Goal: Task Accomplishment & Management: Use online tool/utility

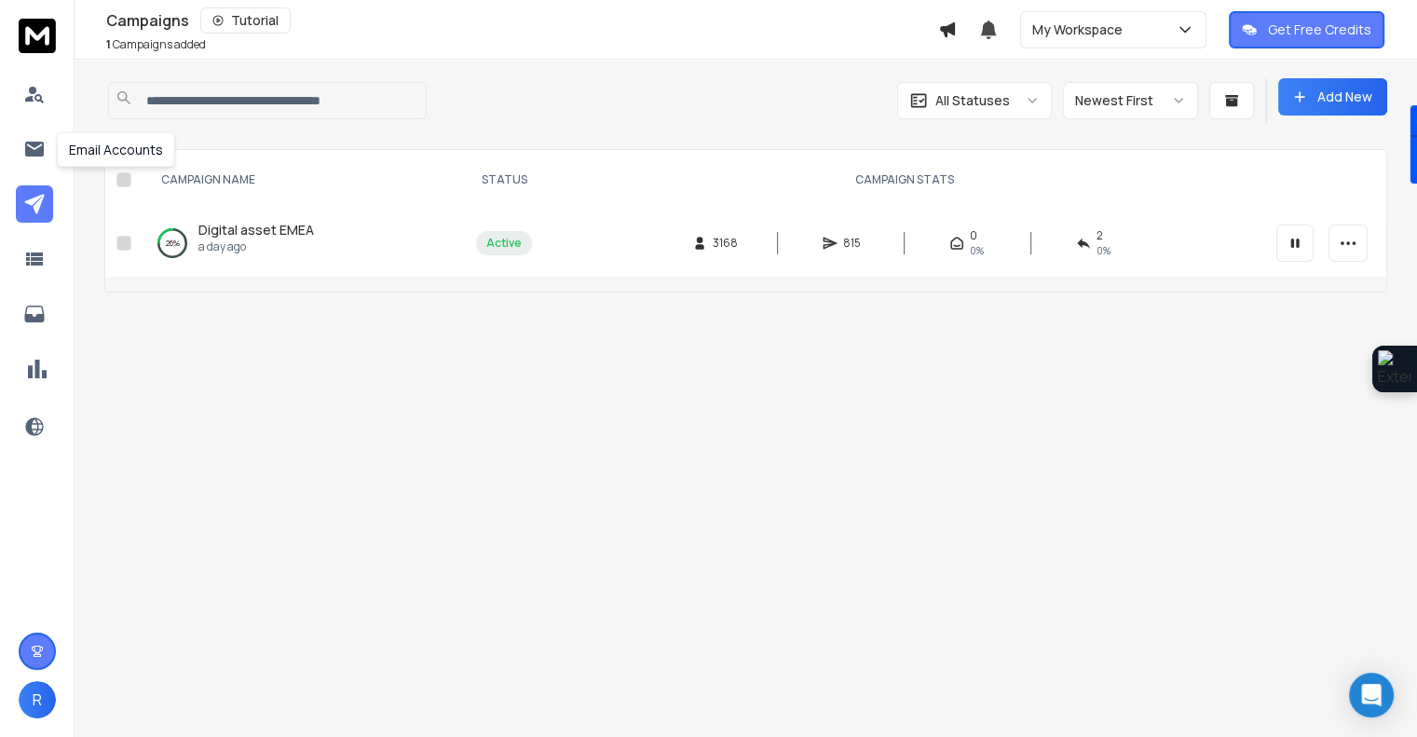
click at [462, 51] on div "1 Campaigns added" at bounding box center [522, 44] width 832 height 15
click at [45, 149] on link at bounding box center [34, 148] width 37 height 37
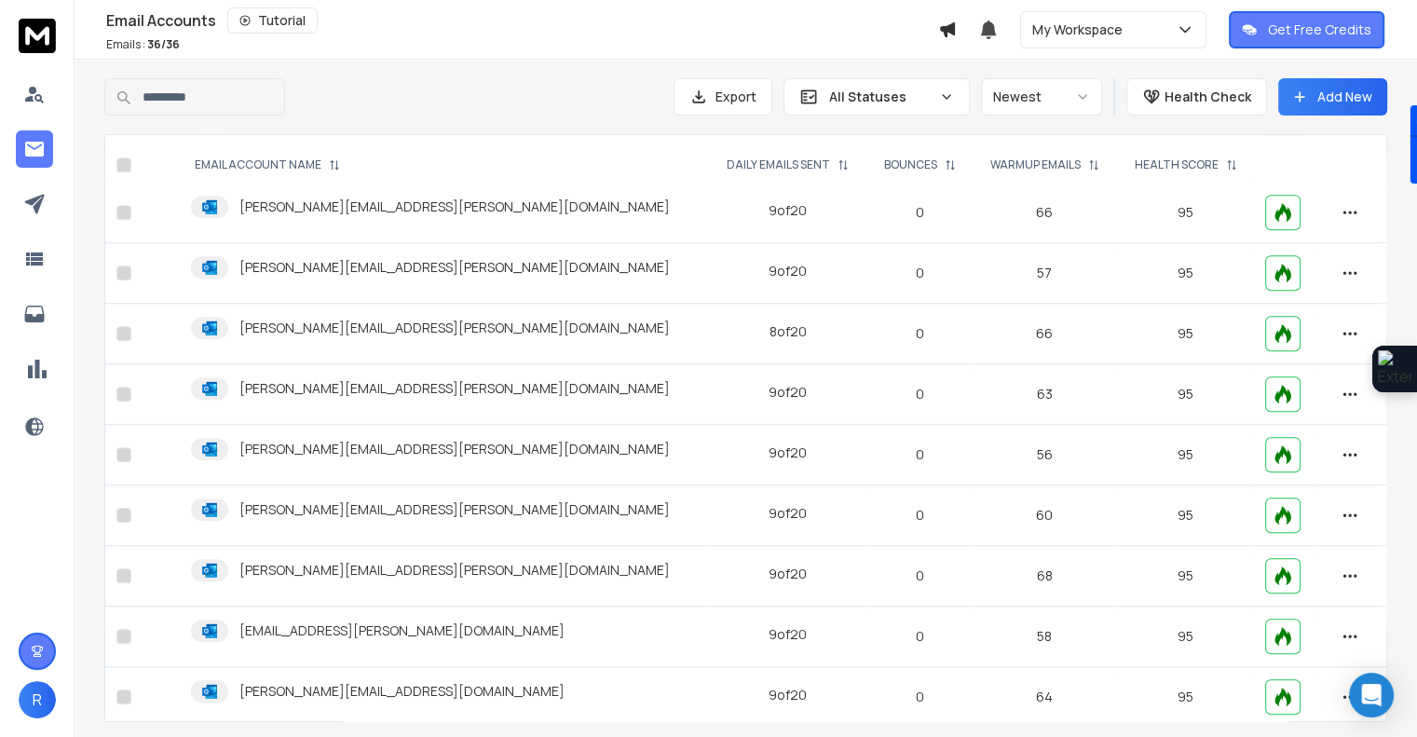
scroll to position [1584, 0]
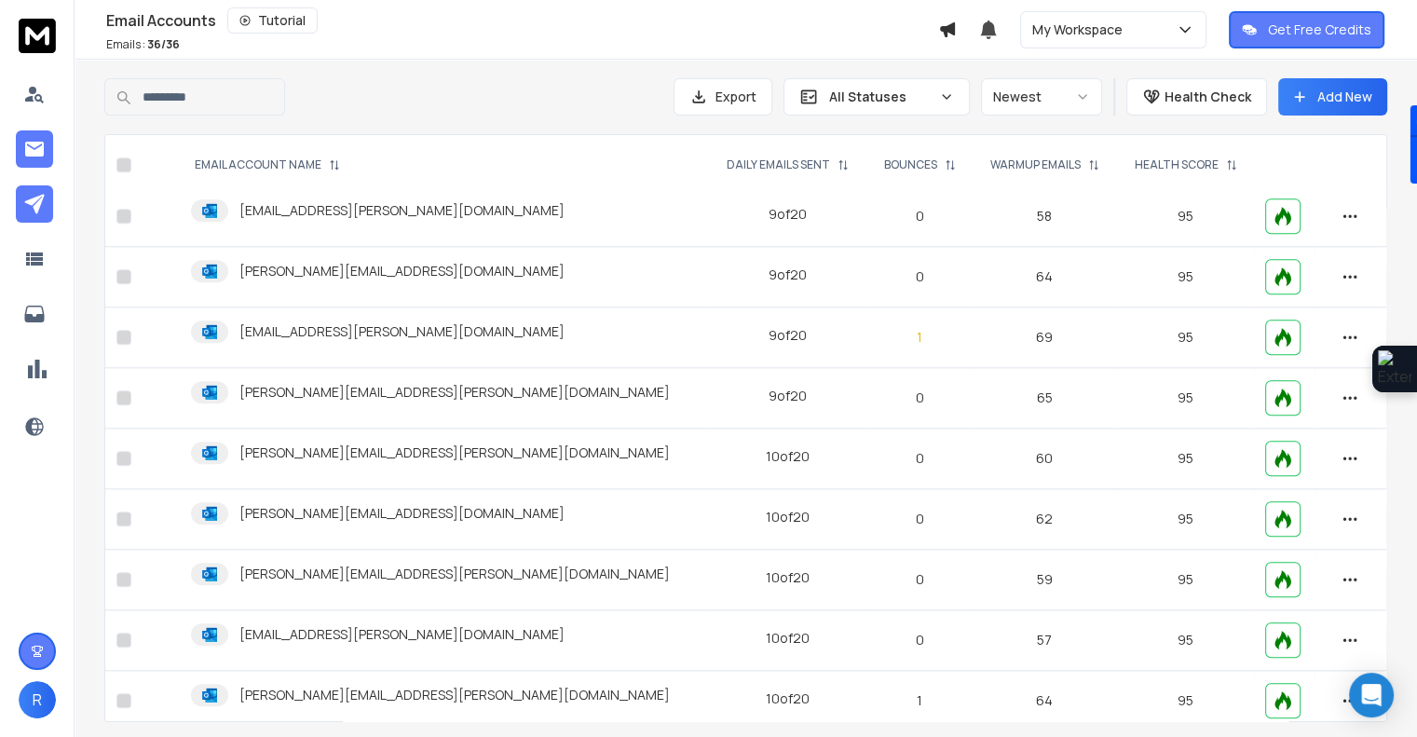
click at [41, 206] on icon at bounding box center [34, 204] width 22 height 22
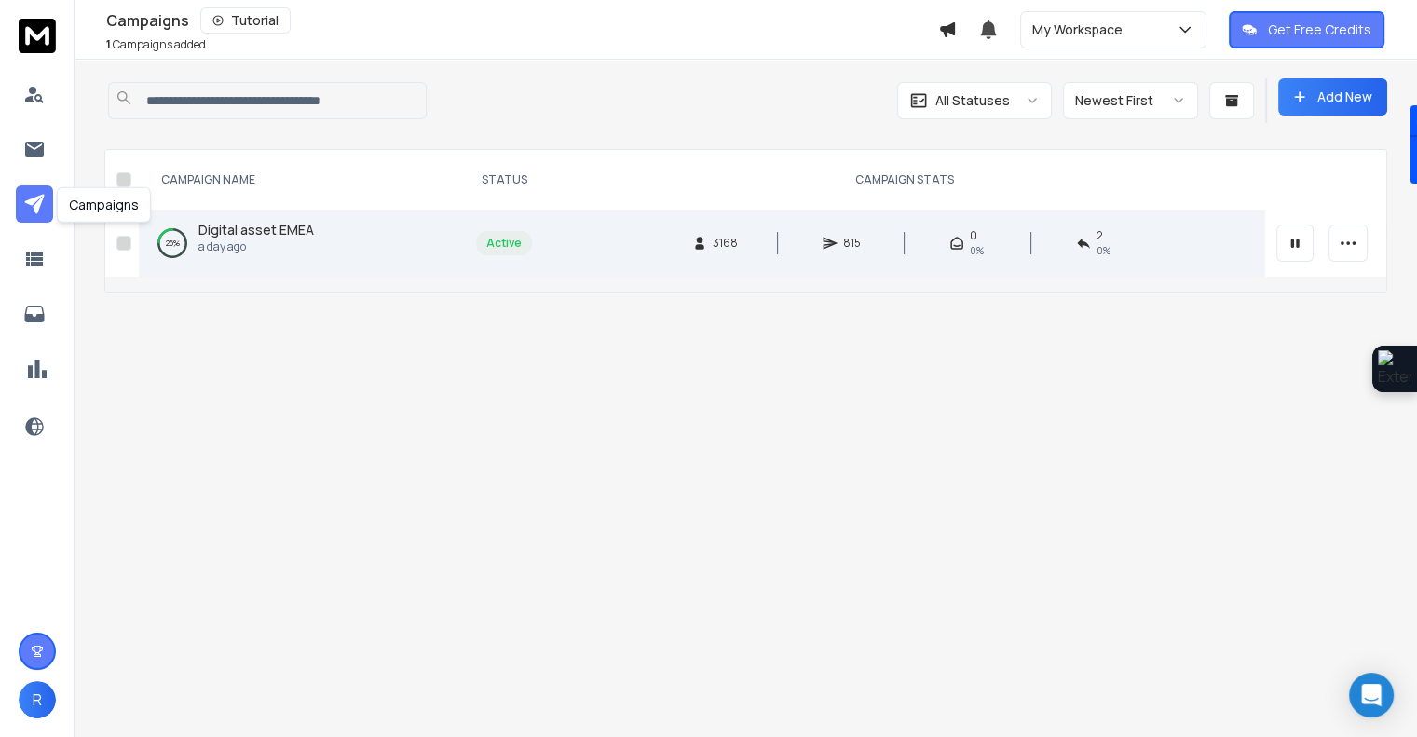
click at [421, 253] on div "26 % Digital asset EMEA a day ago" at bounding box center [301, 243] width 289 height 45
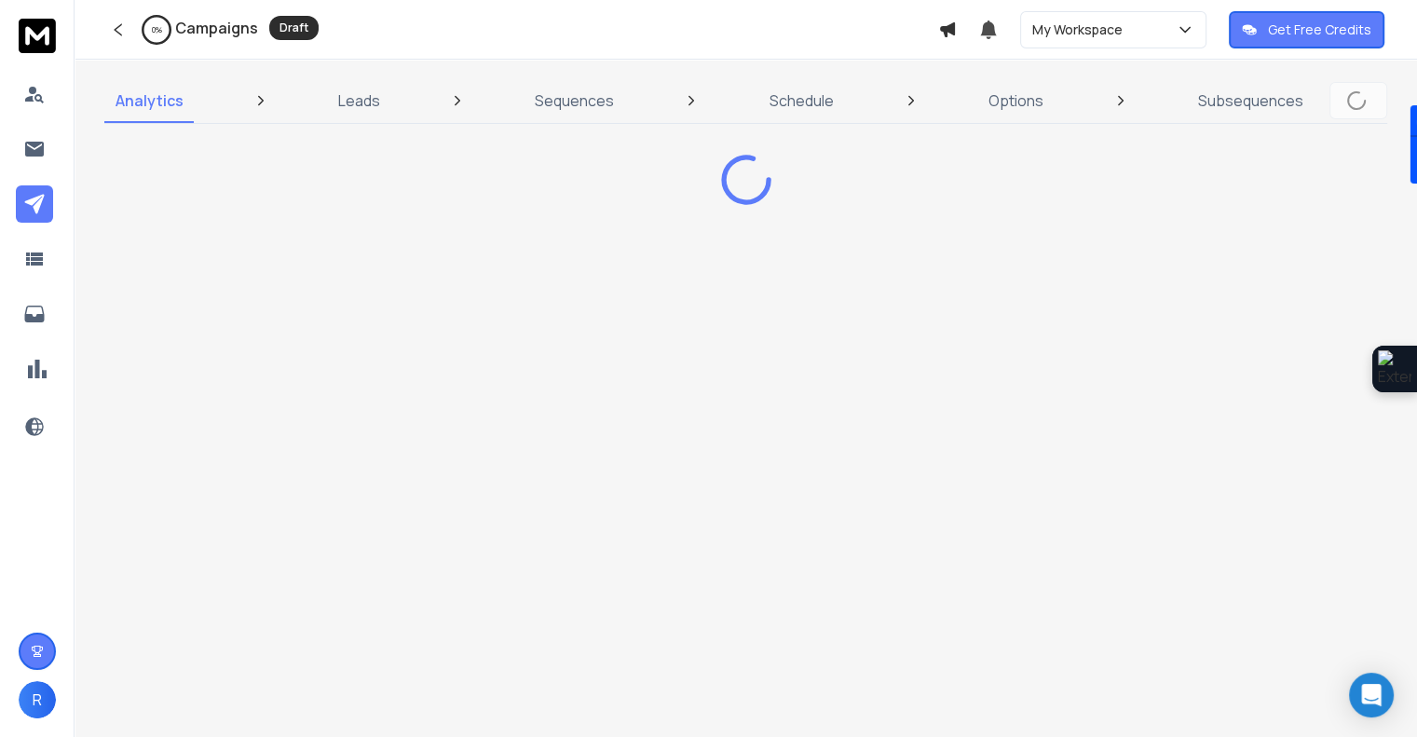
click at [37, 141] on icon at bounding box center [34, 149] width 22 height 22
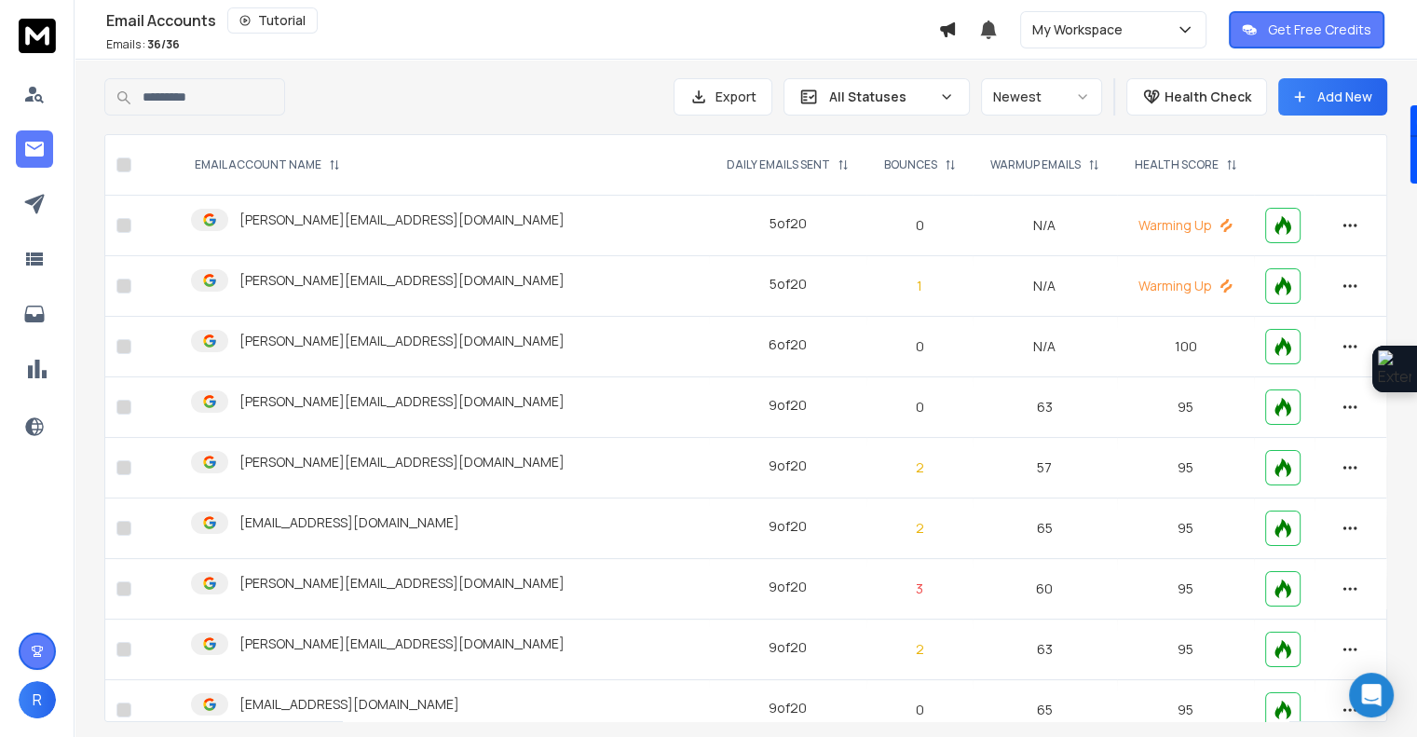
click at [552, 117] on div "Export All Statuses Newest Health Check Add New EMAIL ACCOUNT NAME DAILY EMAILS…" at bounding box center [745, 400] width 1283 height 644
click at [574, 99] on div at bounding box center [383, 96] width 558 height 37
click at [499, 100] on div at bounding box center [383, 96] width 558 height 37
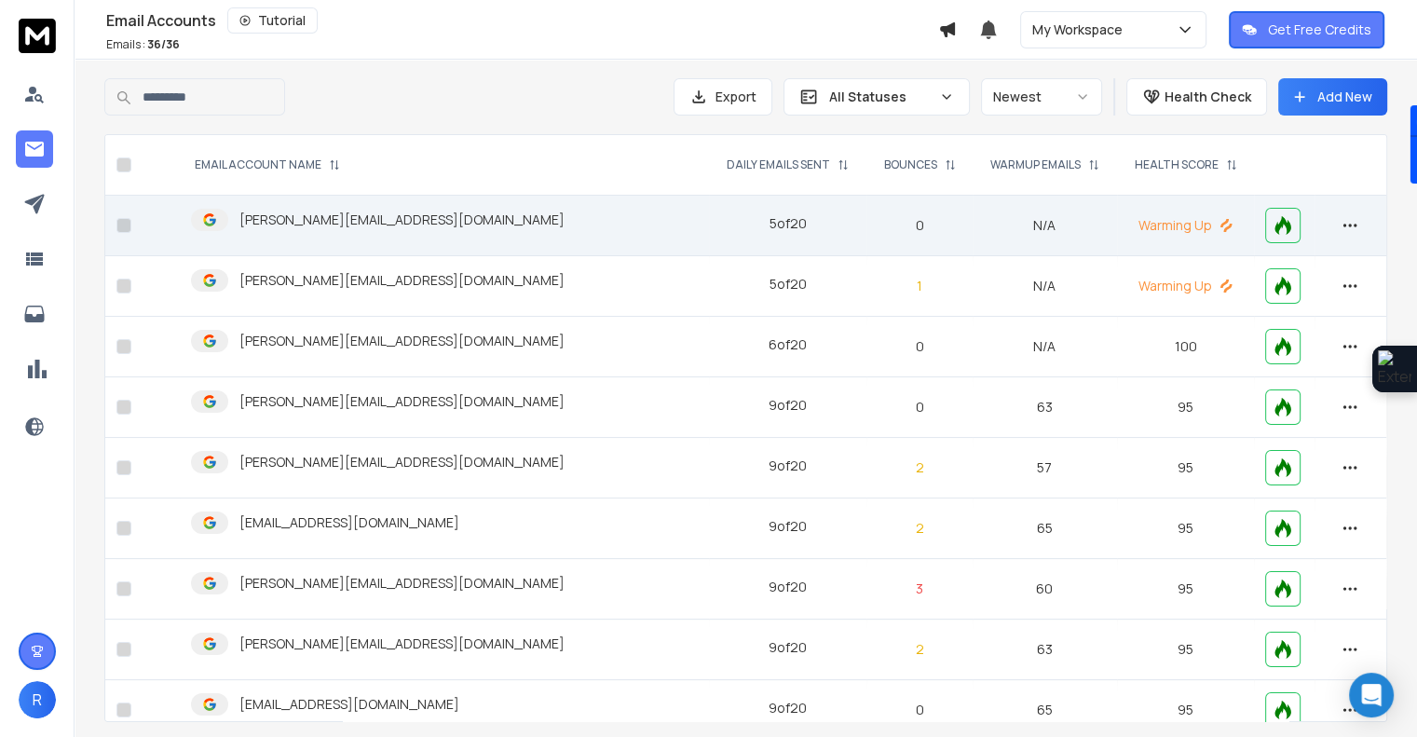
click at [972, 237] on td "N/A" at bounding box center [1044, 226] width 144 height 61
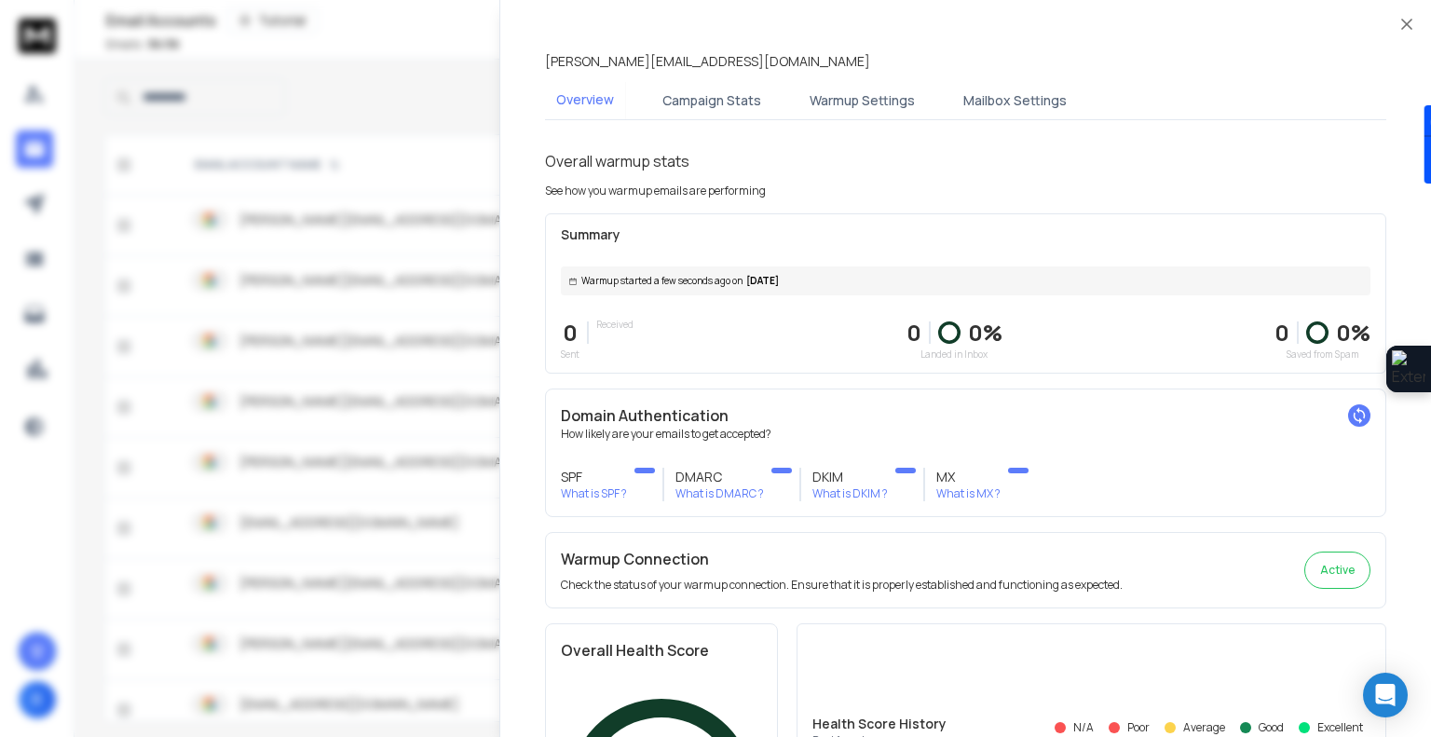
click at [872, 96] on button "Warmup Settings" at bounding box center [862, 100] width 128 height 41
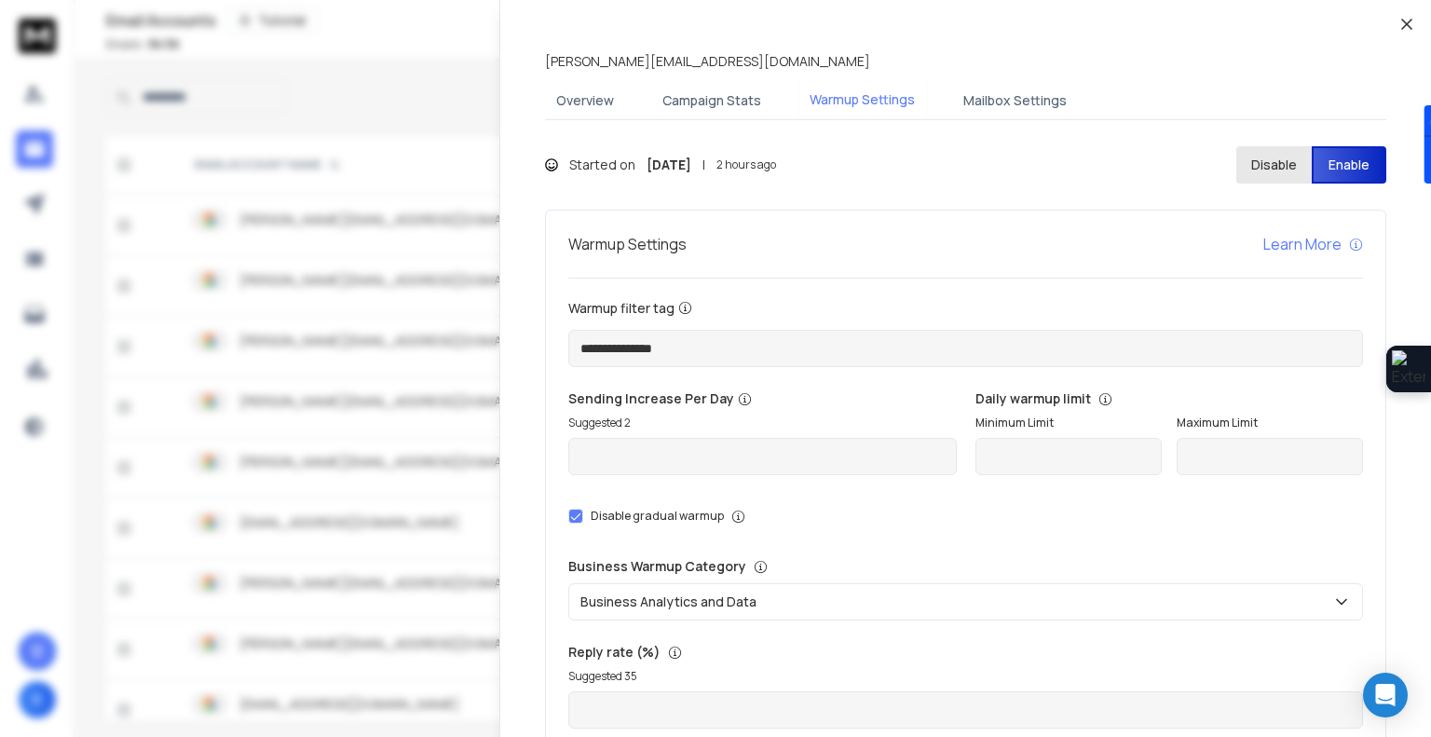
click at [1408, 28] on icon "button" at bounding box center [1406, 24] width 19 height 19
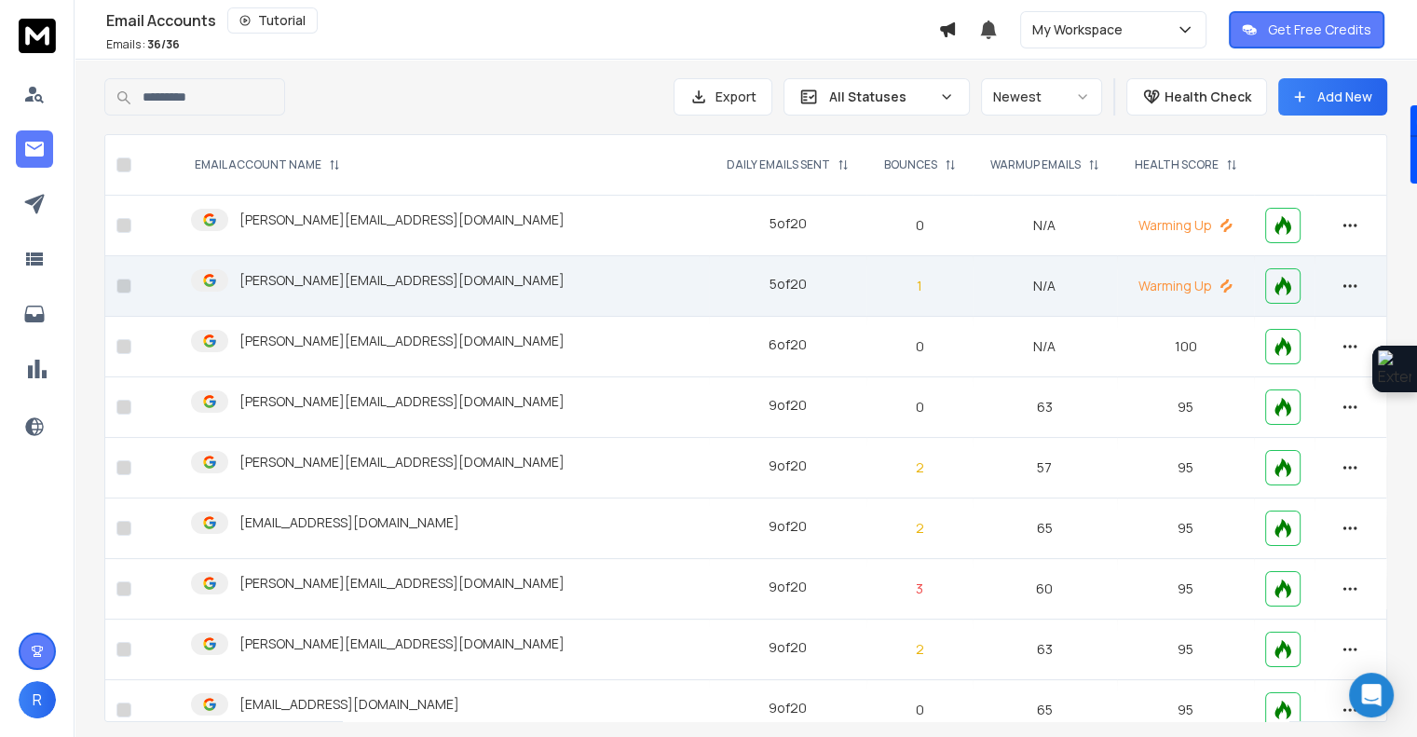
click at [709, 286] on td "5 of 20" at bounding box center [788, 280] width 158 height 48
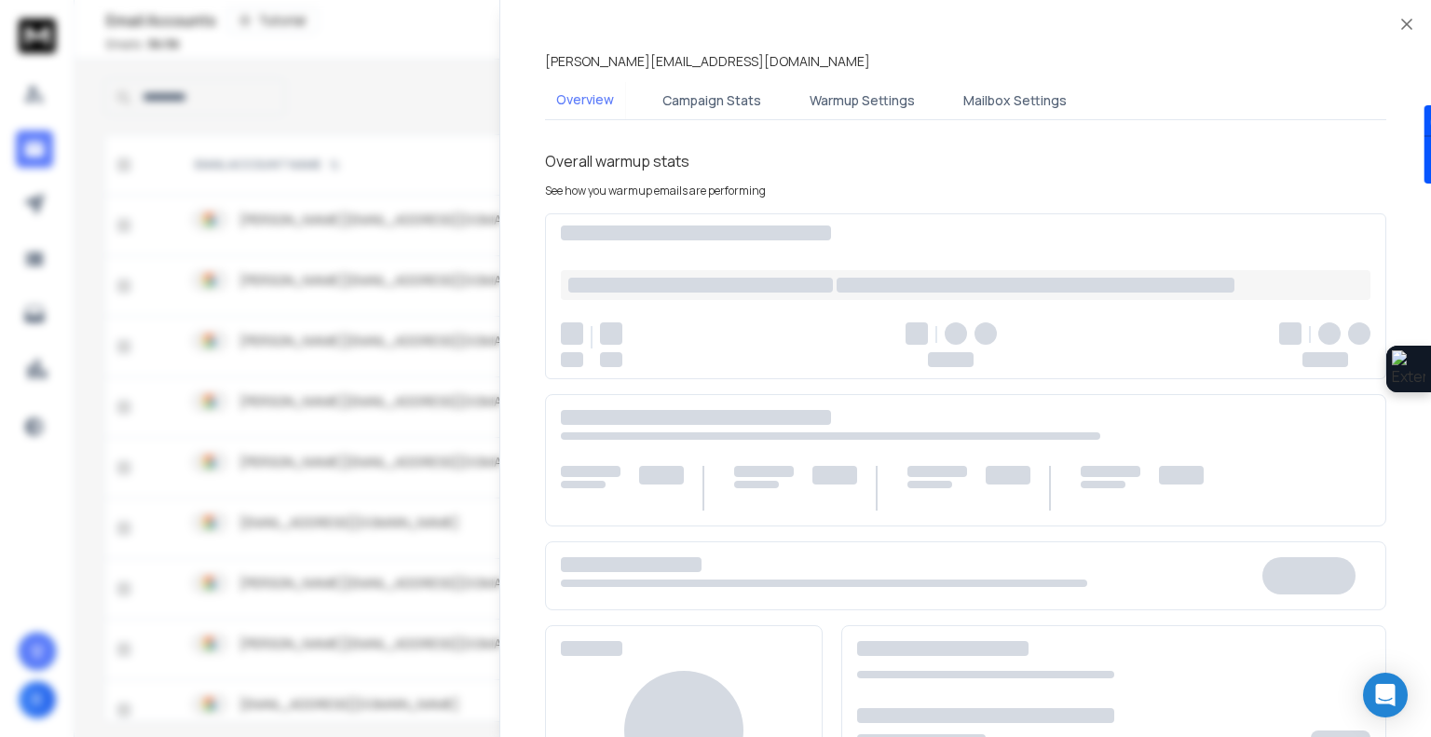
click at [848, 96] on button "Warmup Settings" at bounding box center [862, 100] width 128 height 41
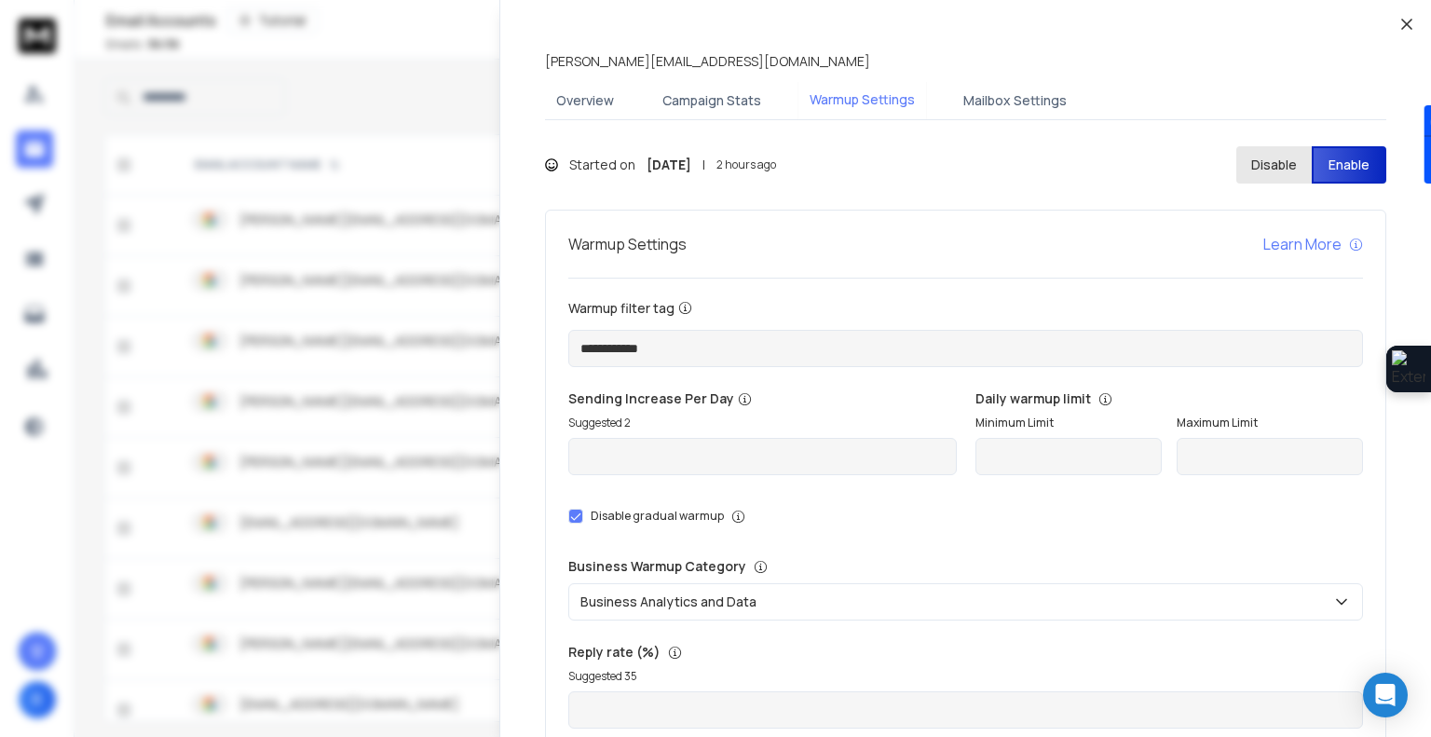
click at [1403, 23] on icon "button" at bounding box center [1406, 24] width 19 height 19
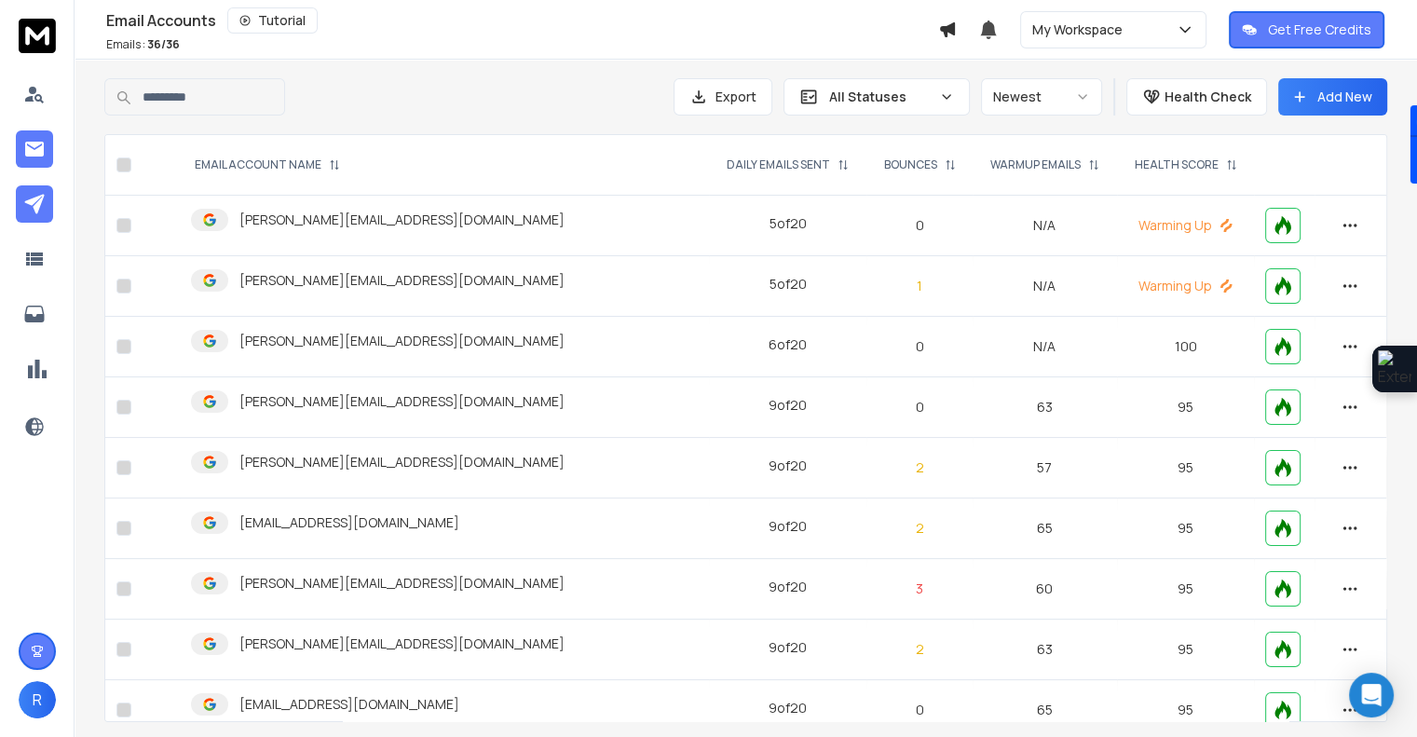
click at [40, 204] on icon at bounding box center [34, 205] width 20 height 20
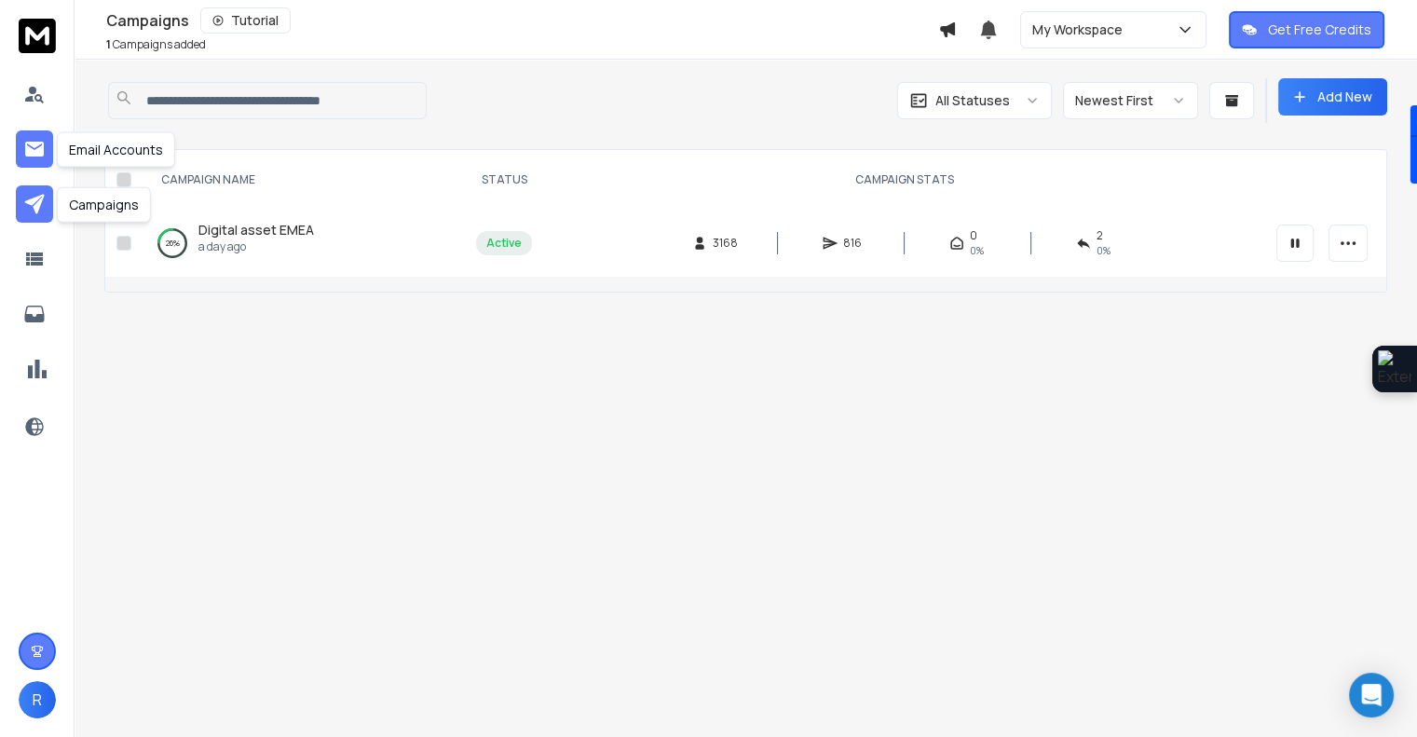
click at [28, 148] on icon at bounding box center [34, 149] width 19 height 15
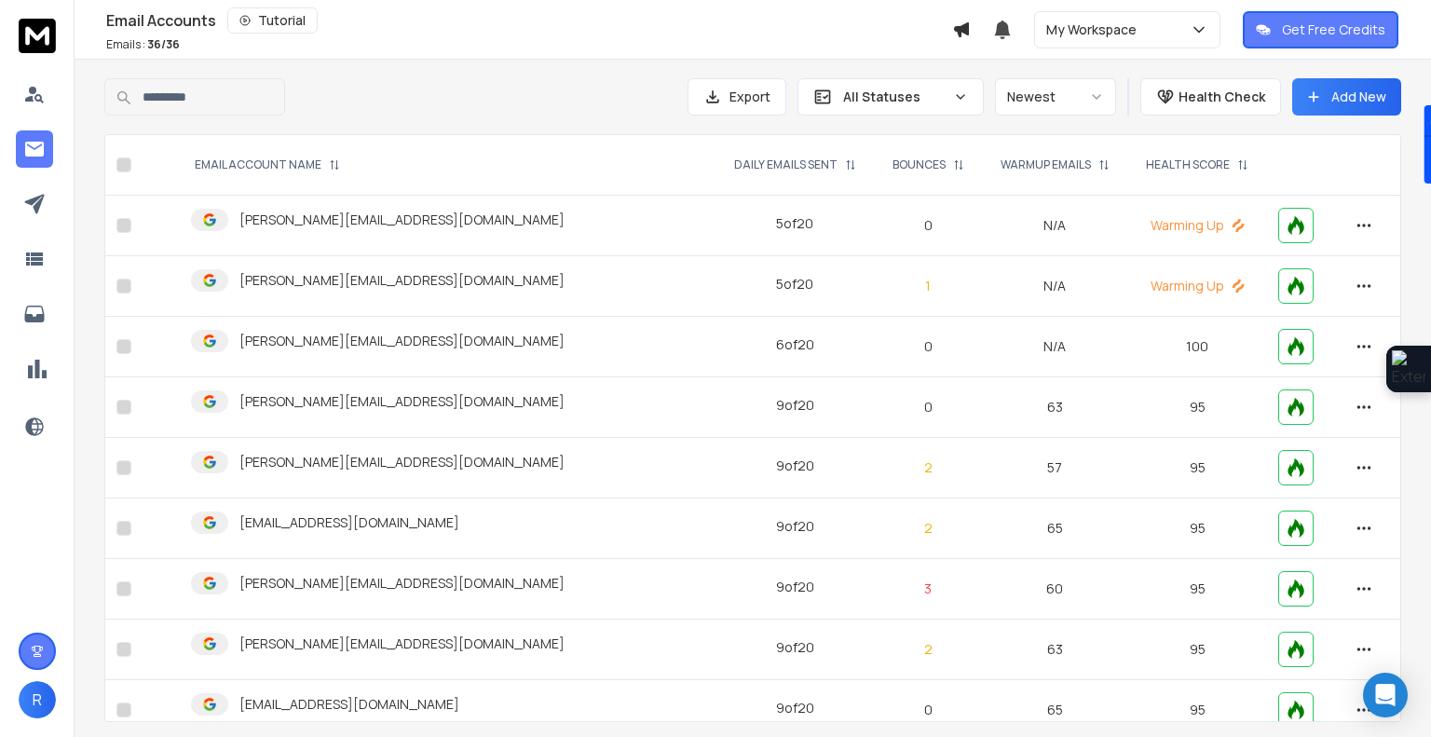
click at [442, 100] on div at bounding box center [390, 96] width 572 height 37
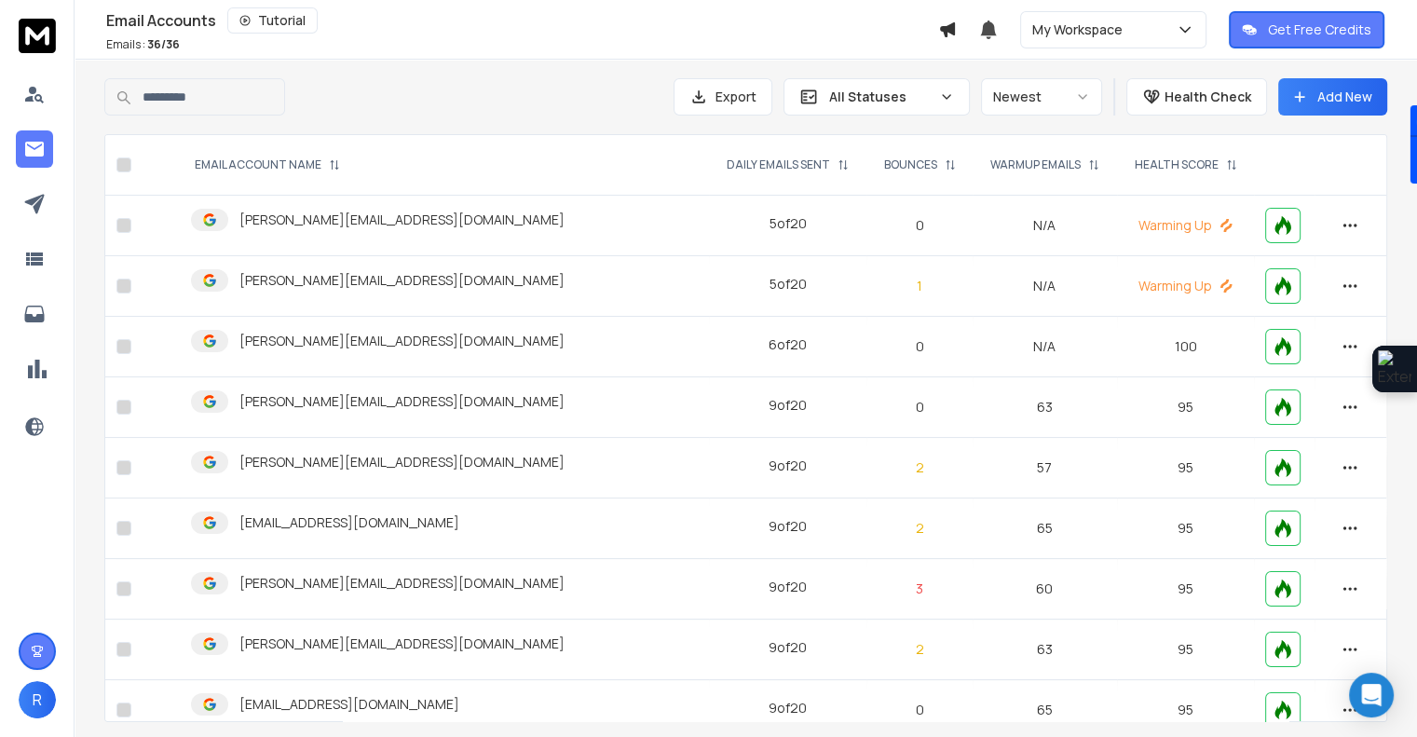
click at [455, 100] on div at bounding box center [383, 96] width 558 height 37
click at [36, 197] on icon at bounding box center [34, 205] width 20 height 20
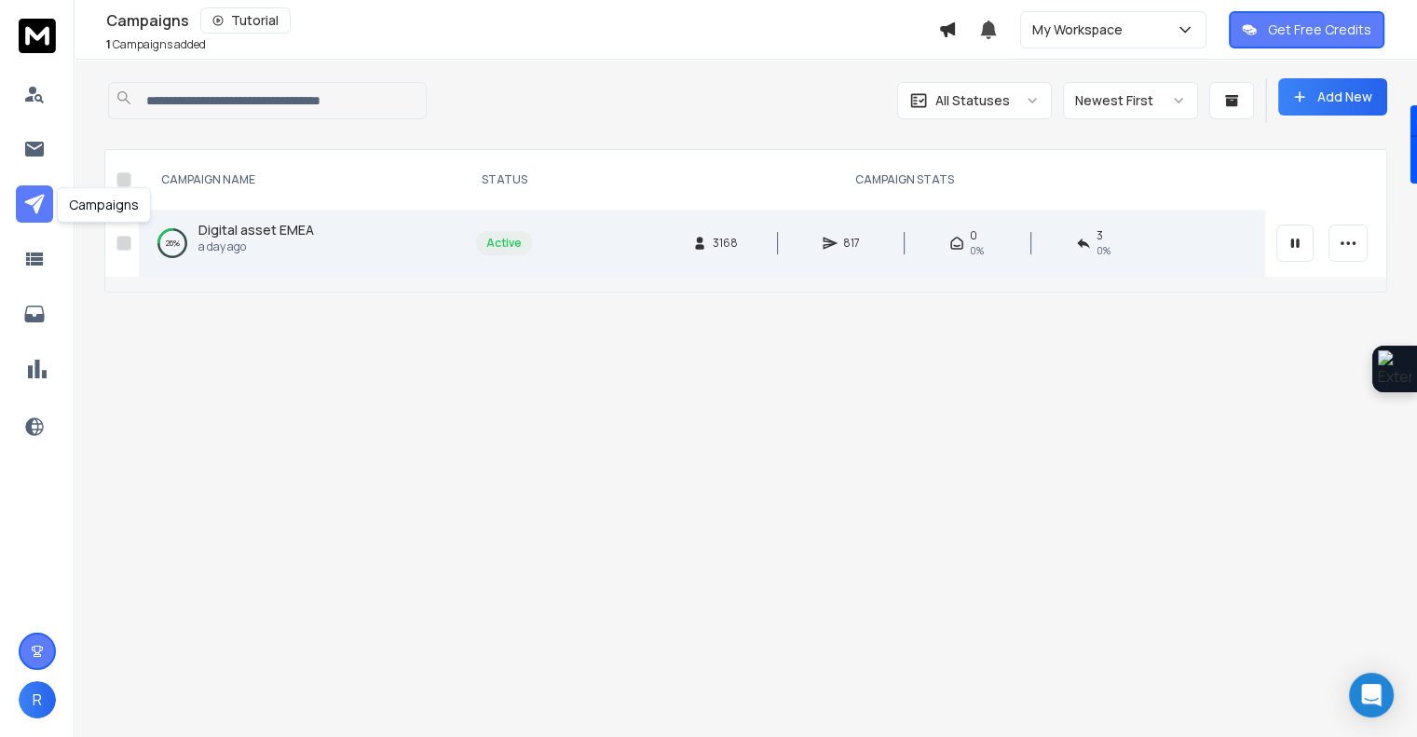
click at [602, 261] on td "3168 817 0 0% 3 0 %" at bounding box center [904, 243] width 722 height 67
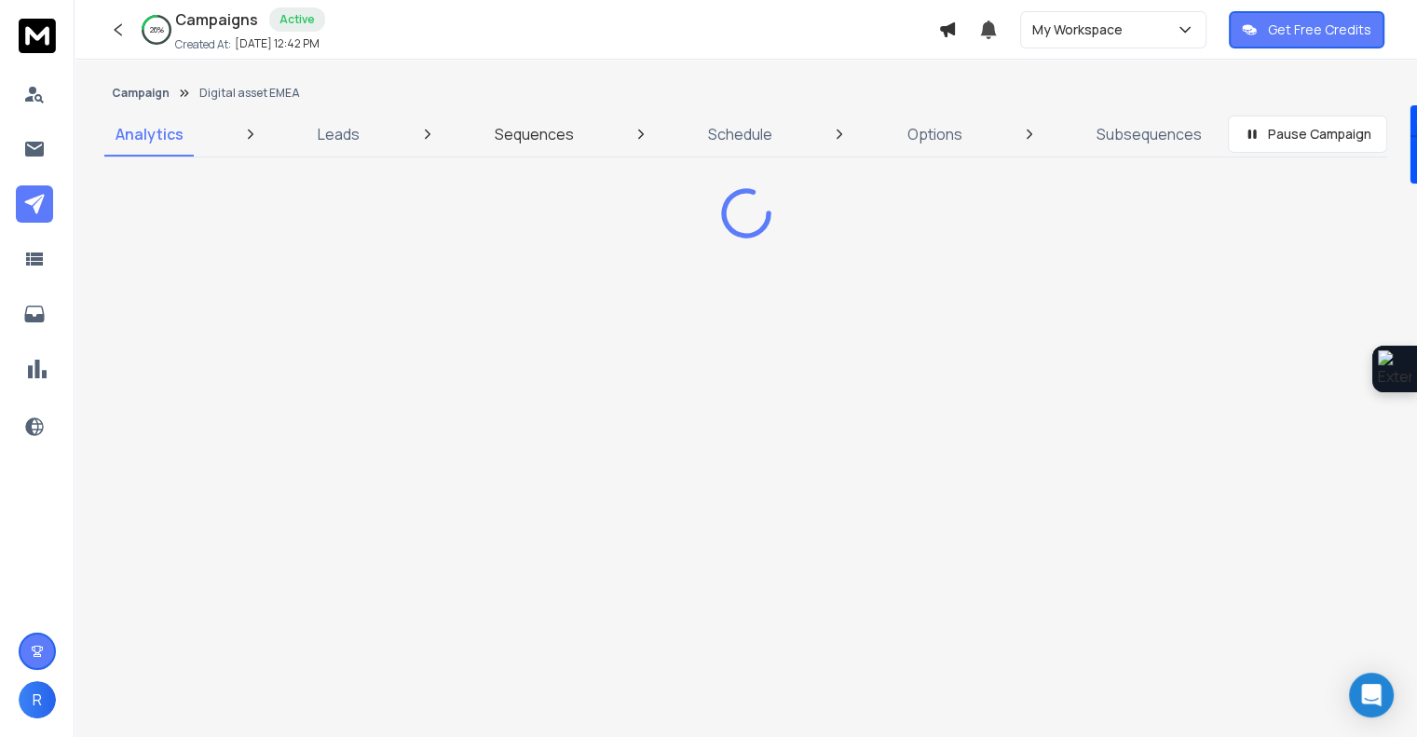
click at [510, 137] on p "Sequences" at bounding box center [534, 134] width 79 height 22
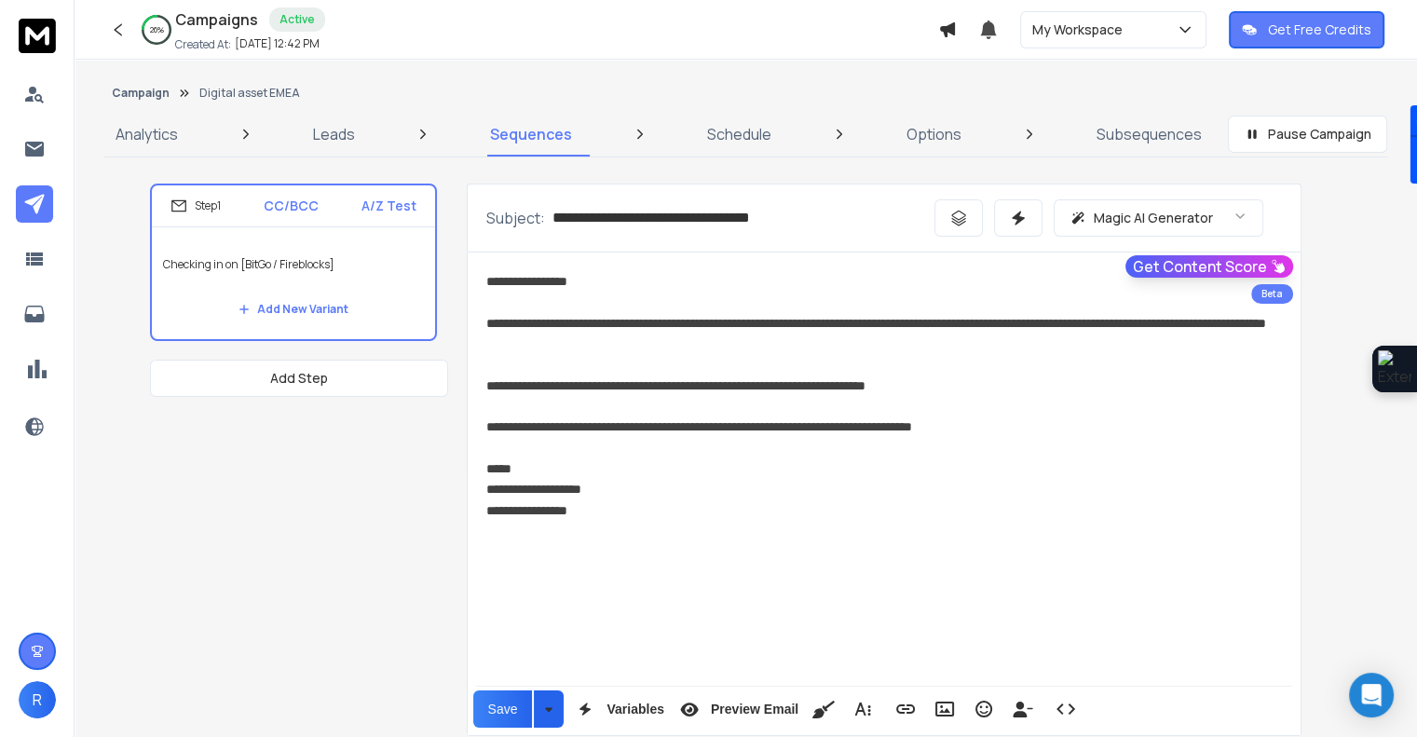
click at [686, 88] on div "Campaign Digital asset EMEA" at bounding box center [746, 93] width 1268 height 15
drag, startPoint x: 32, startPoint y: 216, endPoint x: 151, endPoint y: 15, distance: 233.9
click at [32, 216] on link at bounding box center [34, 203] width 37 height 37
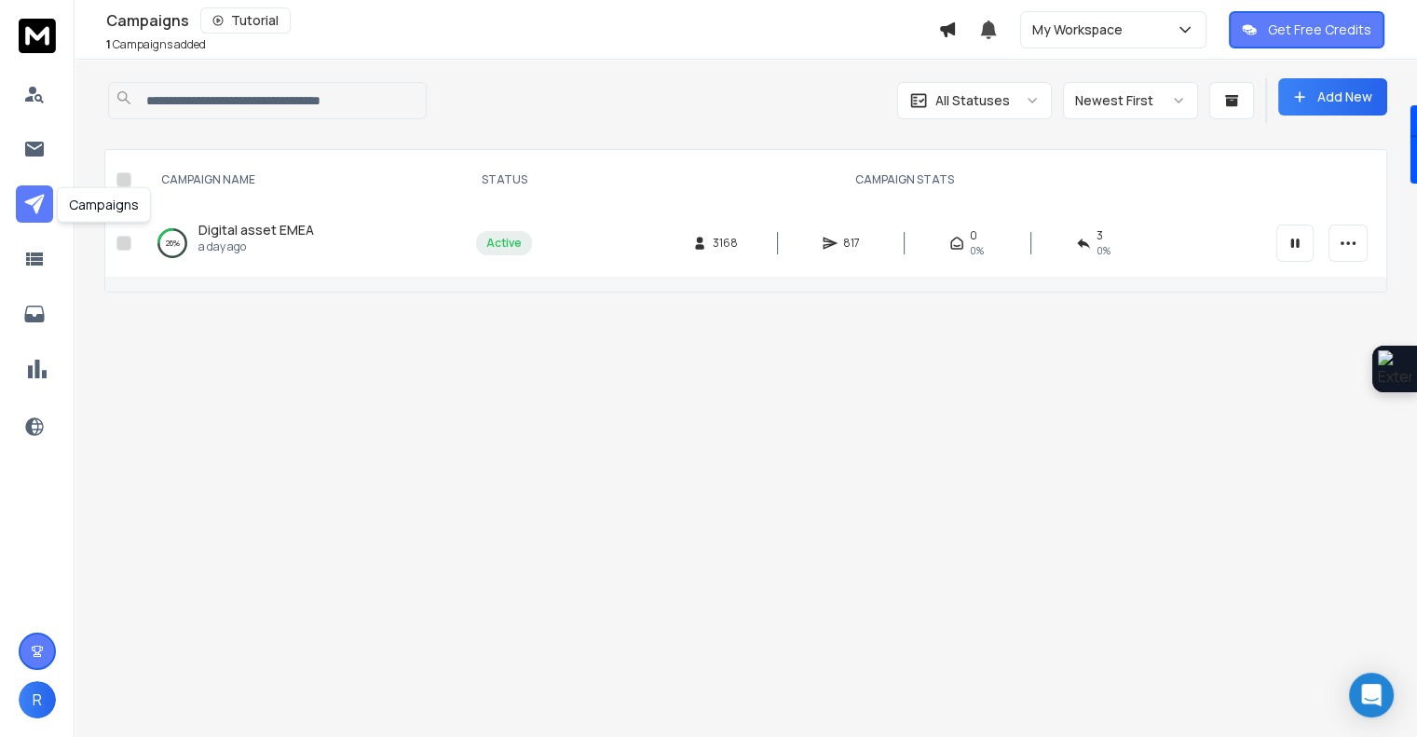
click at [423, 66] on div "Campaigns 1 Campaigns Added All Statuses Newest First Add New CAMPAIGN NAME STA…" at bounding box center [746, 447] width 1342 height 774
click at [45, 144] on icon at bounding box center [34, 149] width 22 height 22
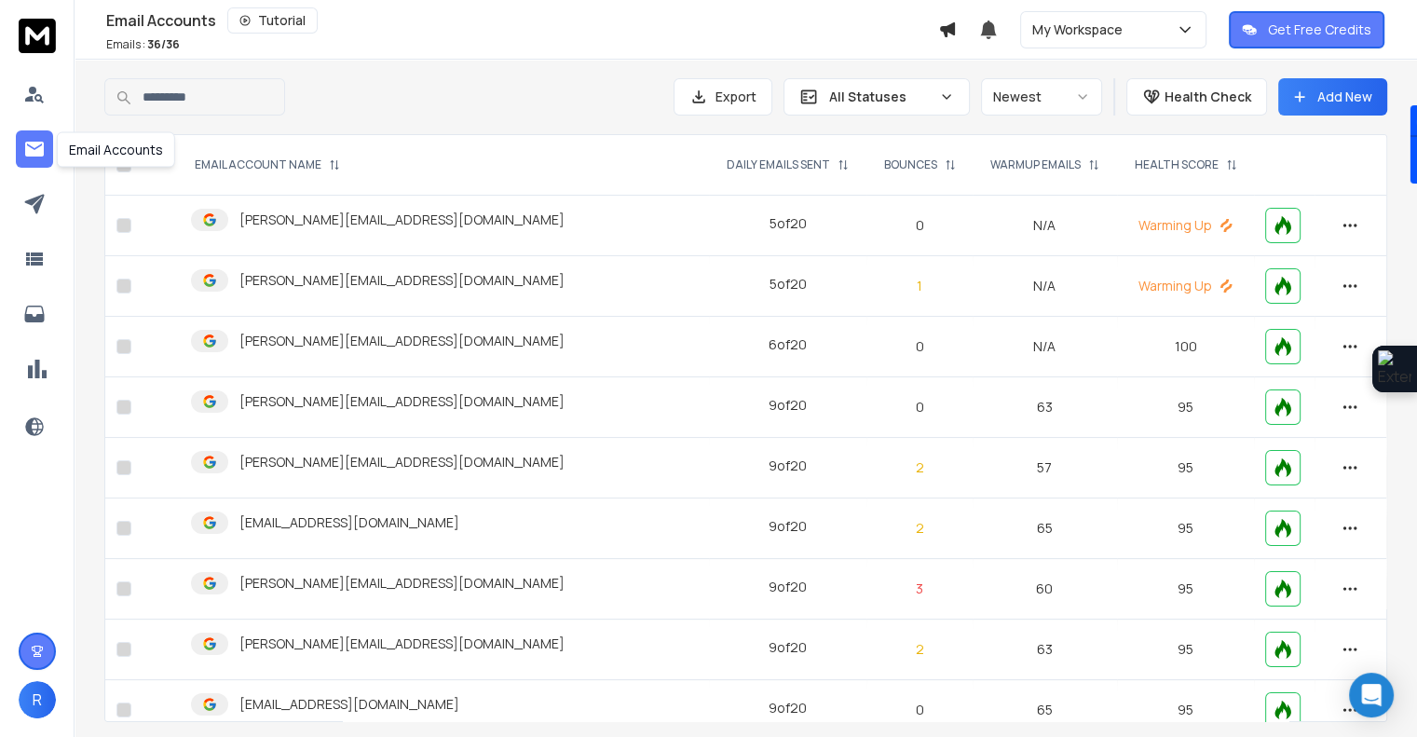
click at [519, 75] on div "Export All Statuses Newest Health Check Add New EMAIL ACCOUNT NAME DAILY EMAILS…" at bounding box center [746, 400] width 1342 height 681
click at [30, 207] on icon at bounding box center [34, 204] width 22 height 22
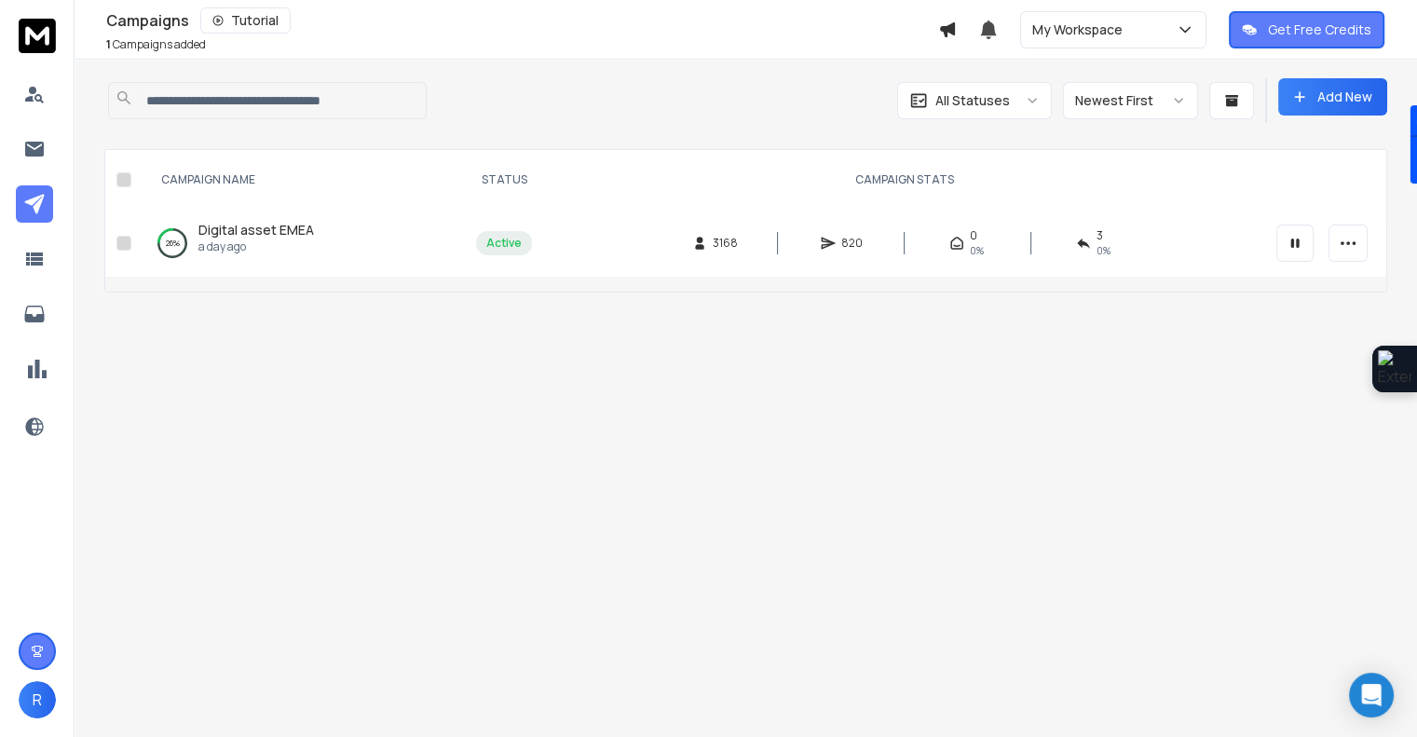
click at [662, 137] on div "Campaigns 1 Campaigns Added All Statuses Newest First Add New CAMPAIGN NAME STA…" at bounding box center [745, 446] width 1283 height 737
click at [41, 143] on icon at bounding box center [34, 149] width 19 height 15
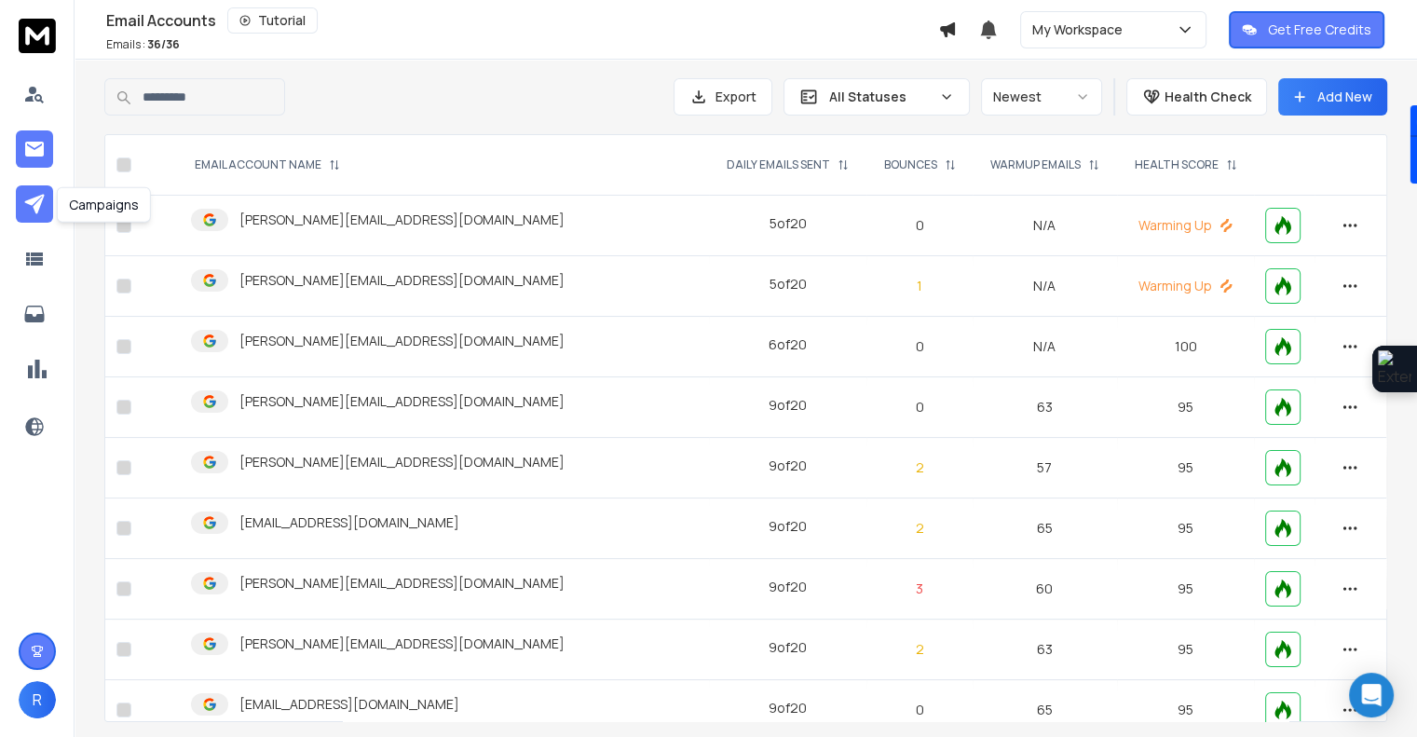
click at [36, 212] on icon at bounding box center [34, 205] width 20 height 20
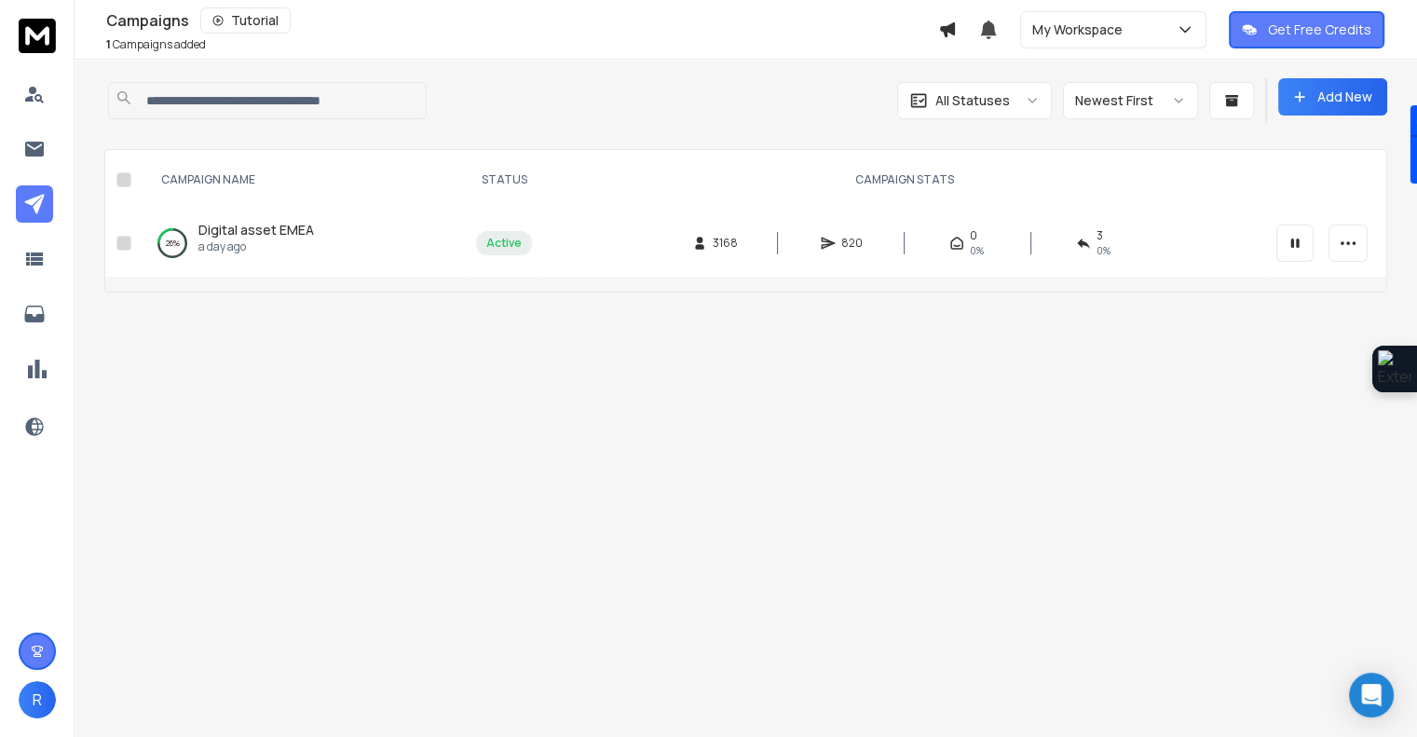
click at [533, 114] on div at bounding box center [425, 100] width 642 height 45
click at [34, 136] on link at bounding box center [34, 148] width 37 height 37
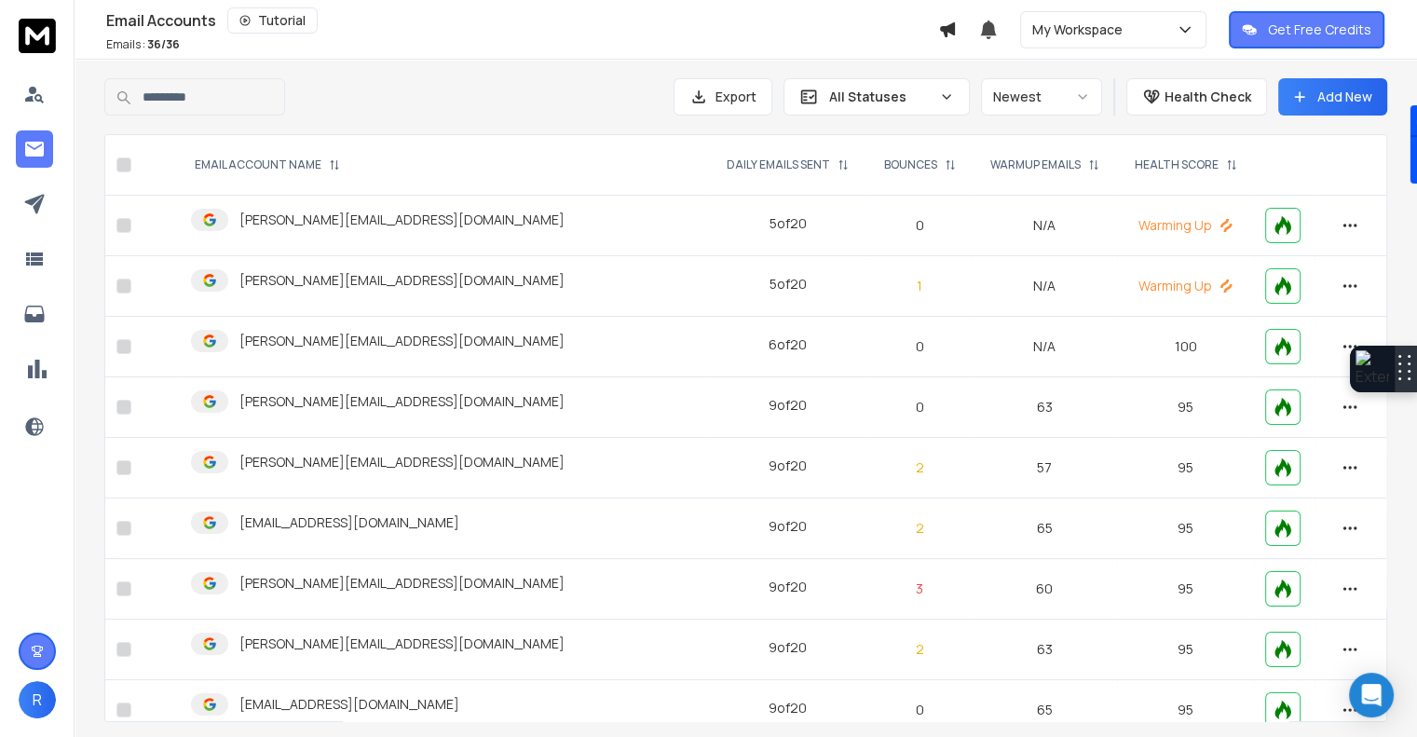
drag, startPoint x: 1379, startPoint y: 194, endPoint x: 1386, endPoint y: 375, distance: 181.8
click at [1386, 375] on html "ReferralStack Unlock AI-powered affiliate growth Lifetime Deals available! Clai…" at bounding box center [708, 368] width 1417 height 737
click at [34, 216] on link at bounding box center [34, 203] width 37 height 37
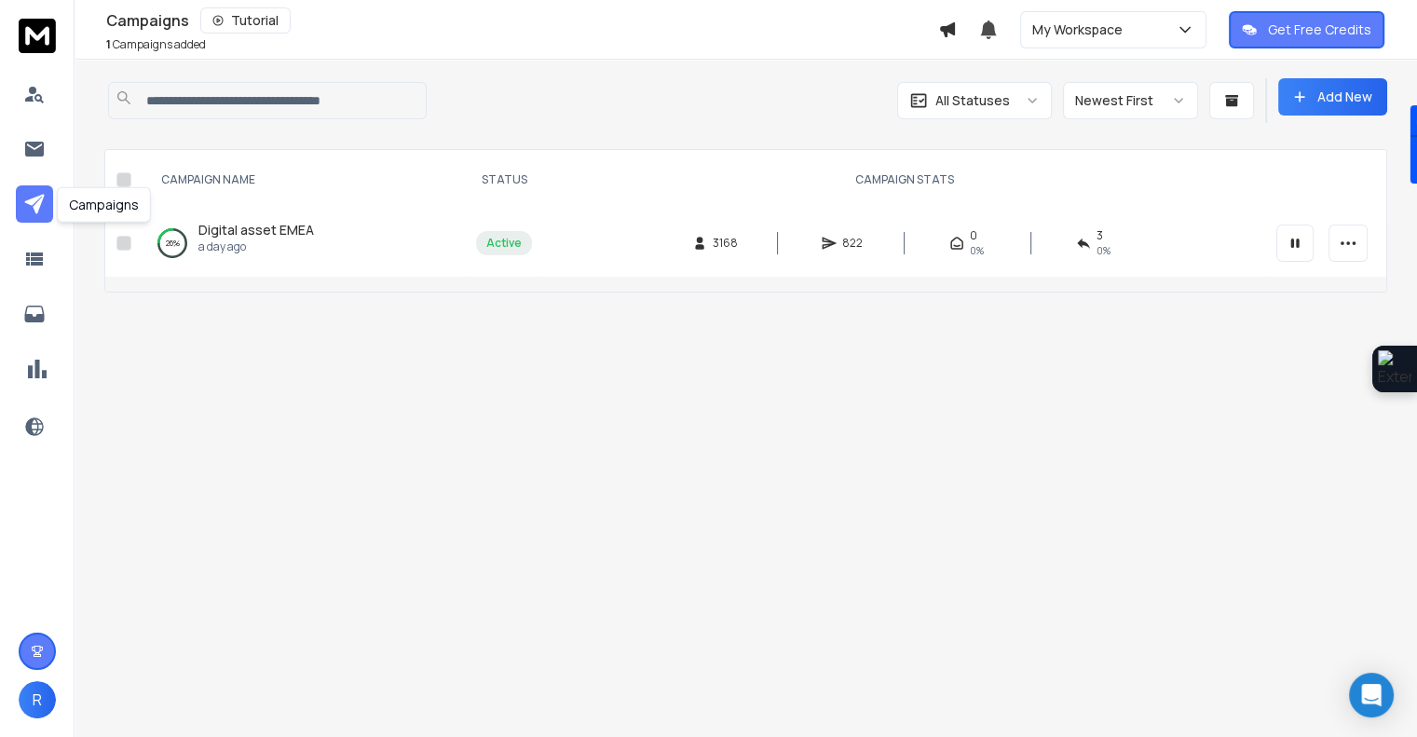
click at [417, 98] on input at bounding box center [267, 100] width 319 height 37
click at [509, 90] on div at bounding box center [425, 100] width 642 height 45
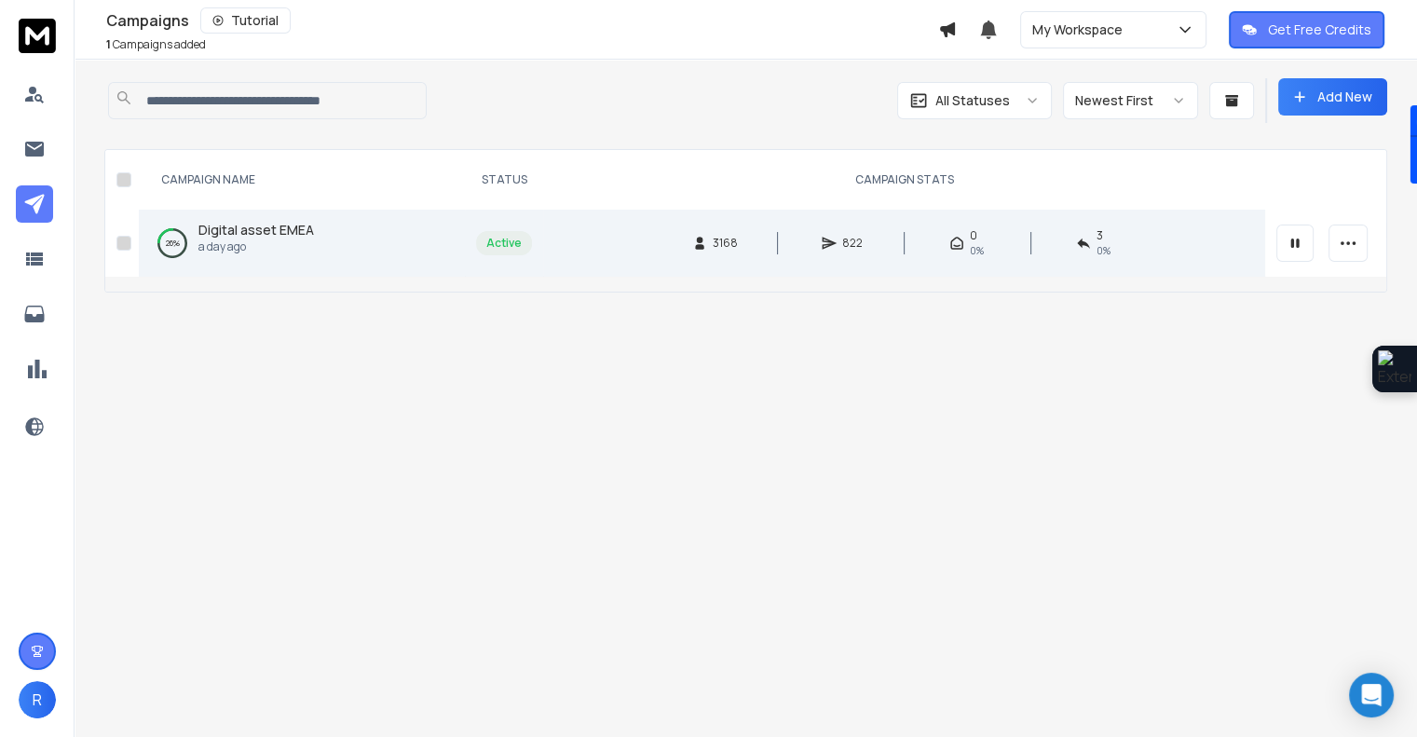
click at [744, 241] on div "3168 822 0 0% 3 0 %" at bounding box center [905, 243] width 466 height 30
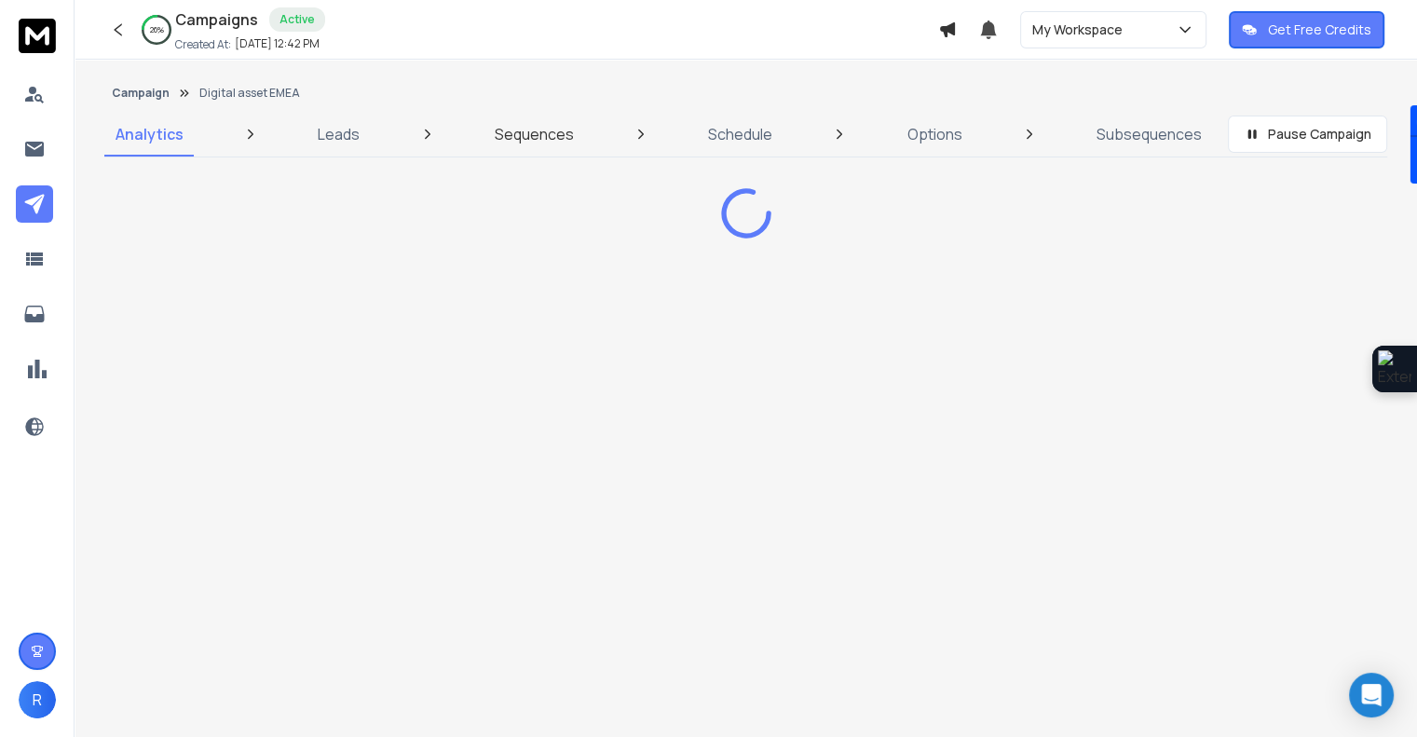
click at [550, 133] on p "Sequences" at bounding box center [534, 134] width 79 height 22
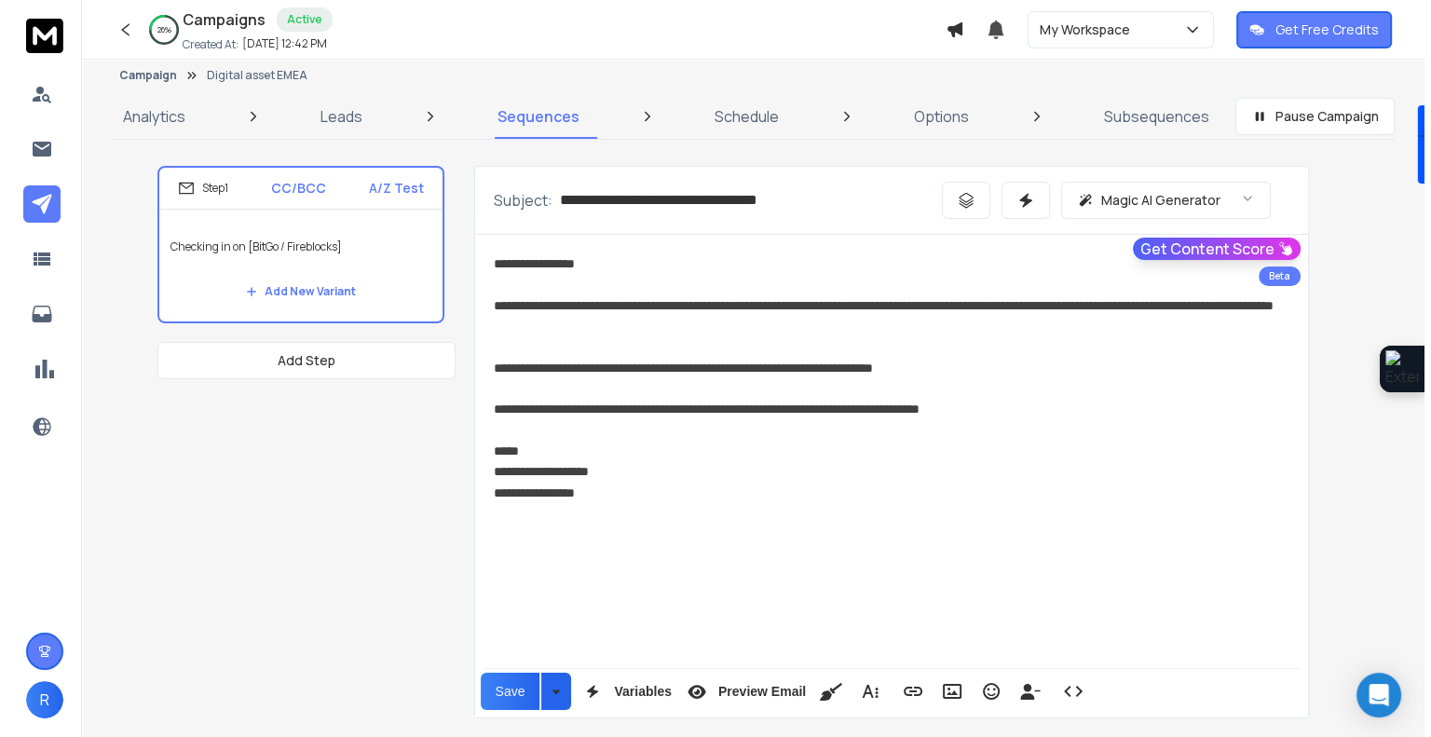
scroll to position [25, 0]
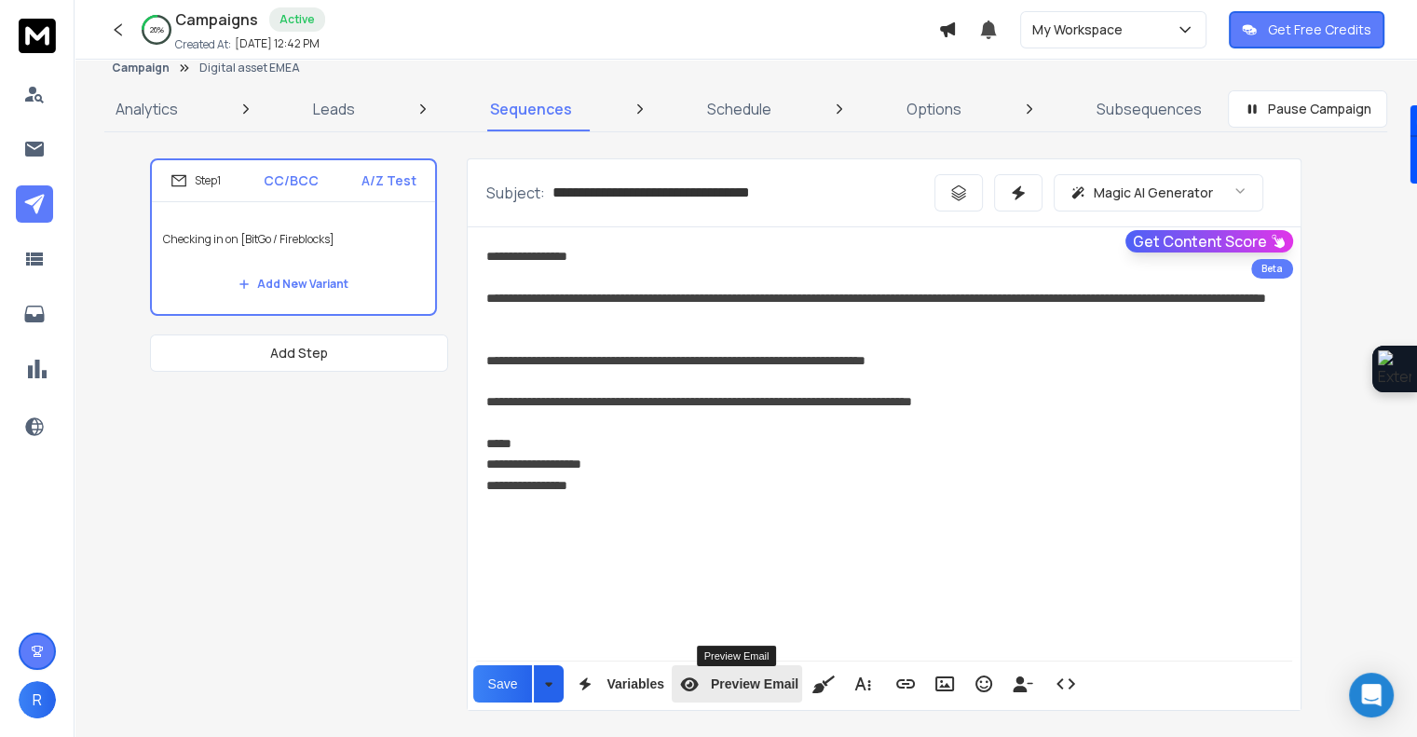
click at [759, 683] on span "Preview Email" at bounding box center [754, 684] width 95 height 16
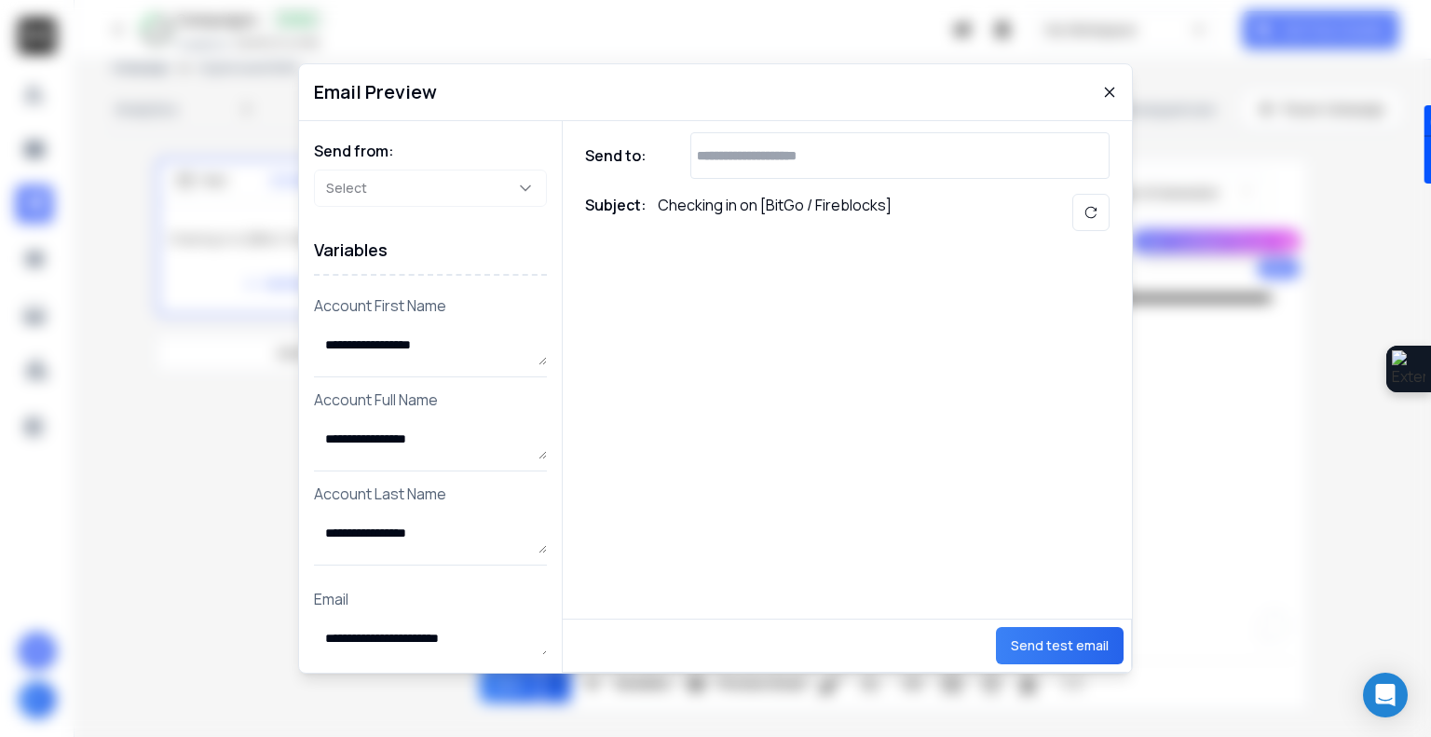
click at [476, 194] on div "Select" at bounding box center [430, 188] width 233 height 37
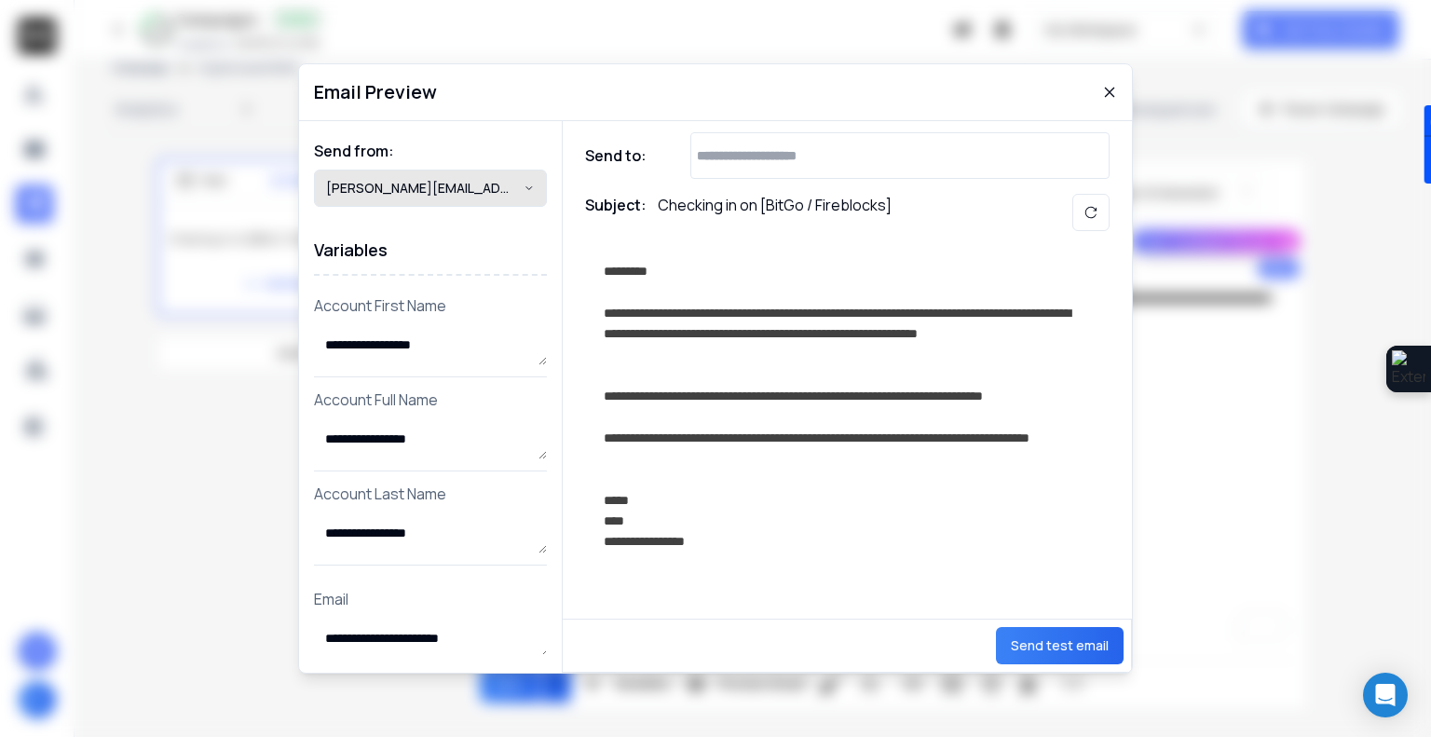
click at [460, 182] on p "[PERSON_NAME][EMAIL_ADDRESS][DOMAIN_NAME]" at bounding box center [424, 188] width 197 height 19
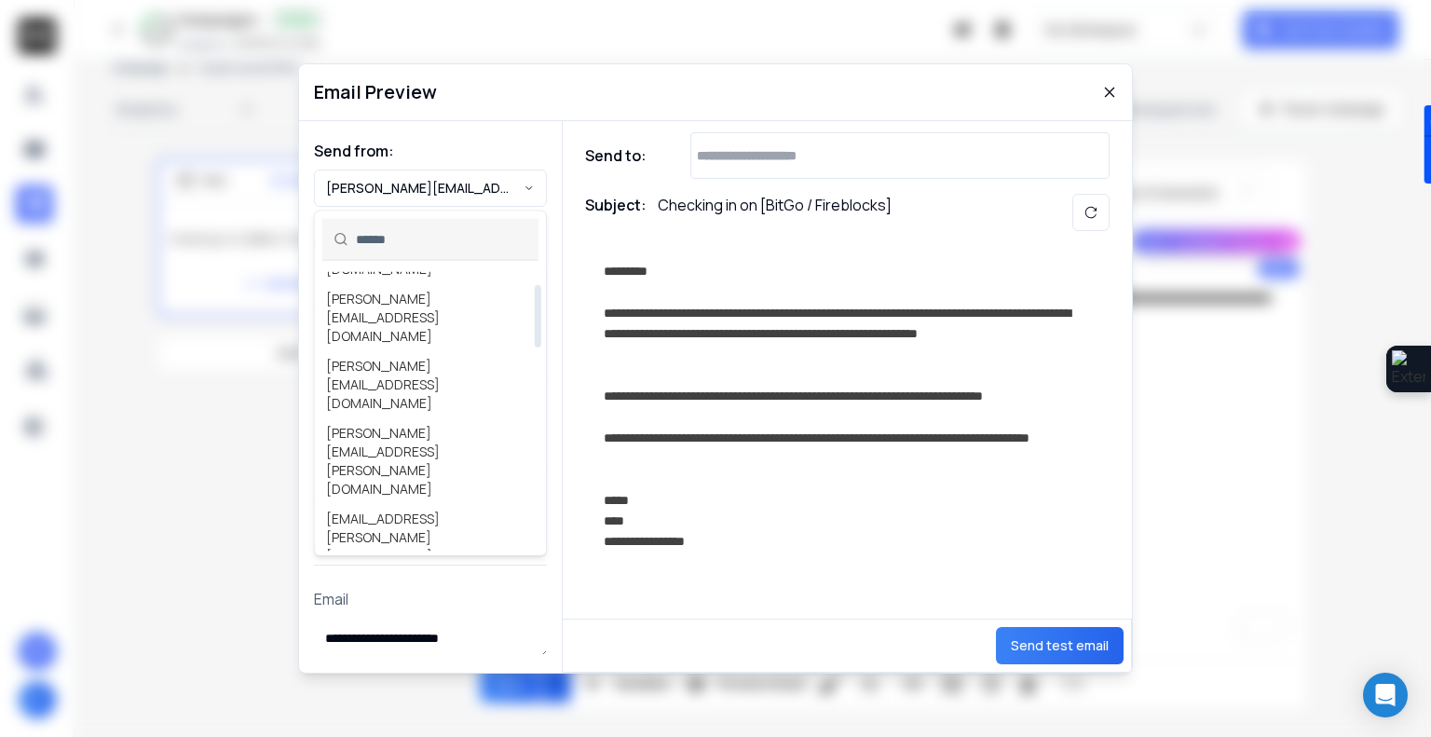
scroll to position [186, 0]
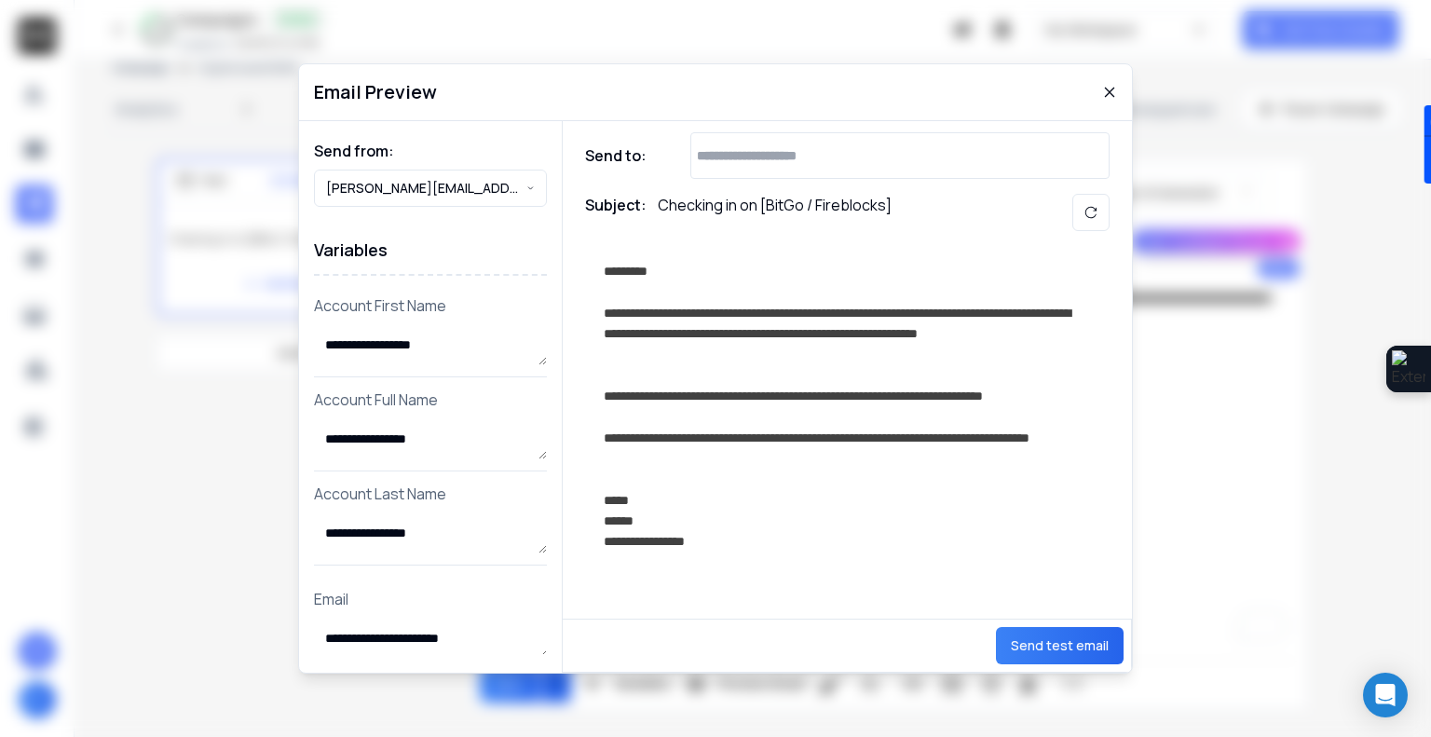
click at [786, 144] on input at bounding box center [900, 156] width 406 height 34
click at [1028, 645] on button "Send test email" at bounding box center [1060, 645] width 128 height 37
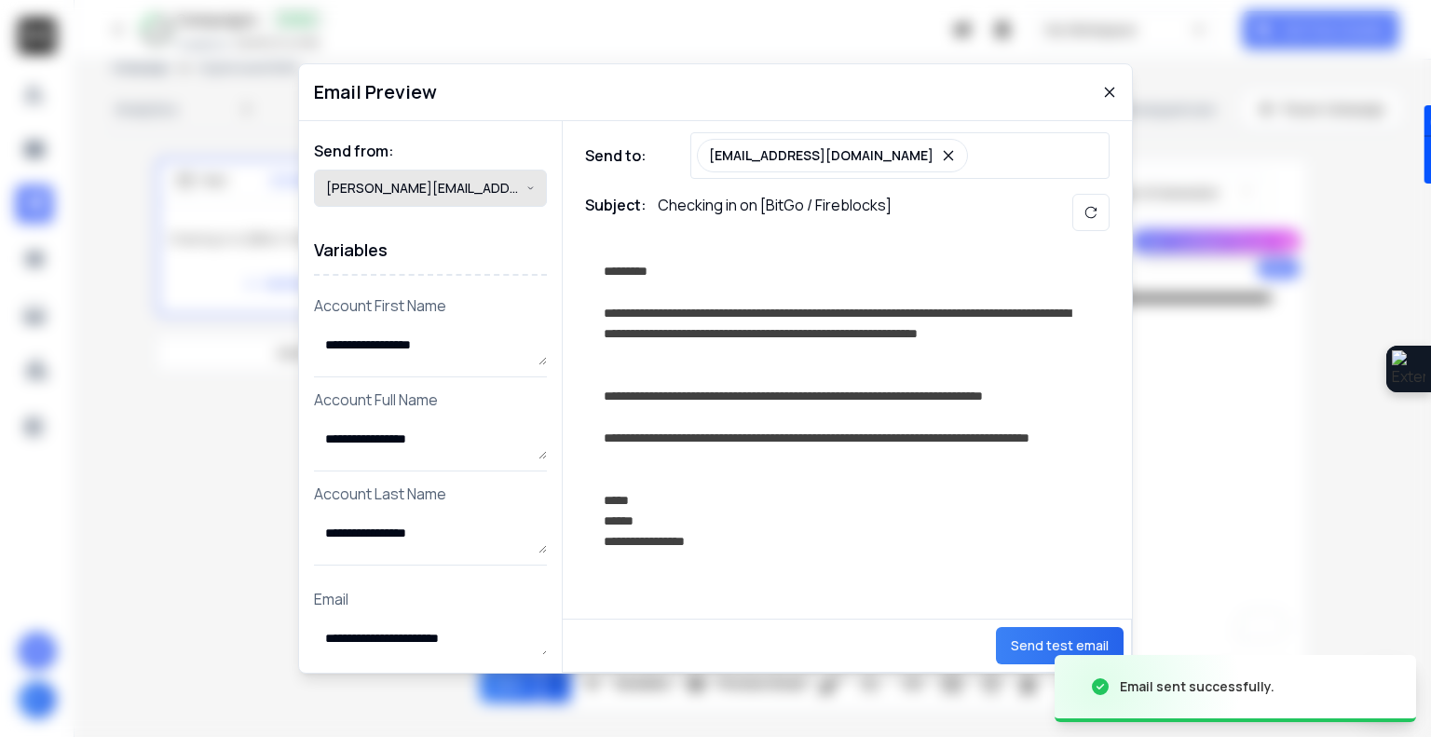
click at [391, 184] on p "[PERSON_NAME][EMAIL_ADDRESS][PERSON_NAME][DOMAIN_NAME]" at bounding box center [426, 188] width 200 height 19
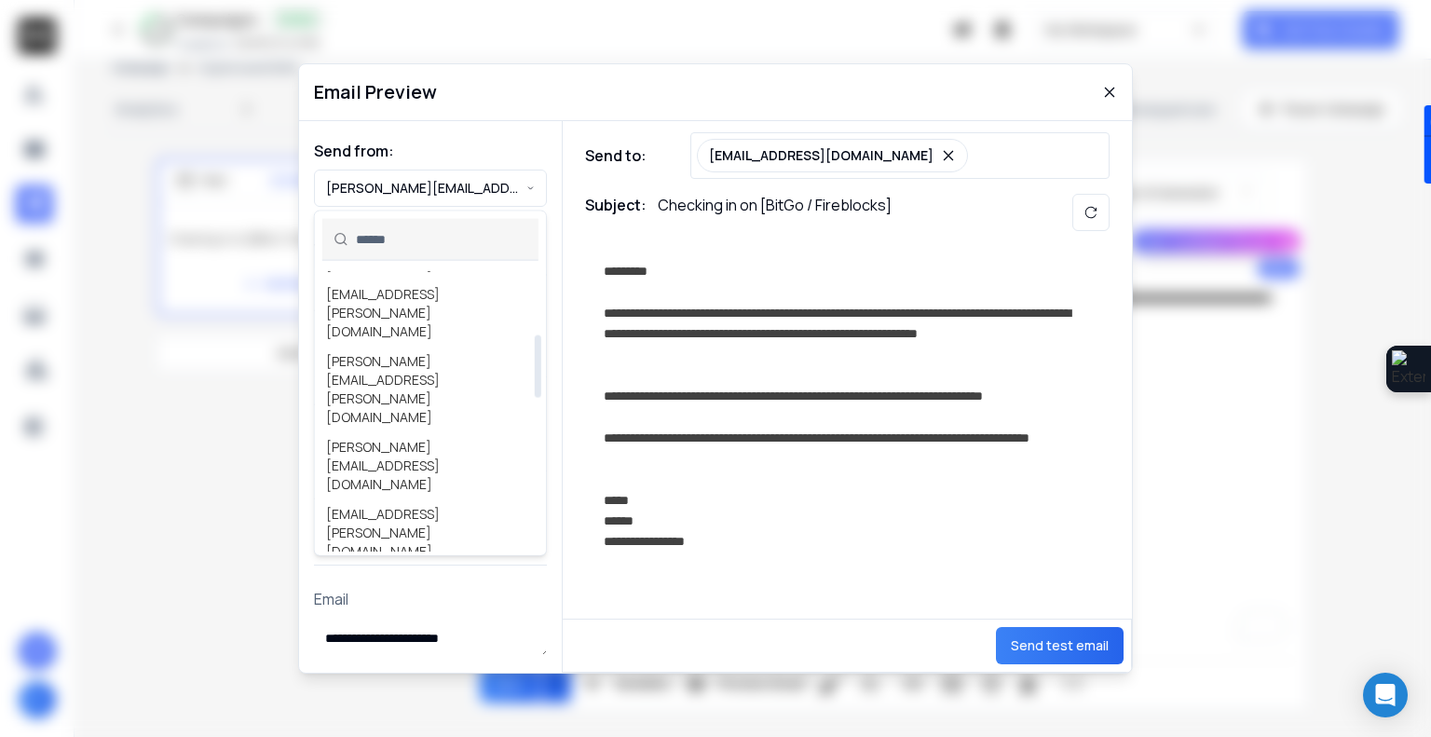
scroll to position [0, 0]
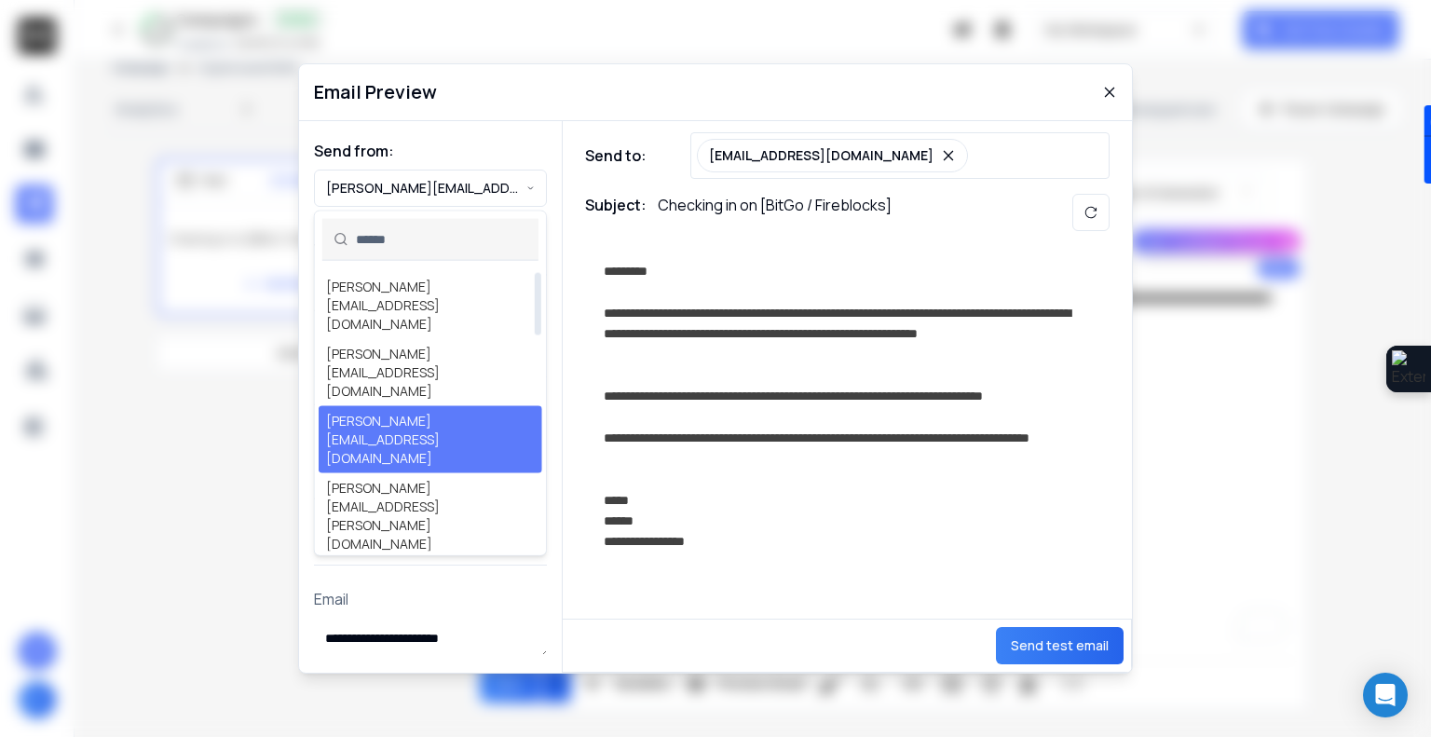
click at [466, 412] on div "[PERSON_NAME][EMAIL_ADDRESS][DOMAIN_NAME]" at bounding box center [430, 440] width 209 height 56
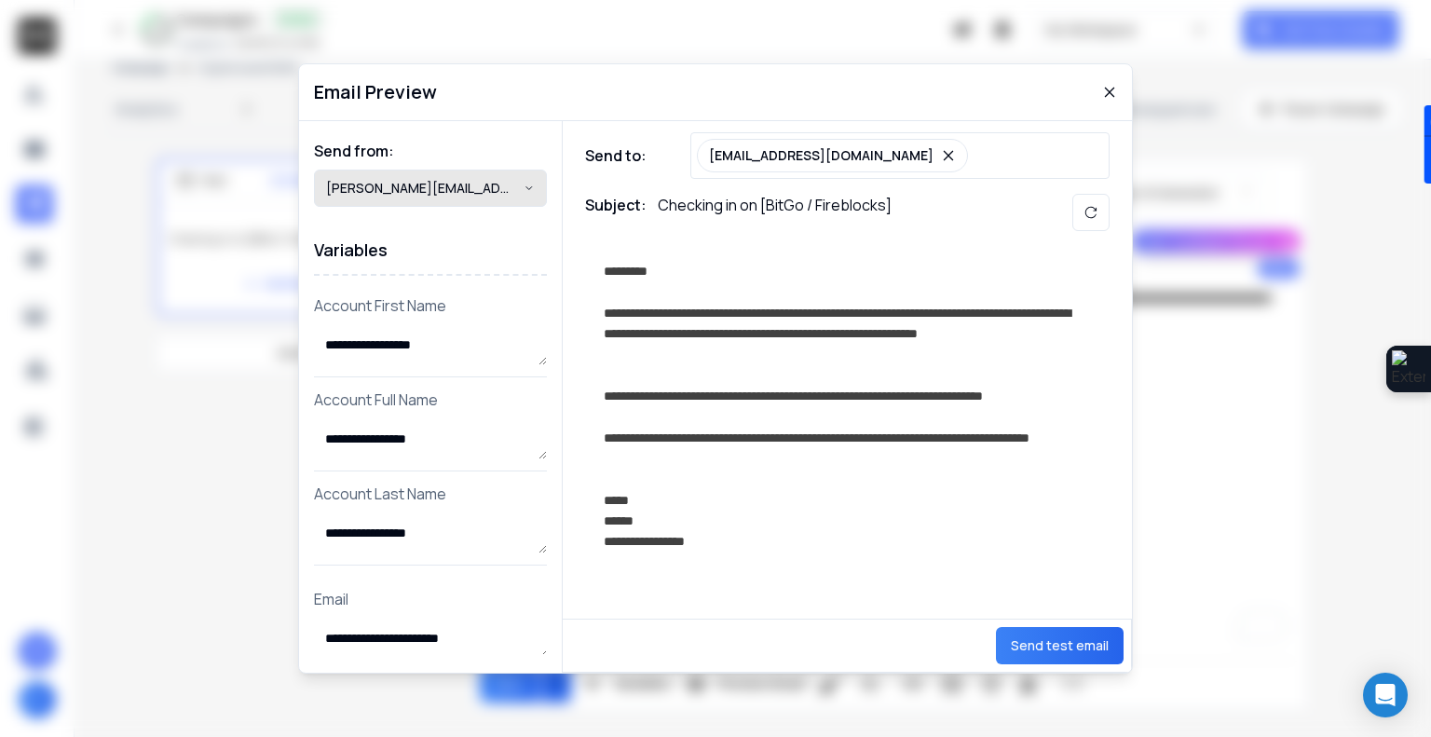
click at [419, 197] on p "[PERSON_NAME][EMAIL_ADDRESS][DOMAIN_NAME]" at bounding box center [424, 188] width 197 height 19
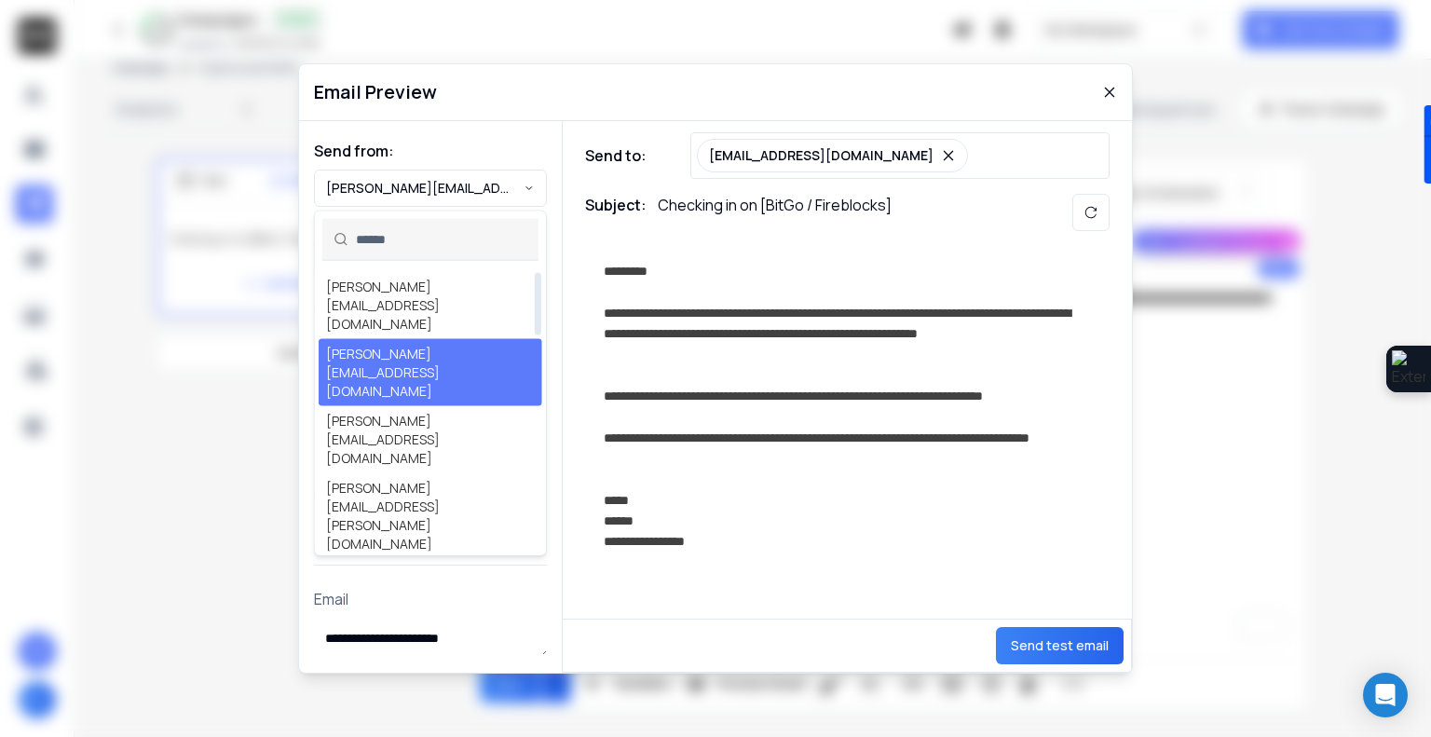
click at [693, 294] on div at bounding box center [847, 291] width 487 height 20
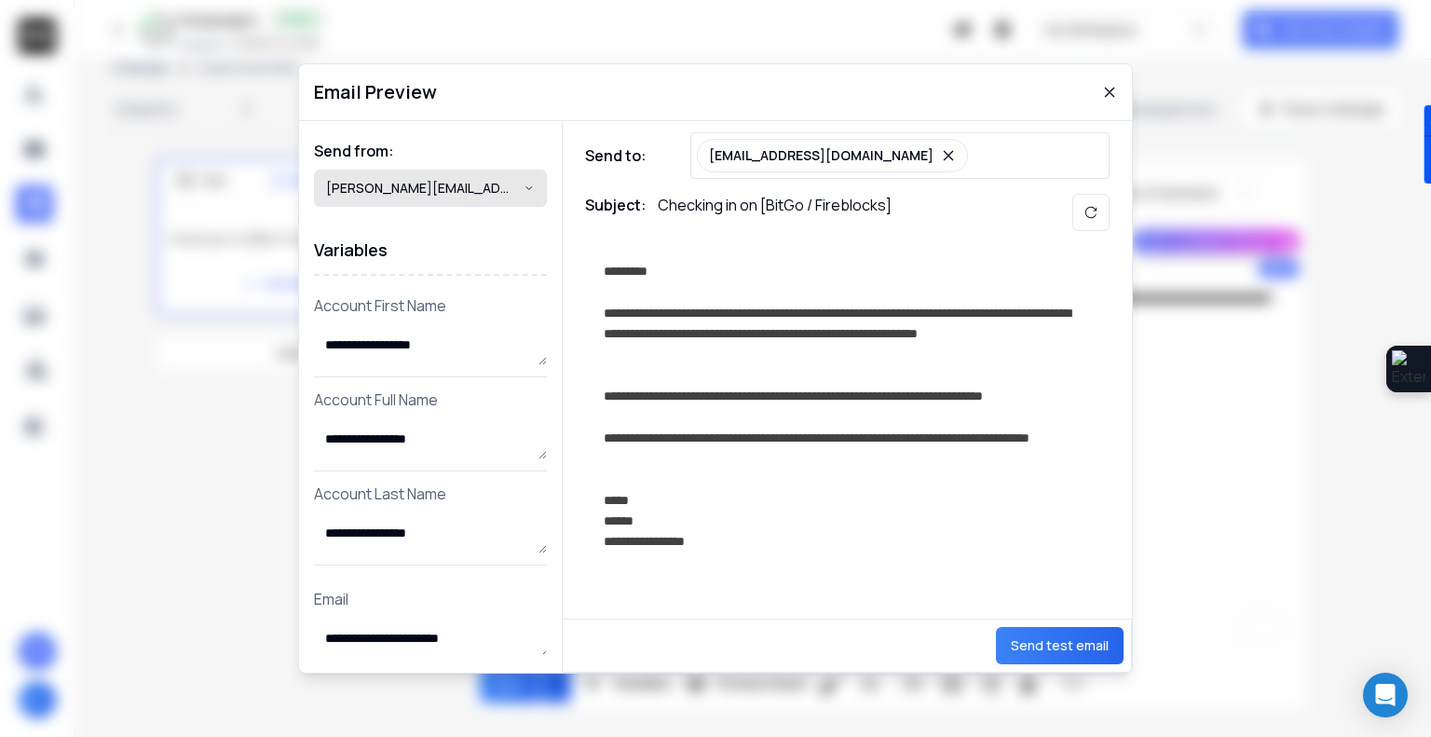
click at [404, 190] on p "[PERSON_NAME][EMAIL_ADDRESS][DOMAIN_NAME]" at bounding box center [424, 188] width 197 height 19
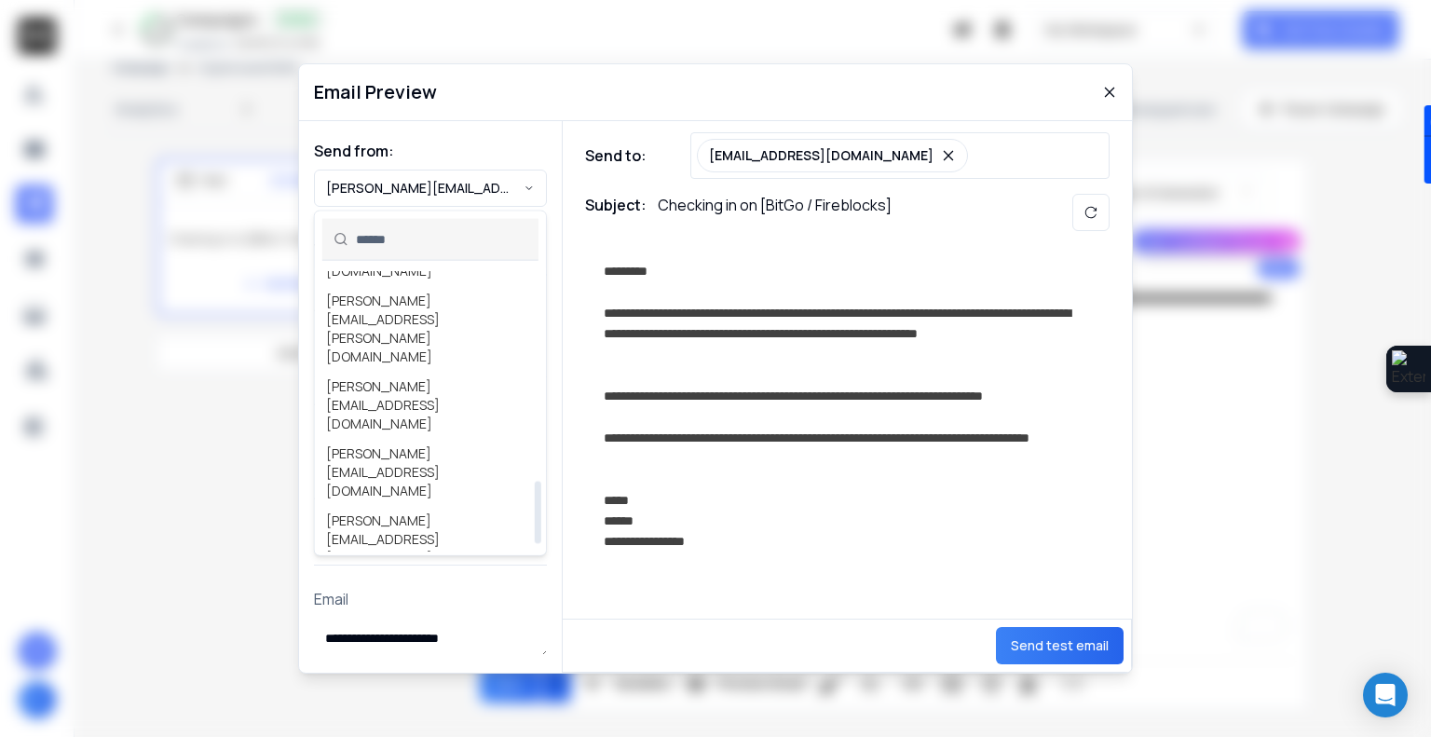
scroll to position [932, 0]
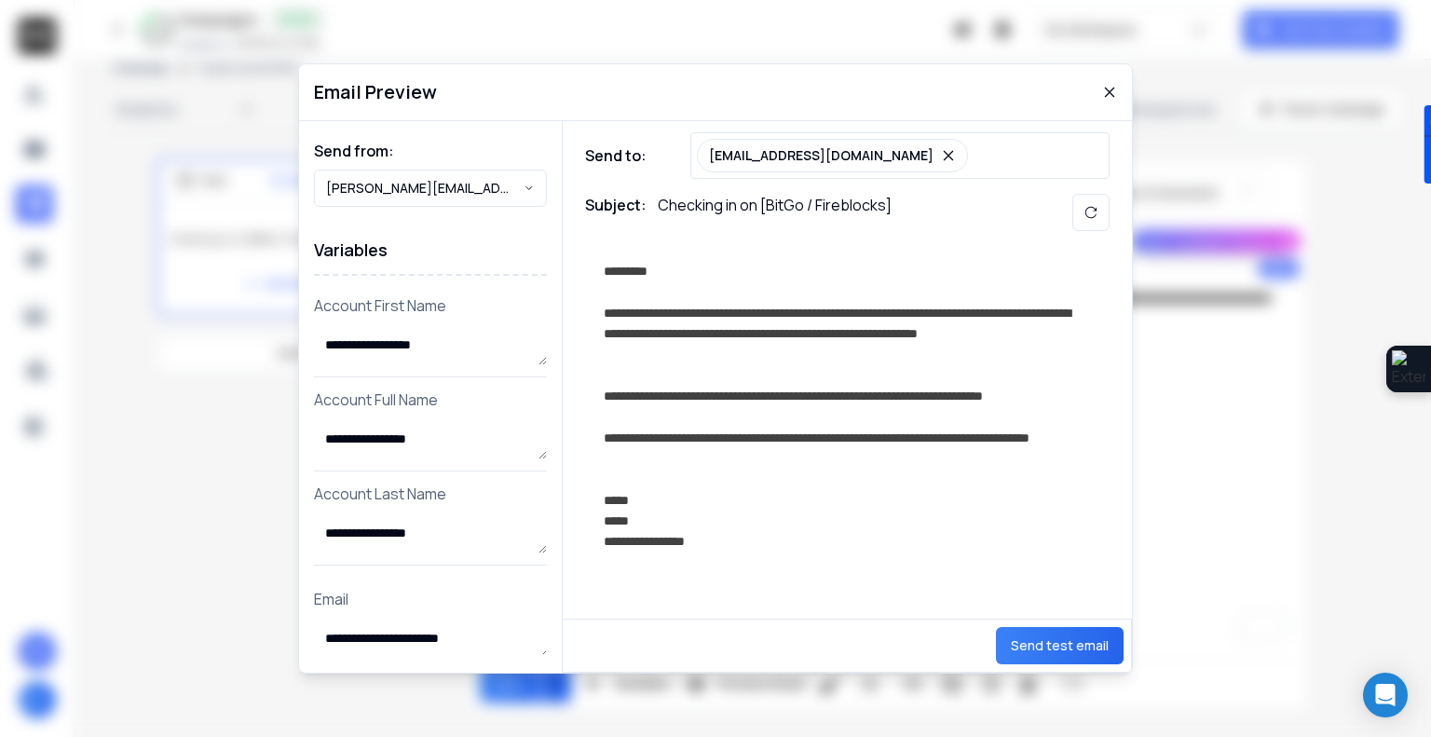
click at [1058, 648] on button "Send test email" at bounding box center [1060, 645] width 128 height 37
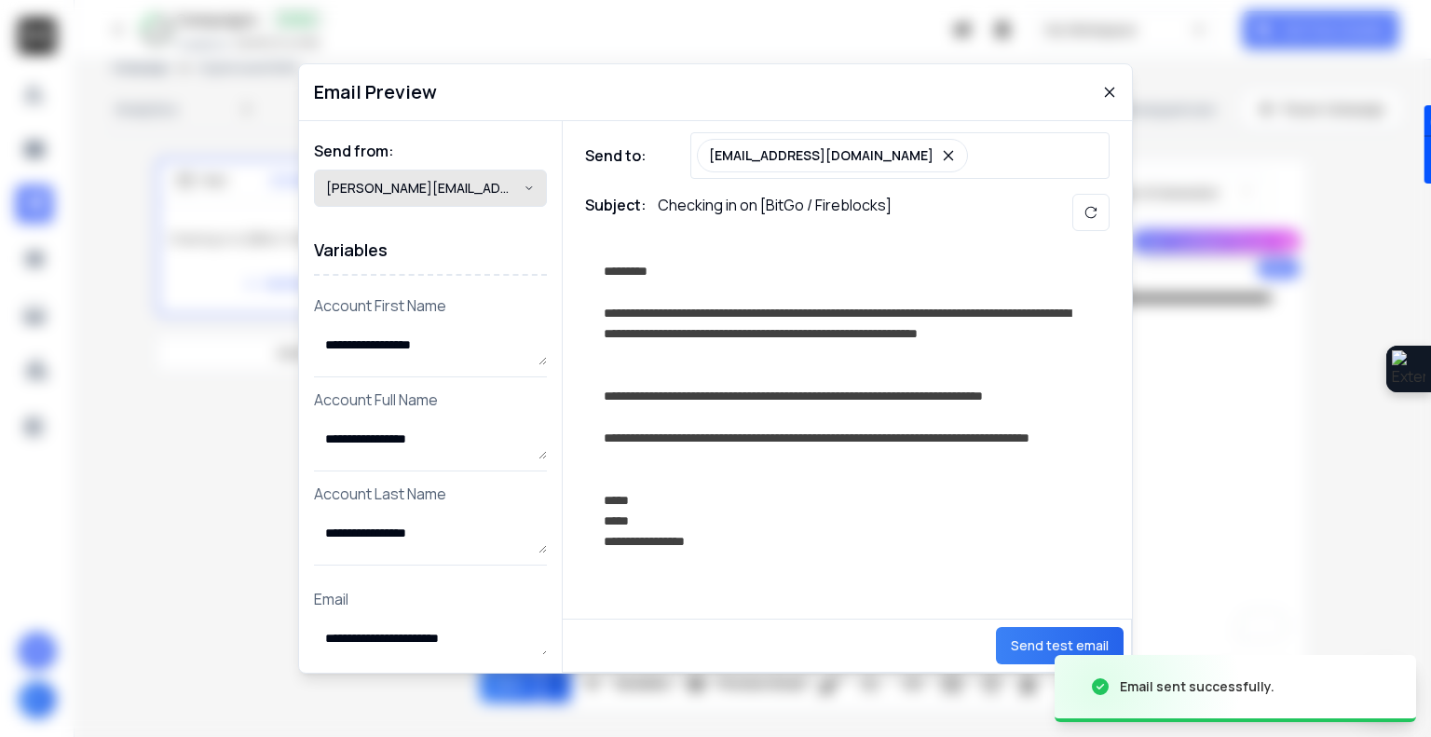
click at [417, 188] on p "[PERSON_NAME][EMAIL_ADDRESS][DOMAIN_NAME]" at bounding box center [424, 188] width 197 height 19
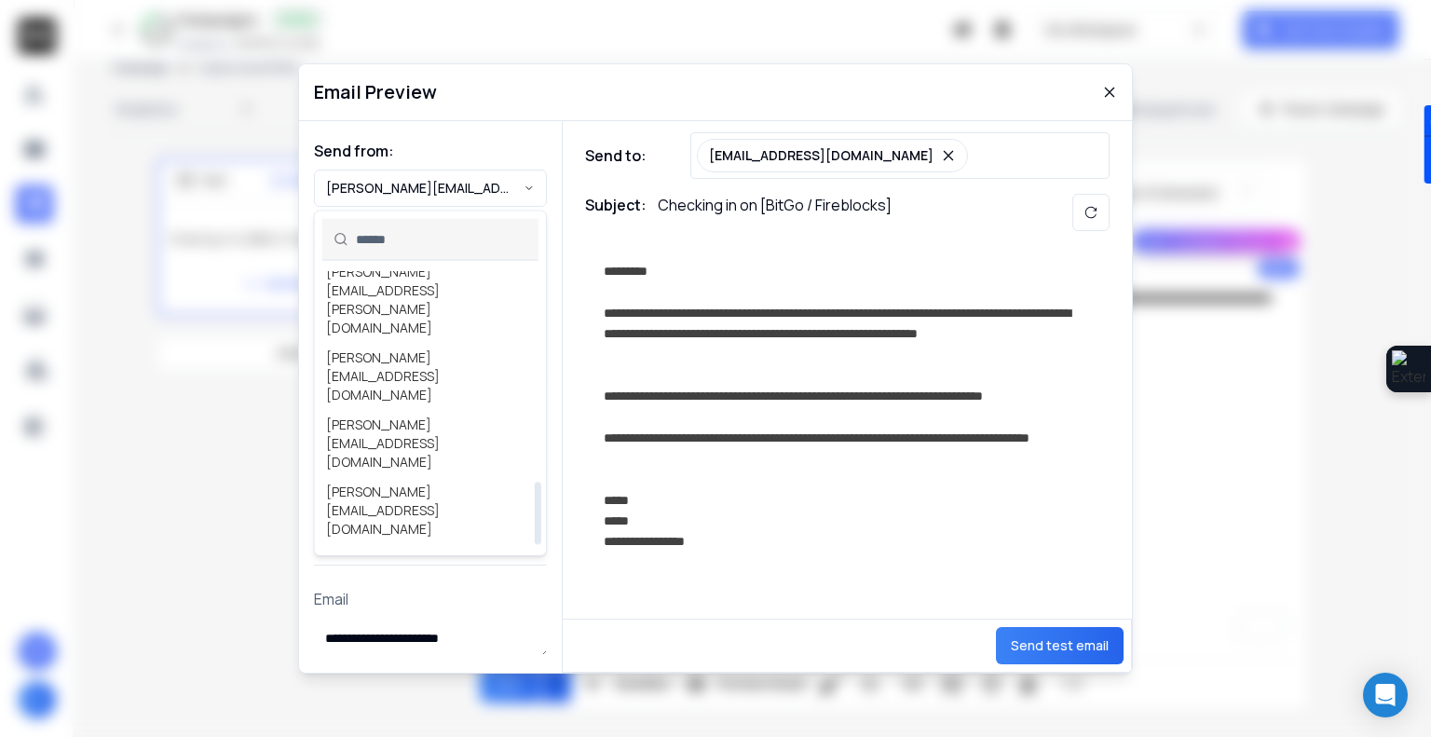
scroll to position [961, 0]
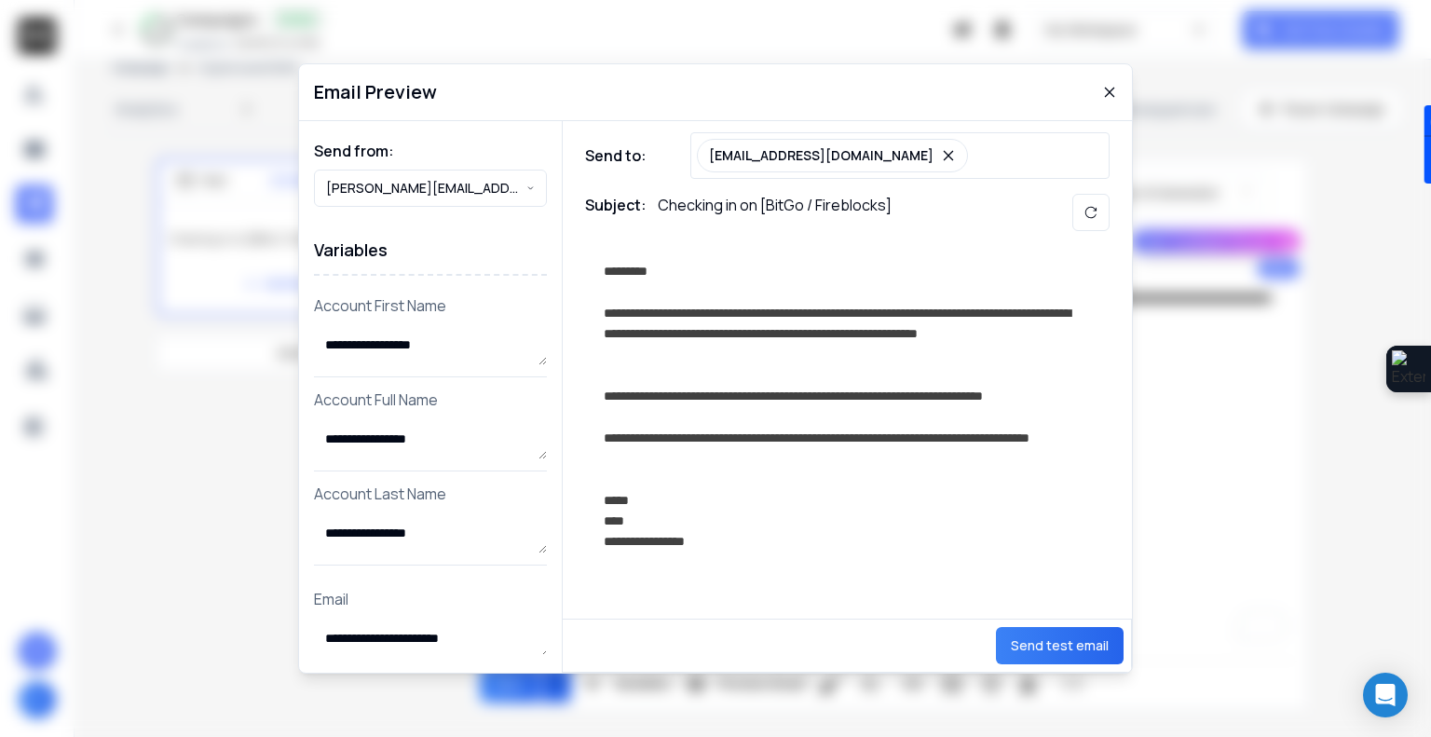
click at [941, 149] on icon at bounding box center [948, 155] width 15 height 15
click at [760, 150] on input at bounding box center [900, 156] width 406 height 34
click at [1040, 642] on button "Send test email" at bounding box center [1060, 645] width 128 height 37
click at [462, 179] on p "[PERSON_NAME][EMAIL_ADDRESS][PERSON_NAME][DOMAIN_NAME]" at bounding box center [426, 188] width 200 height 19
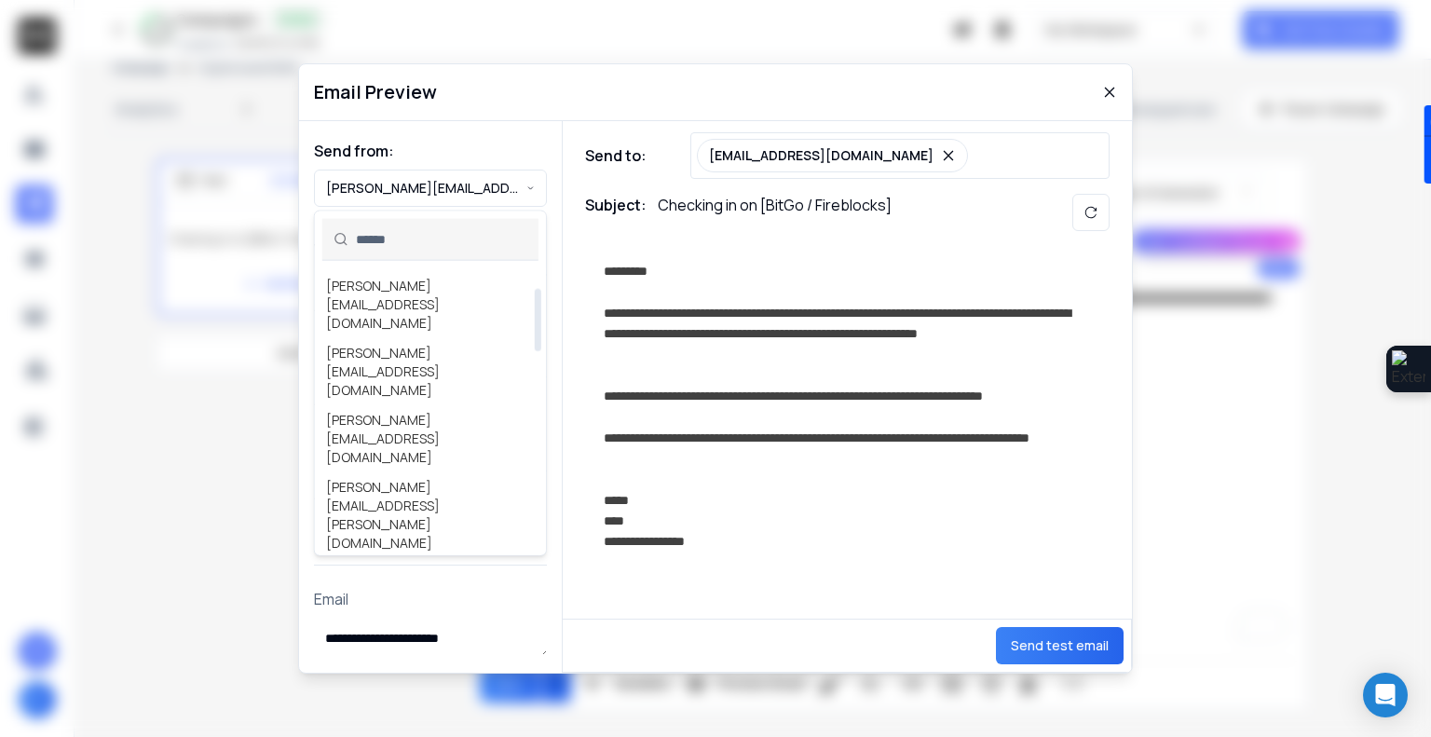
scroll to position [0, 0]
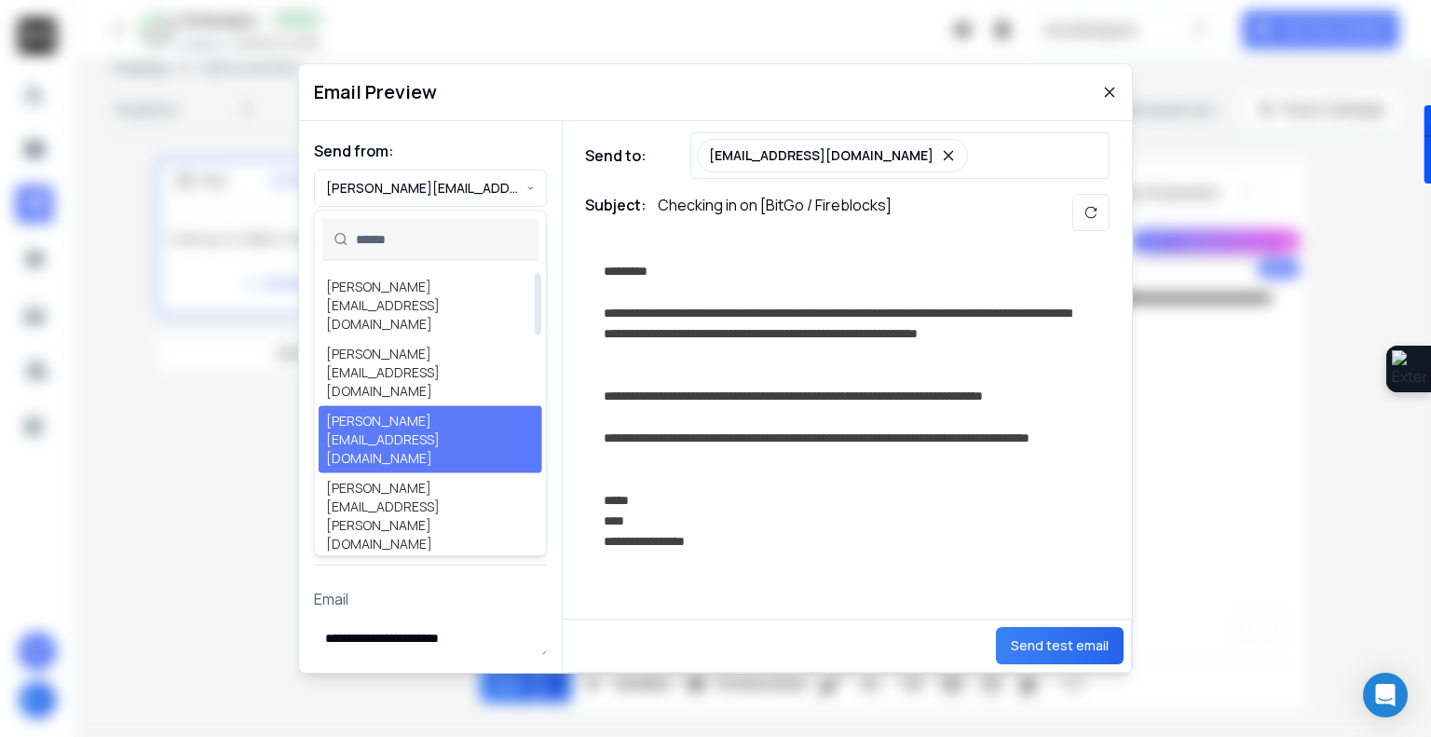
click at [447, 412] on div "[PERSON_NAME][EMAIL_ADDRESS][DOMAIN_NAME]" at bounding box center [430, 440] width 209 height 56
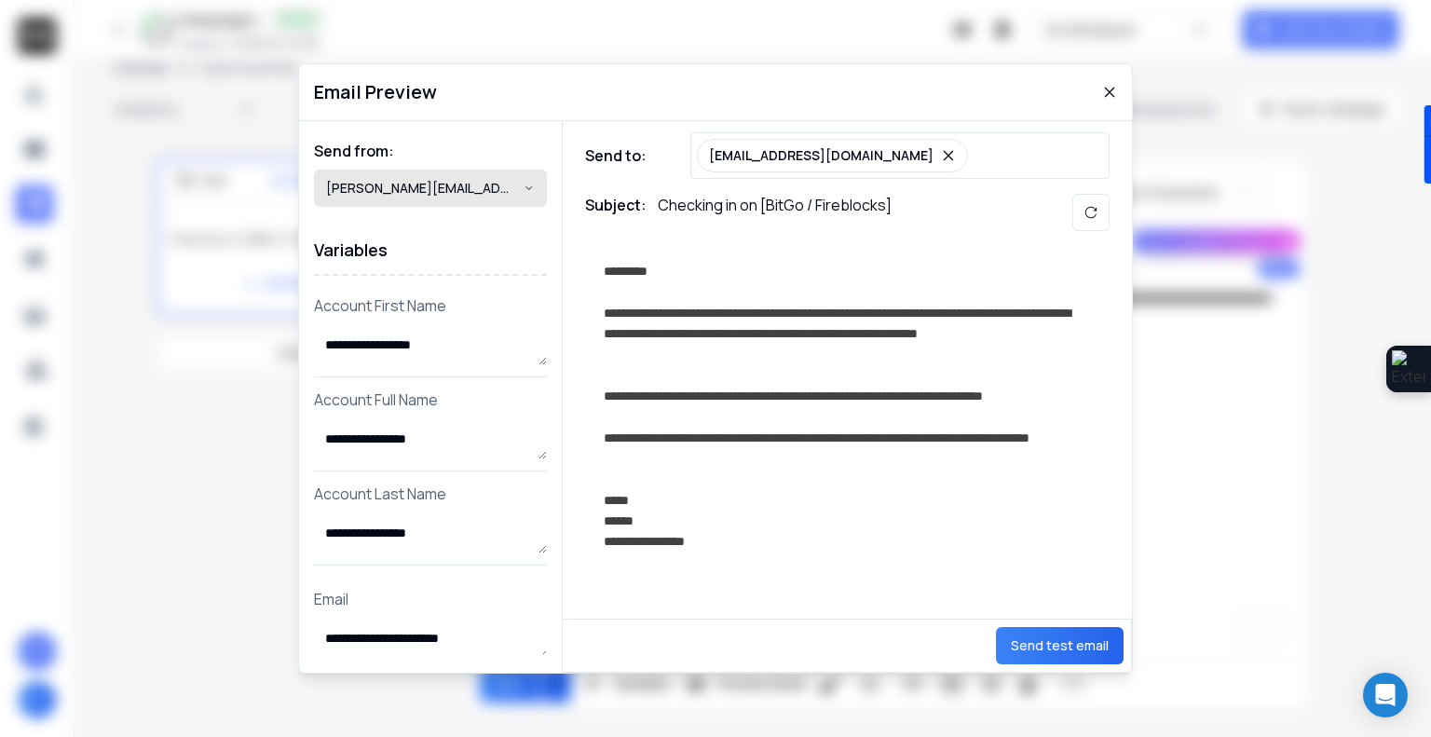
click at [425, 193] on p "[PERSON_NAME][EMAIL_ADDRESS][DOMAIN_NAME]" at bounding box center [424, 188] width 197 height 19
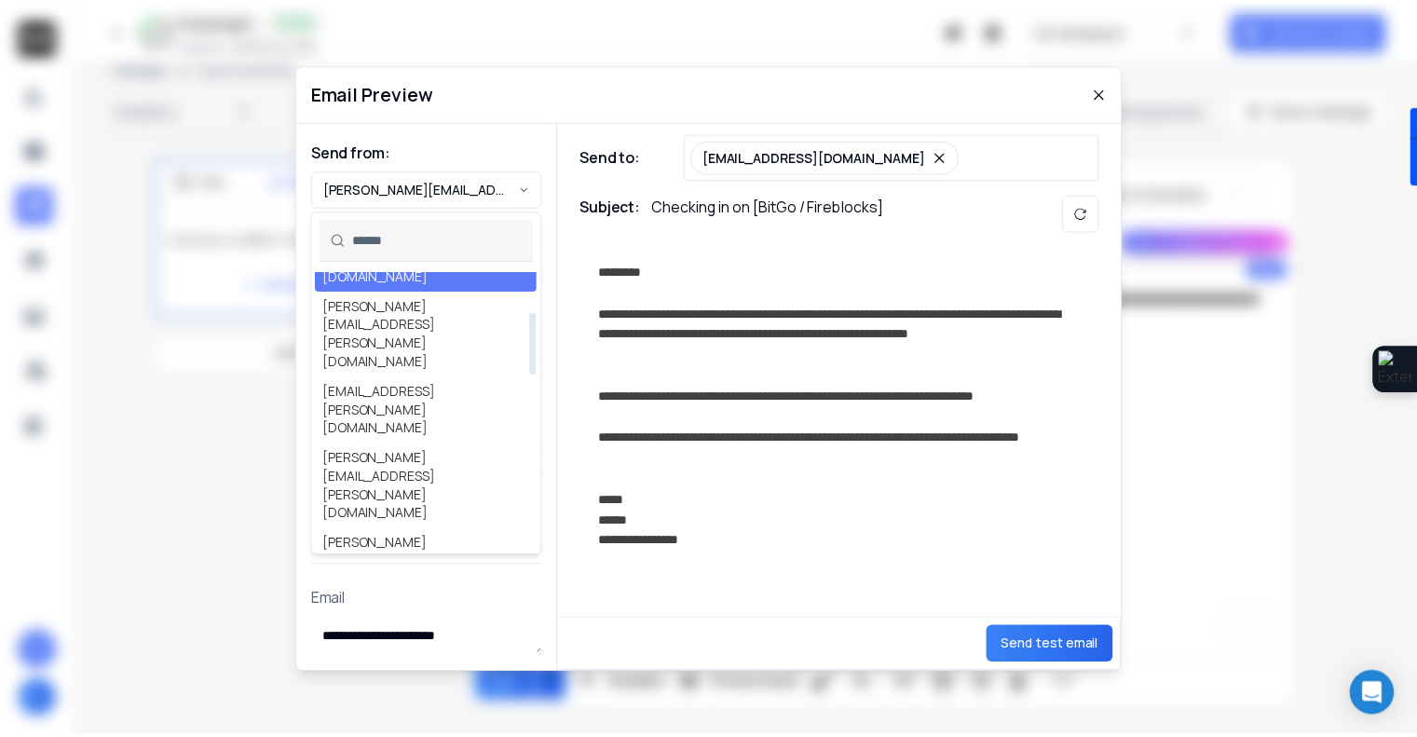
scroll to position [186, 0]
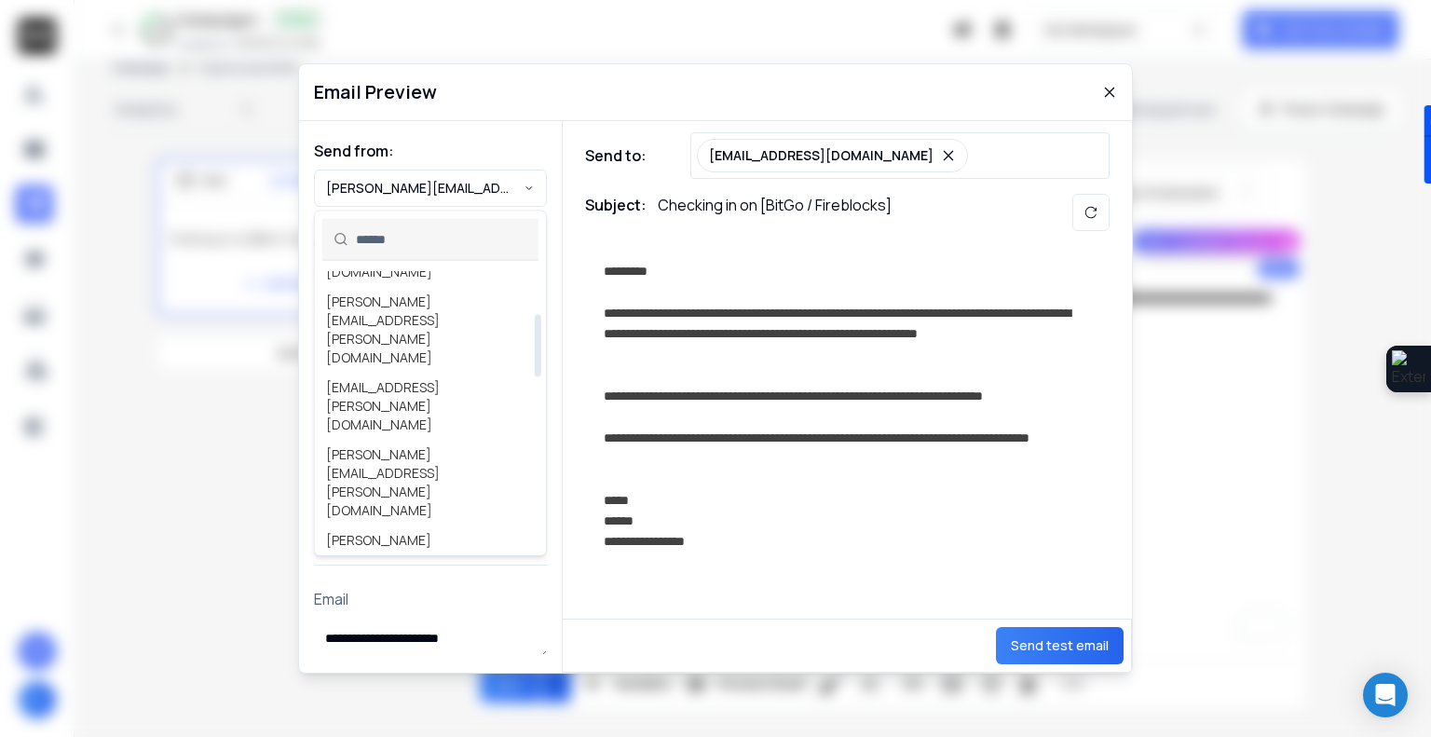
click at [432, 598] on div "[EMAIL_ADDRESS][PERSON_NAME][DOMAIN_NAME]" at bounding box center [430, 626] width 209 height 56
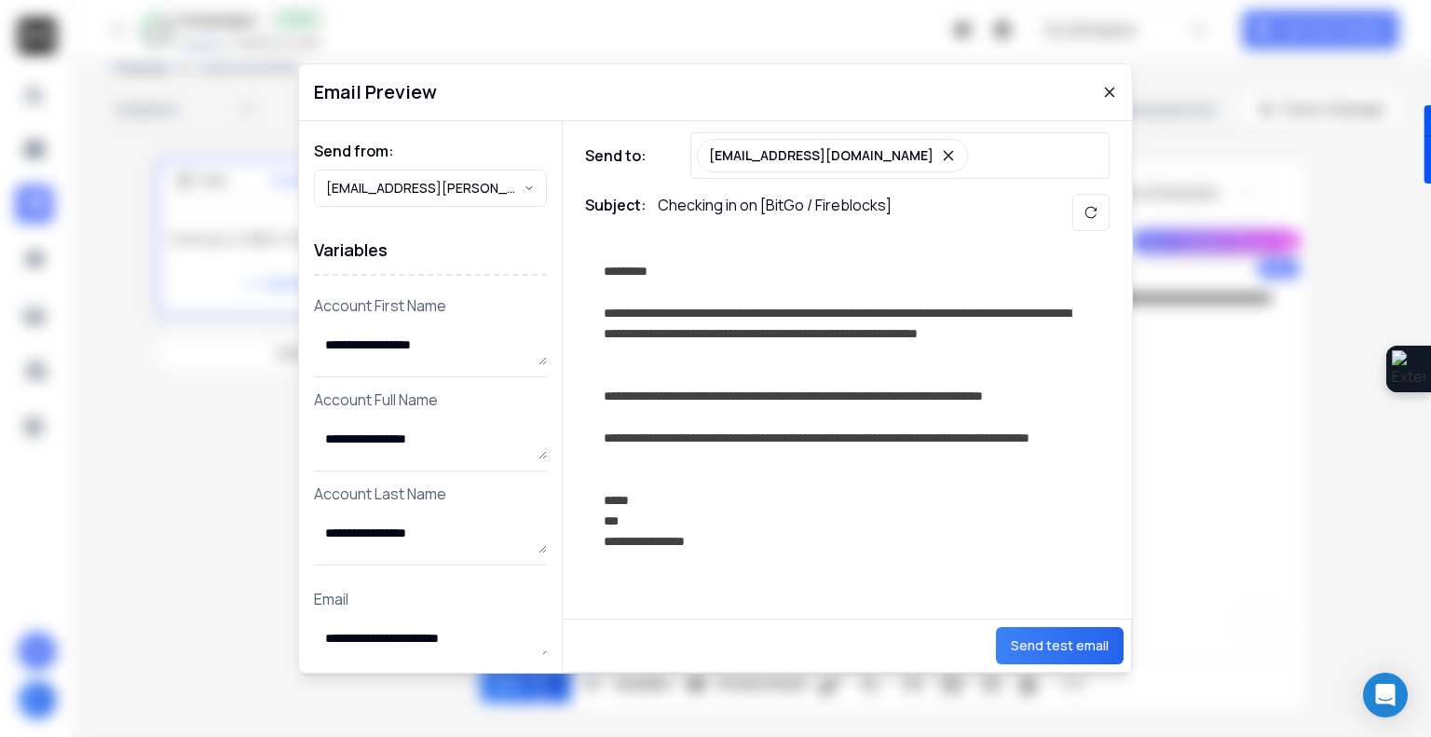
click at [941, 158] on icon at bounding box center [948, 155] width 15 height 15
click at [753, 157] on input at bounding box center [900, 156] width 406 height 34
click at [1061, 651] on button "Send test email" at bounding box center [1060, 645] width 128 height 37
click at [484, 192] on p "[EMAIL_ADDRESS][PERSON_NAME][DOMAIN_NAME]" at bounding box center [424, 188] width 197 height 19
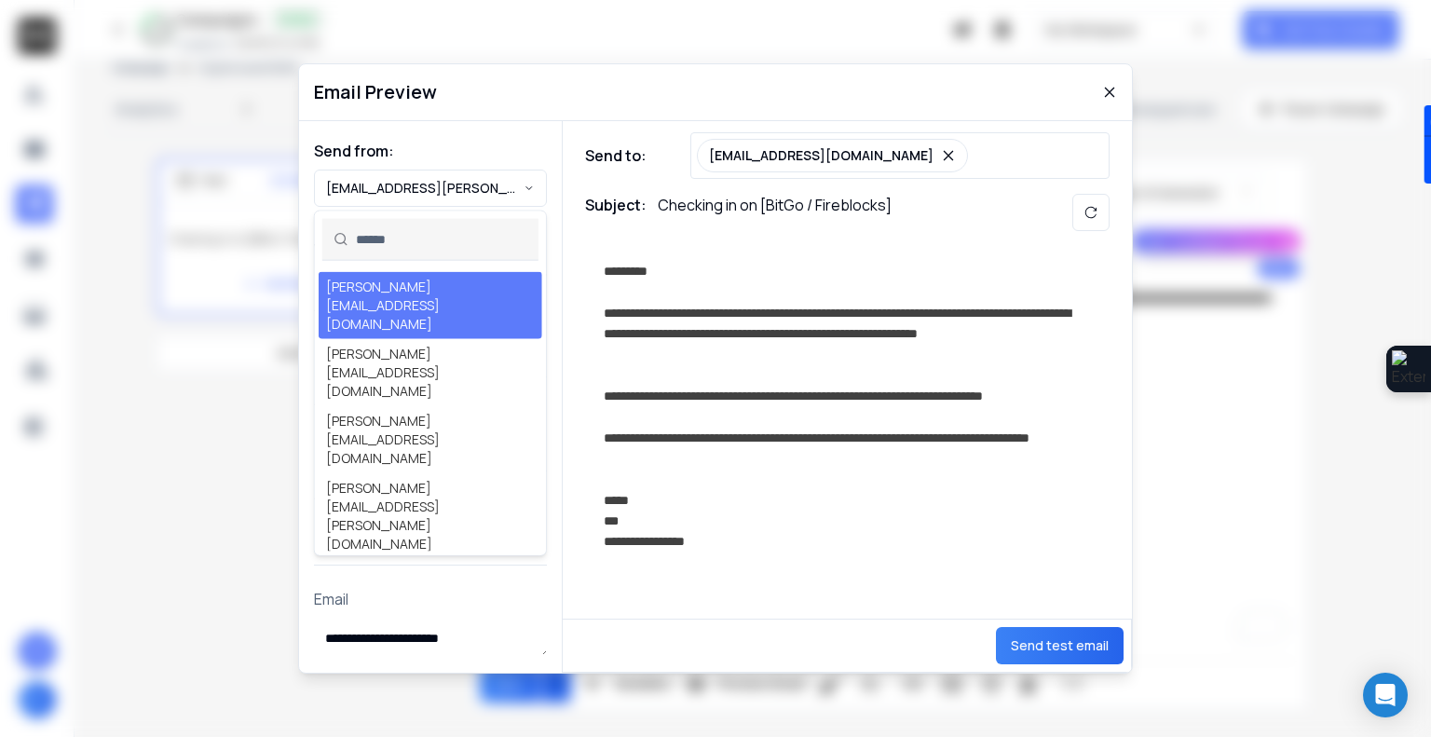
click at [1112, 89] on icon at bounding box center [1110, 92] width 10 height 10
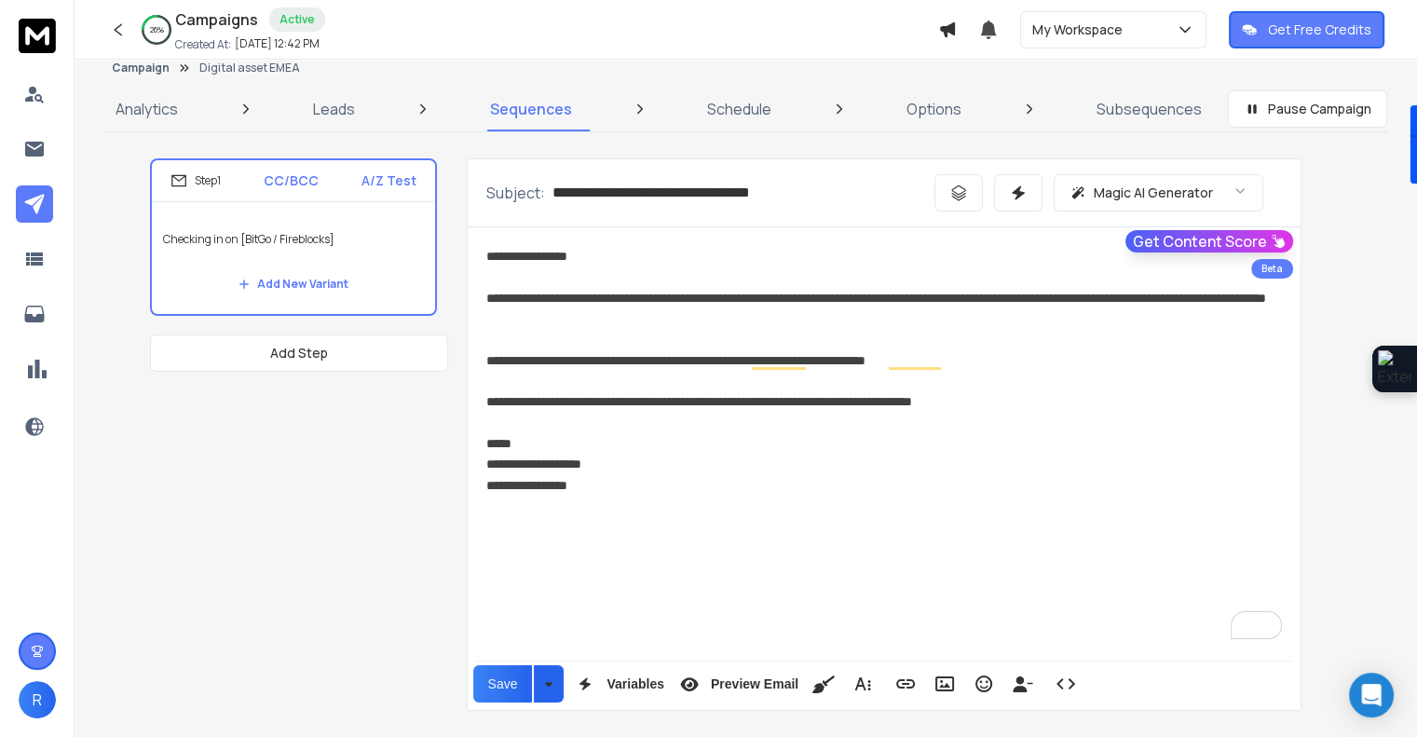
click at [33, 202] on icon at bounding box center [34, 205] width 20 height 20
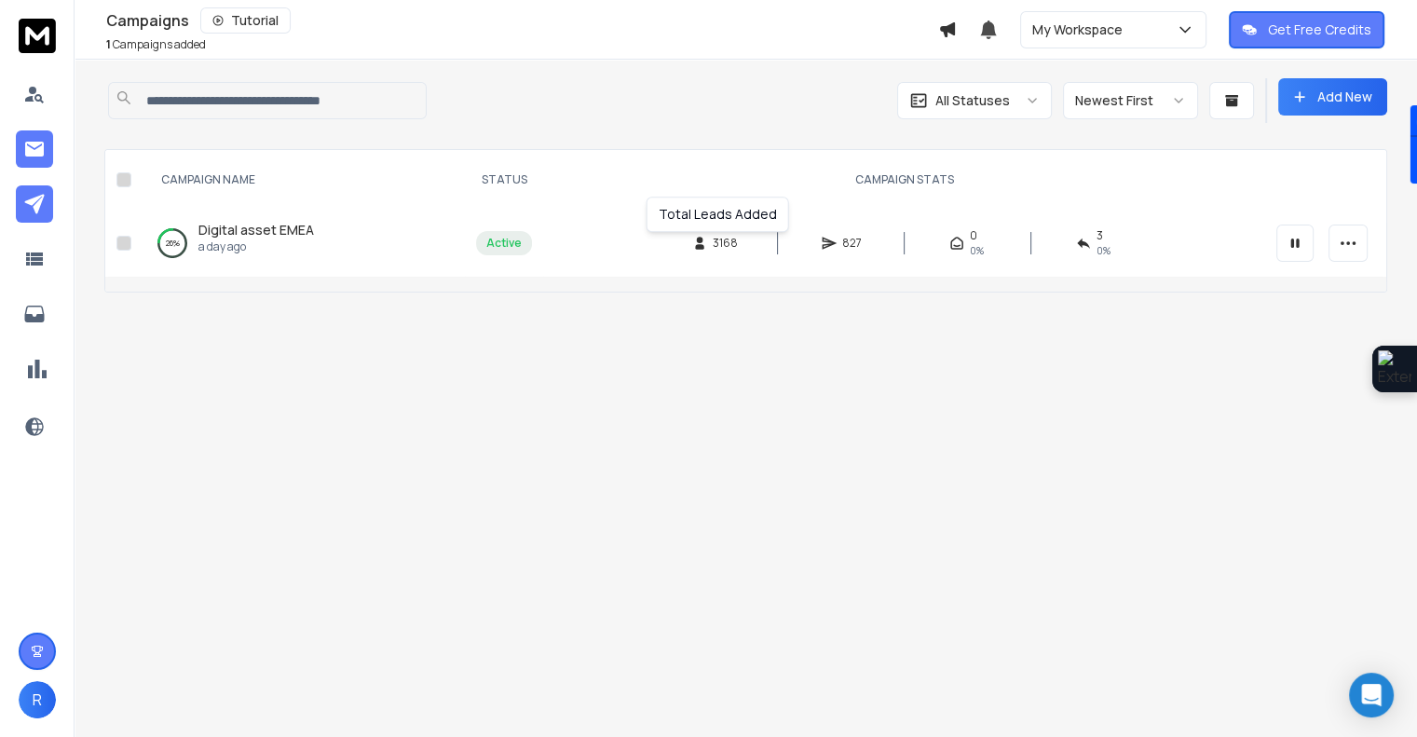
click at [37, 161] on link at bounding box center [34, 148] width 37 height 37
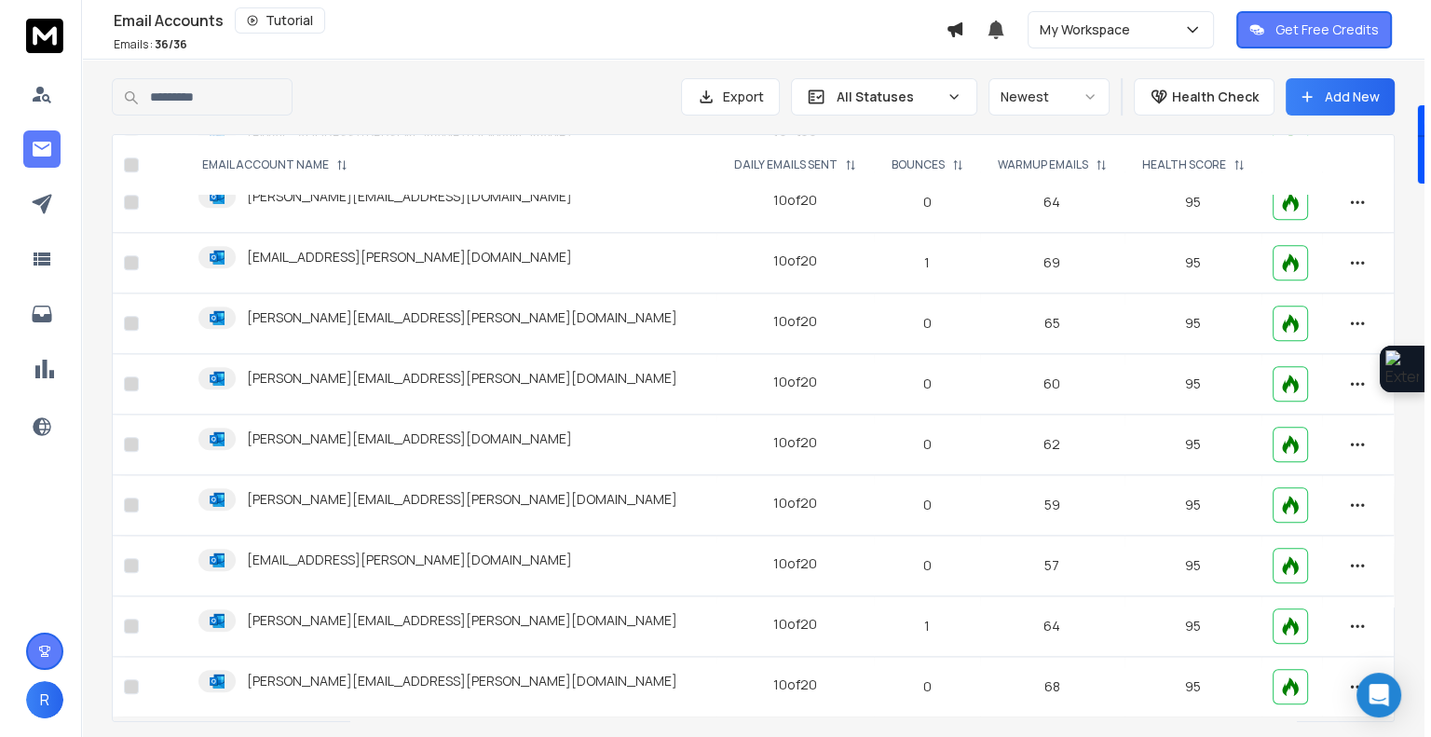
scroll to position [1661, 0]
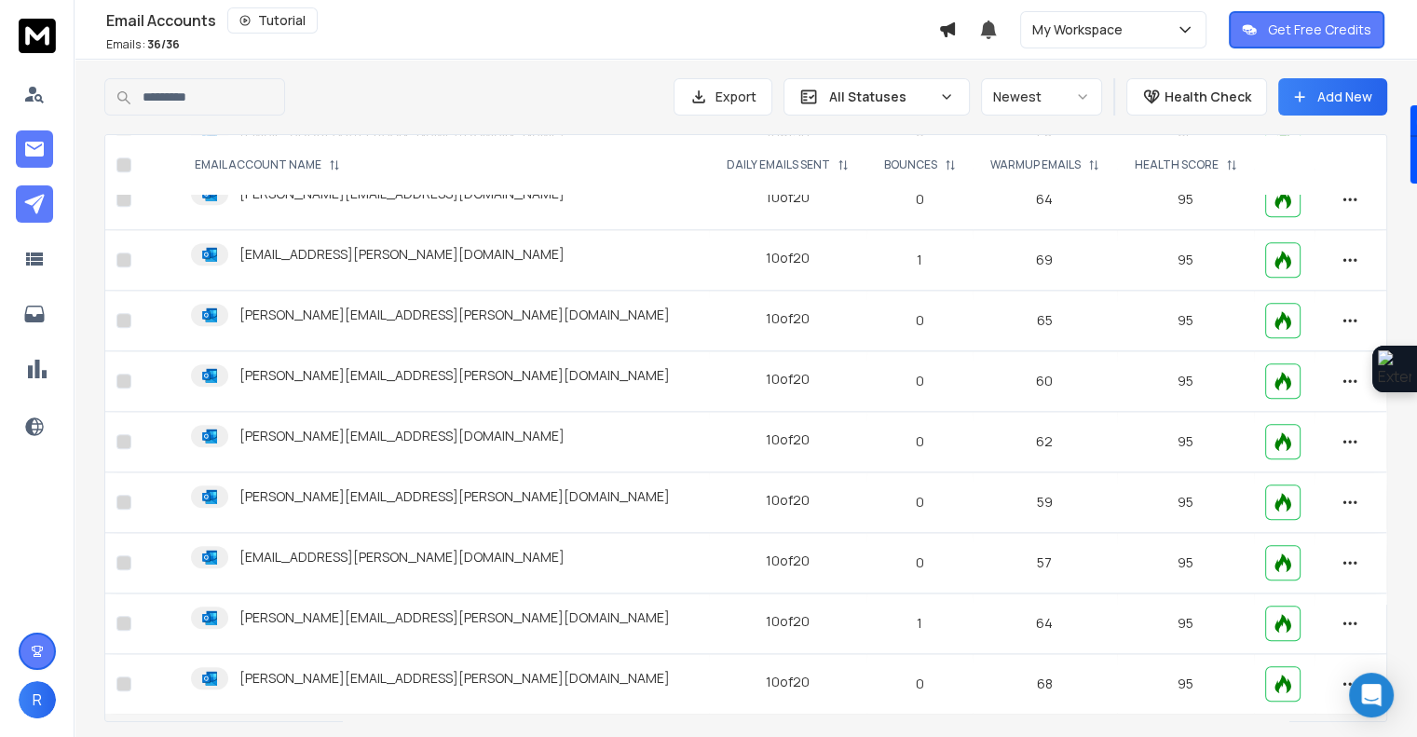
click at [30, 211] on icon at bounding box center [34, 204] width 22 height 22
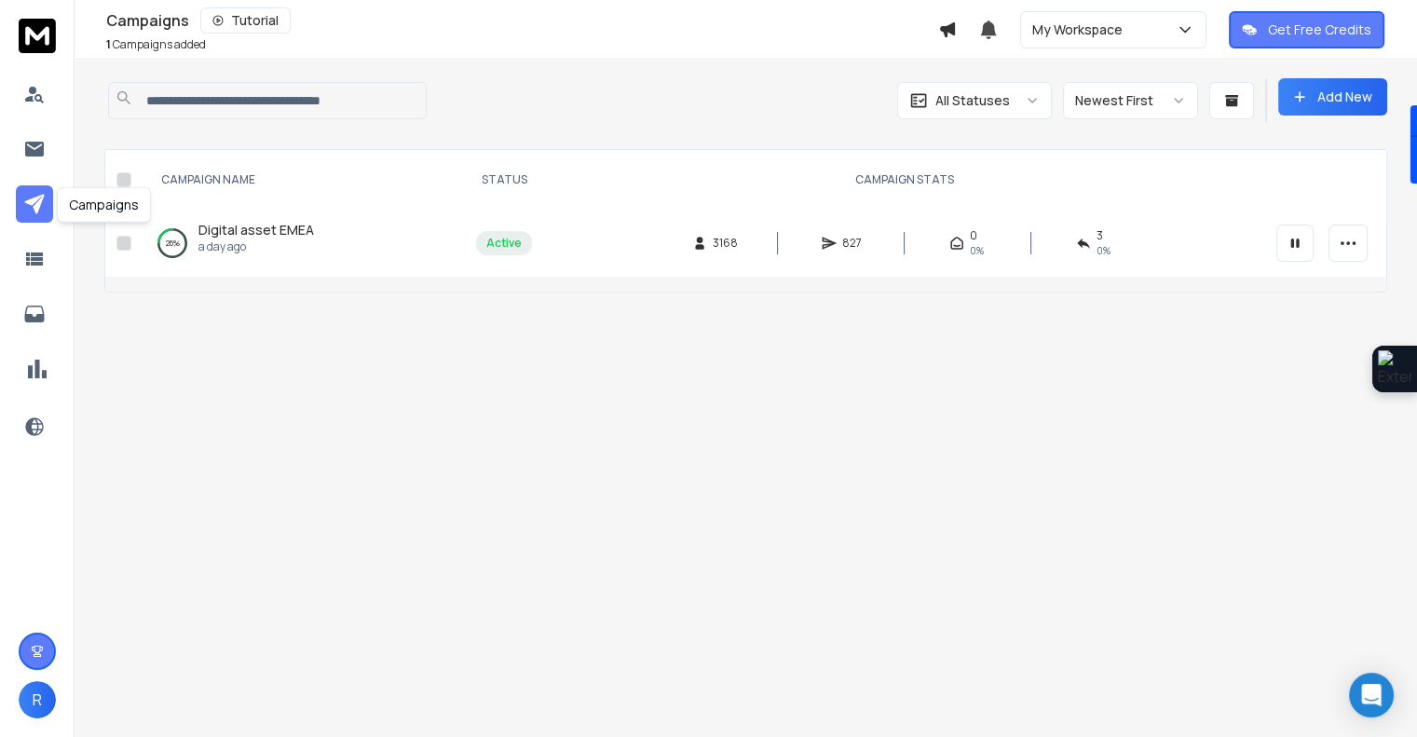
click at [720, 102] on div at bounding box center [425, 100] width 642 height 45
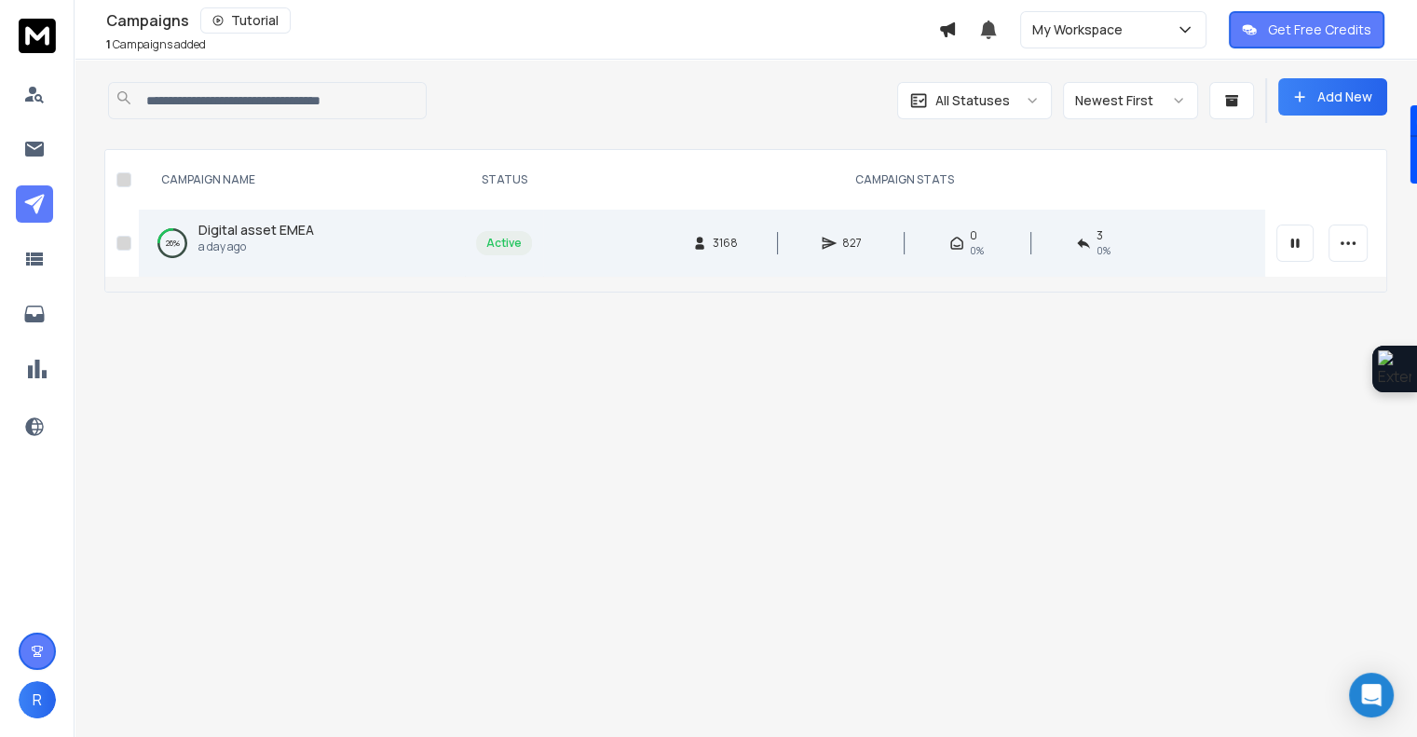
click at [413, 234] on div "26 % Digital asset EMEA a day ago" at bounding box center [301, 243] width 289 height 45
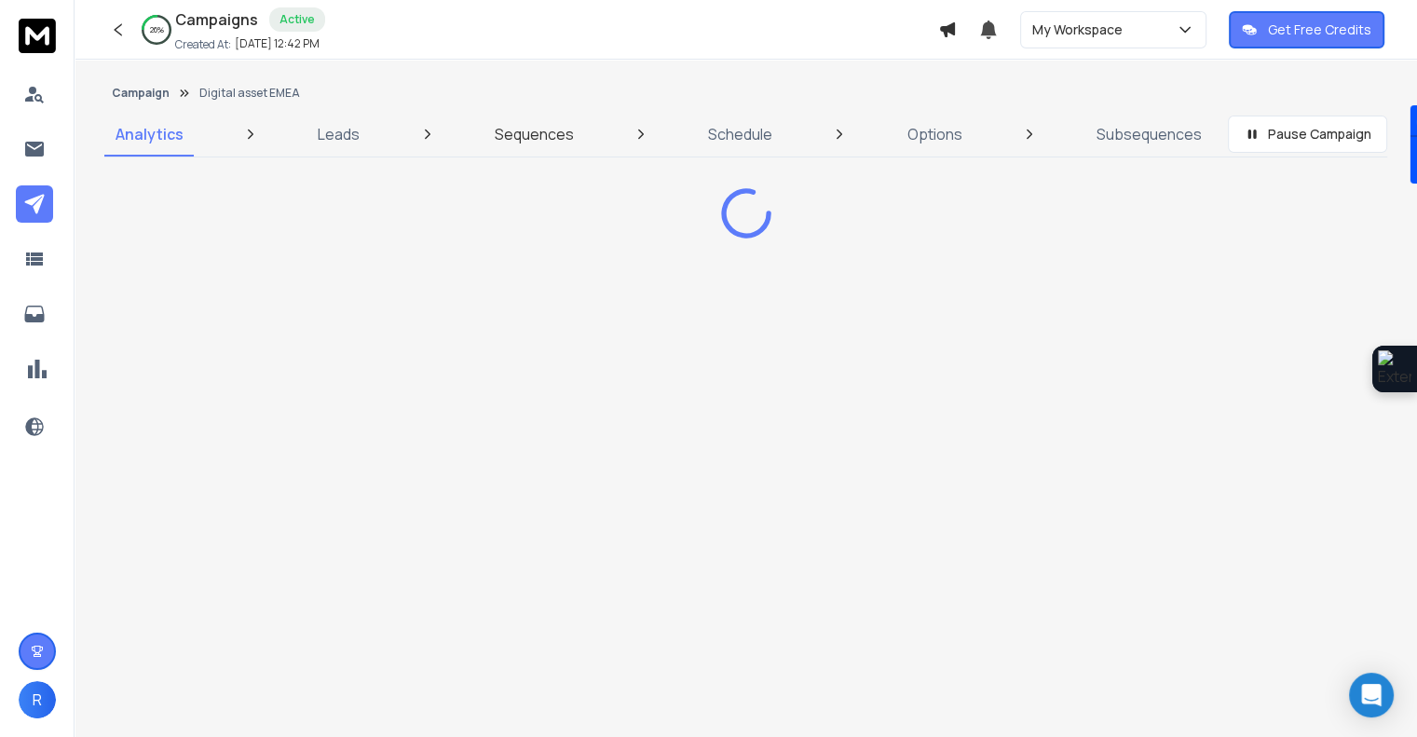
click at [540, 133] on p "Sequences" at bounding box center [534, 134] width 79 height 22
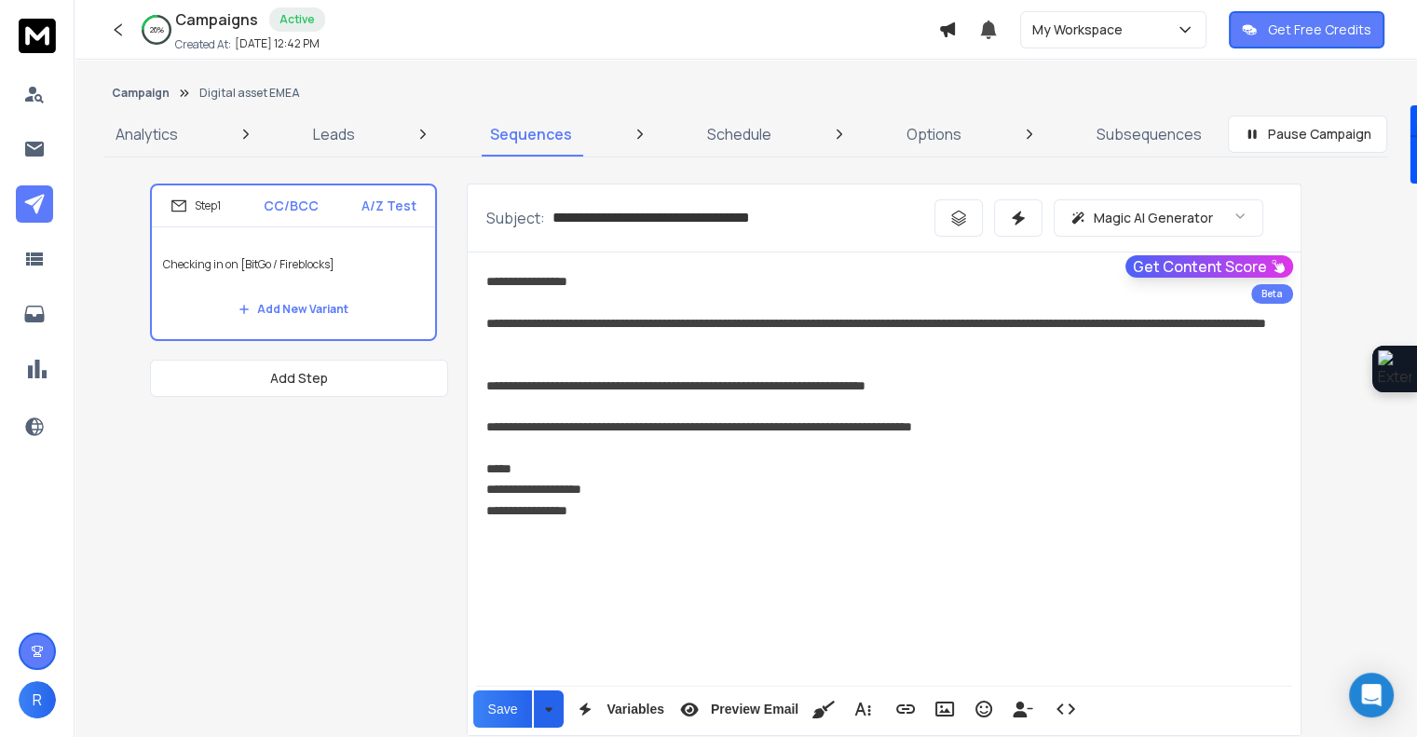
click at [35, 213] on icon at bounding box center [34, 205] width 20 height 20
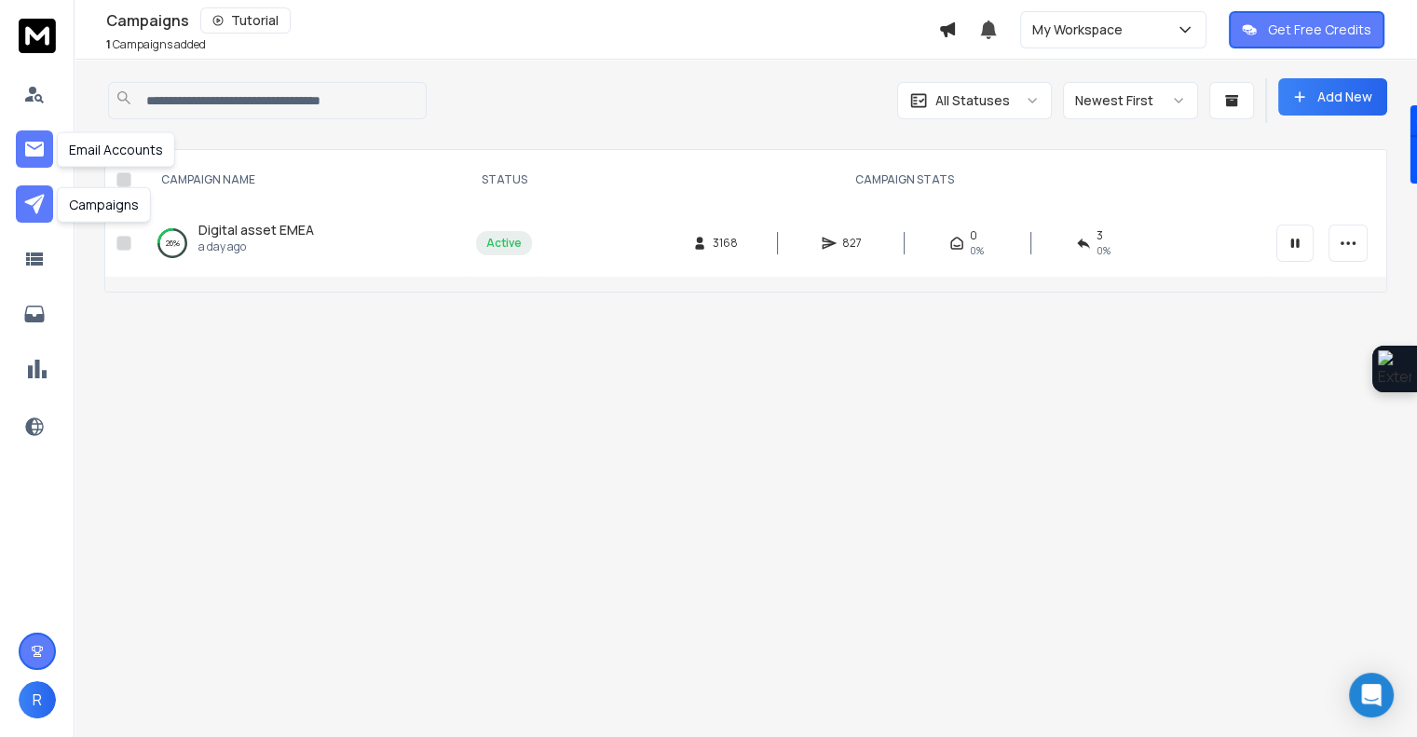
click at [35, 144] on icon at bounding box center [34, 149] width 19 height 15
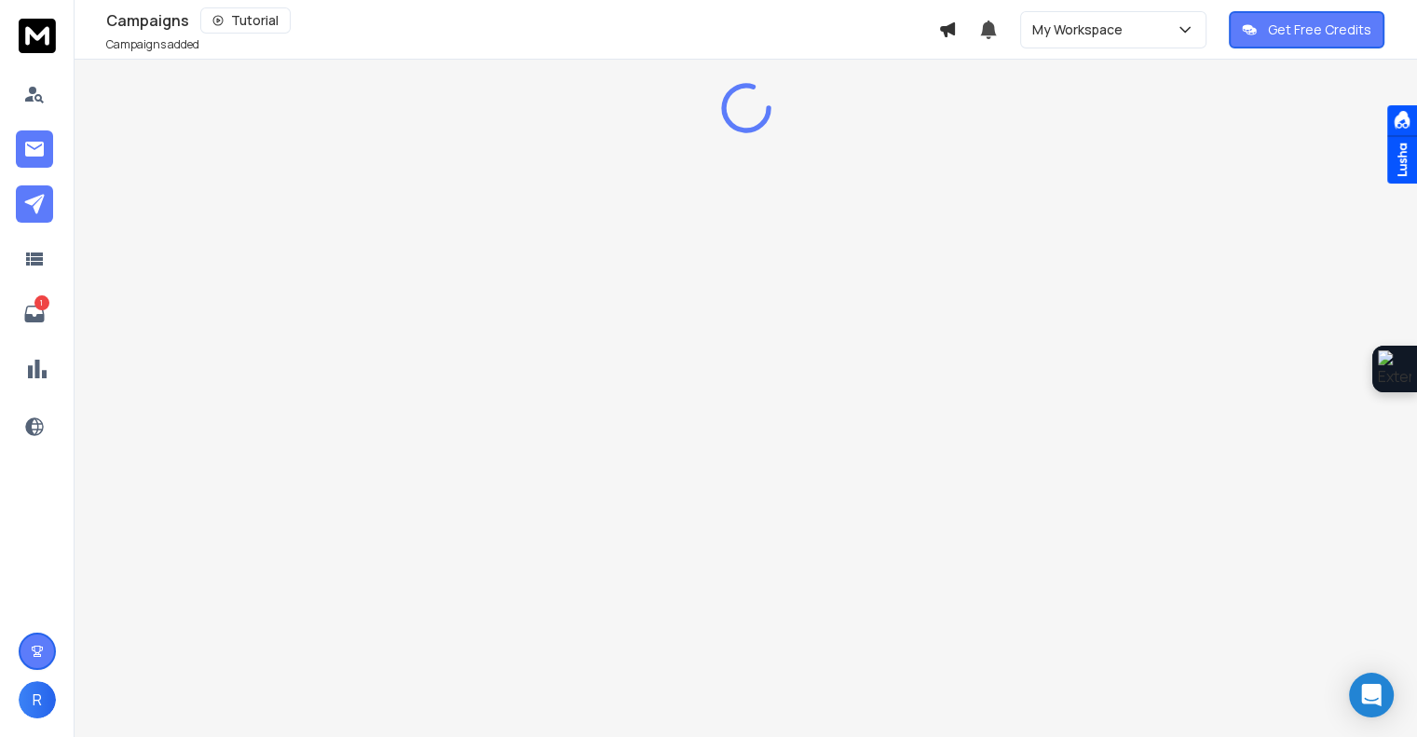
drag, startPoint x: 0, startPoint y: 0, endPoint x: 26, endPoint y: 153, distance: 155.0
click at [26, 153] on icon at bounding box center [34, 149] width 19 height 15
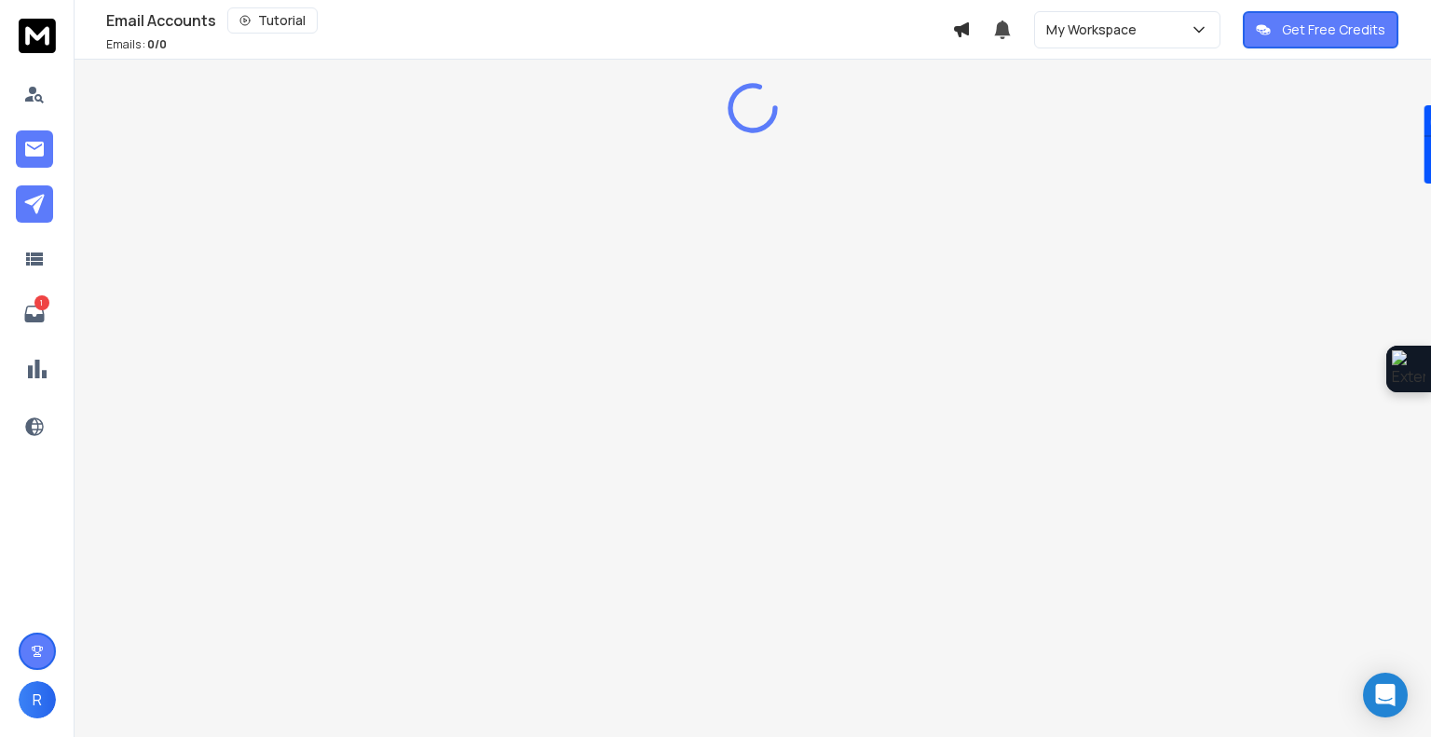
click at [20, 209] on link at bounding box center [34, 203] width 37 height 37
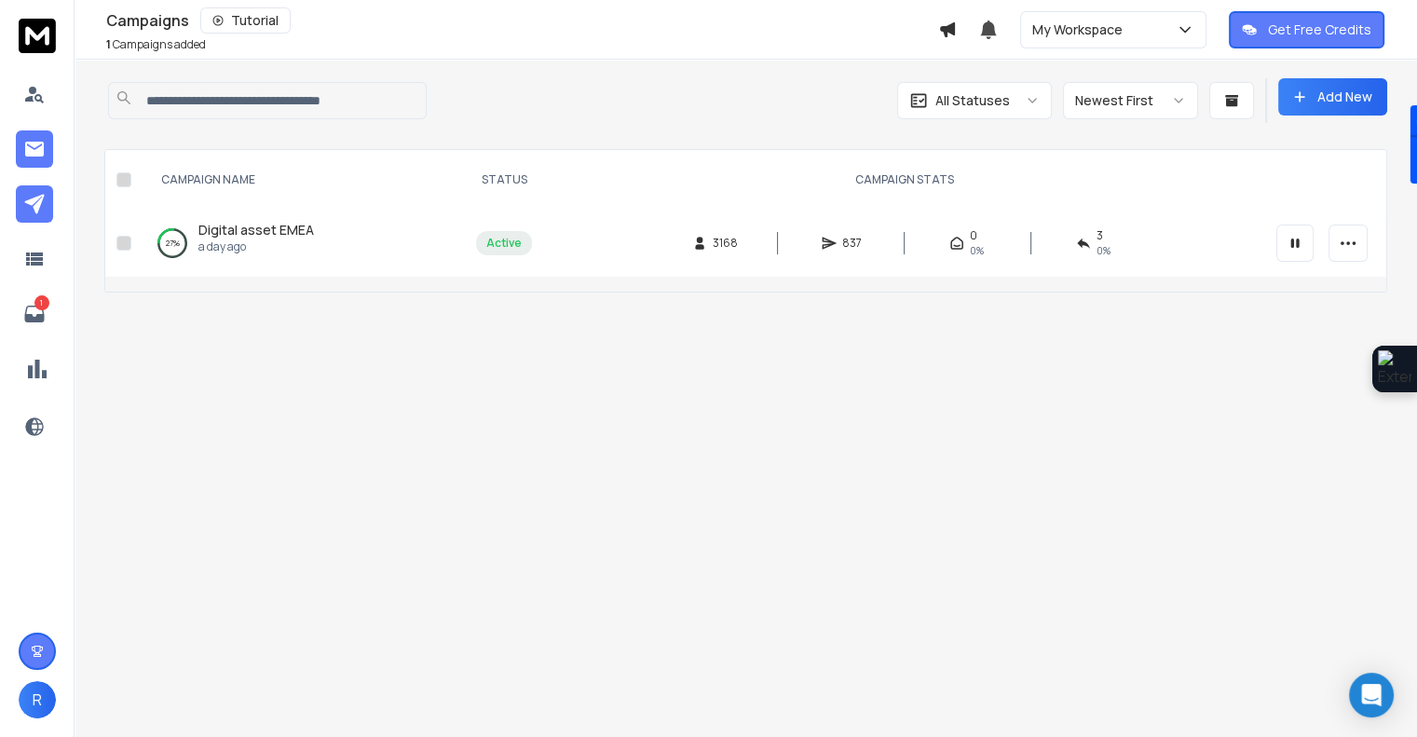
click at [36, 156] on icon at bounding box center [34, 149] width 19 height 15
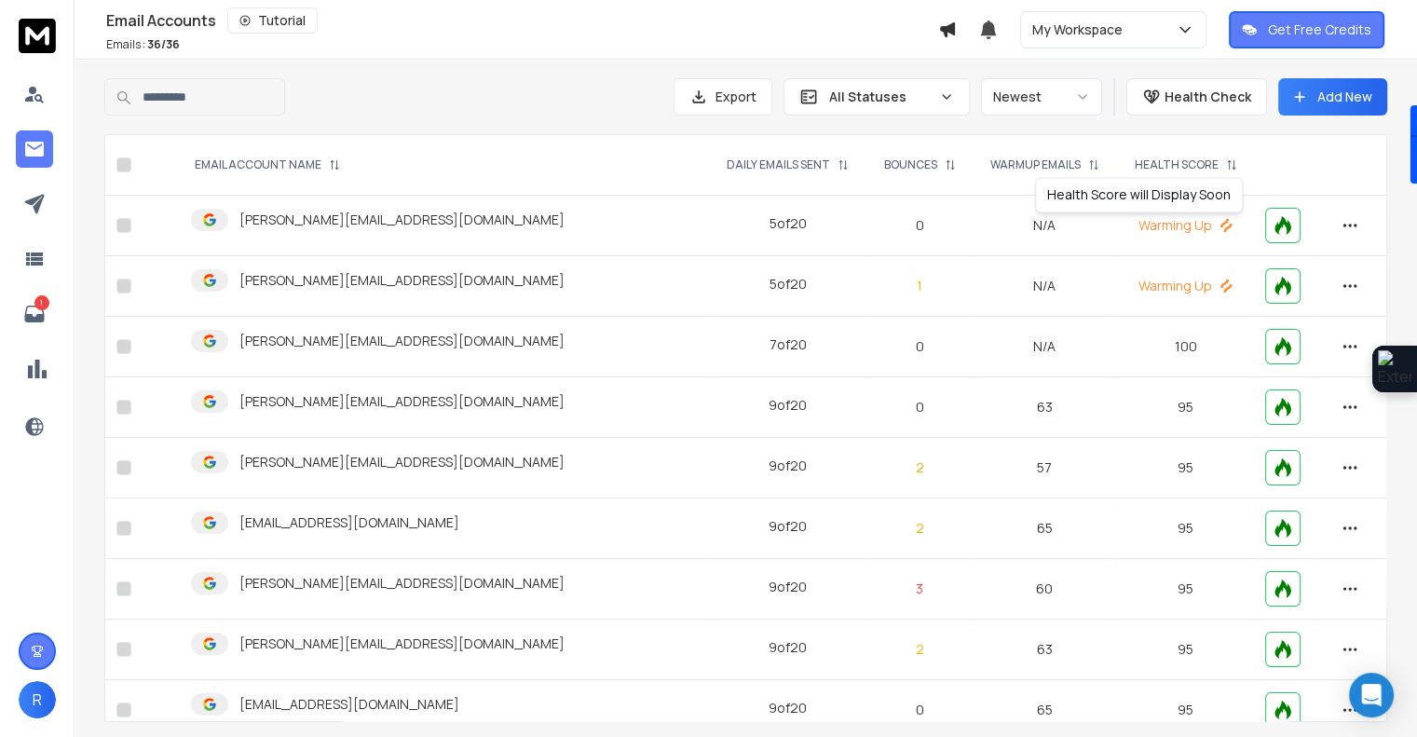
click at [526, 80] on div at bounding box center [383, 96] width 558 height 37
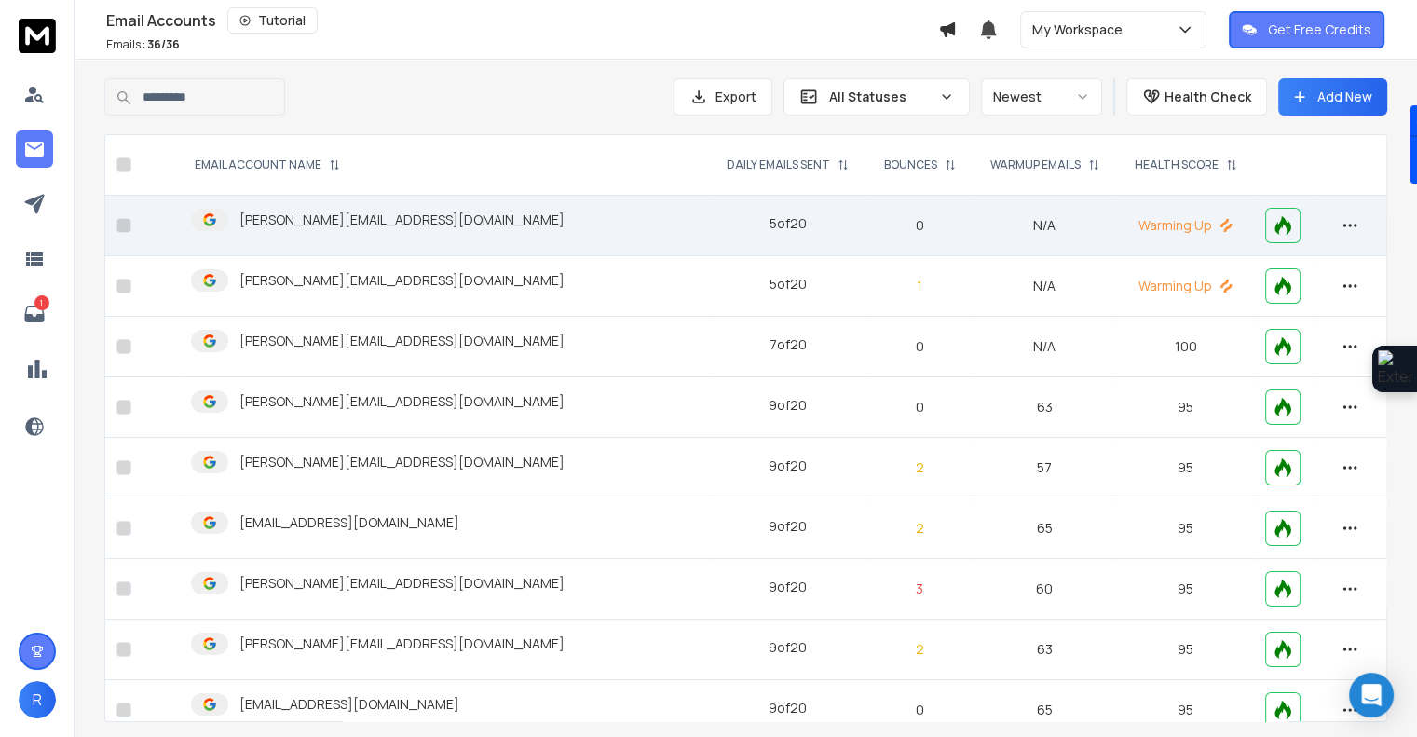
click at [487, 230] on td "[PERSON_NAME][EMAIL_ADDRESS][DOMAIN_NAME]" at bounding box center [444, 226] width 529 height 61
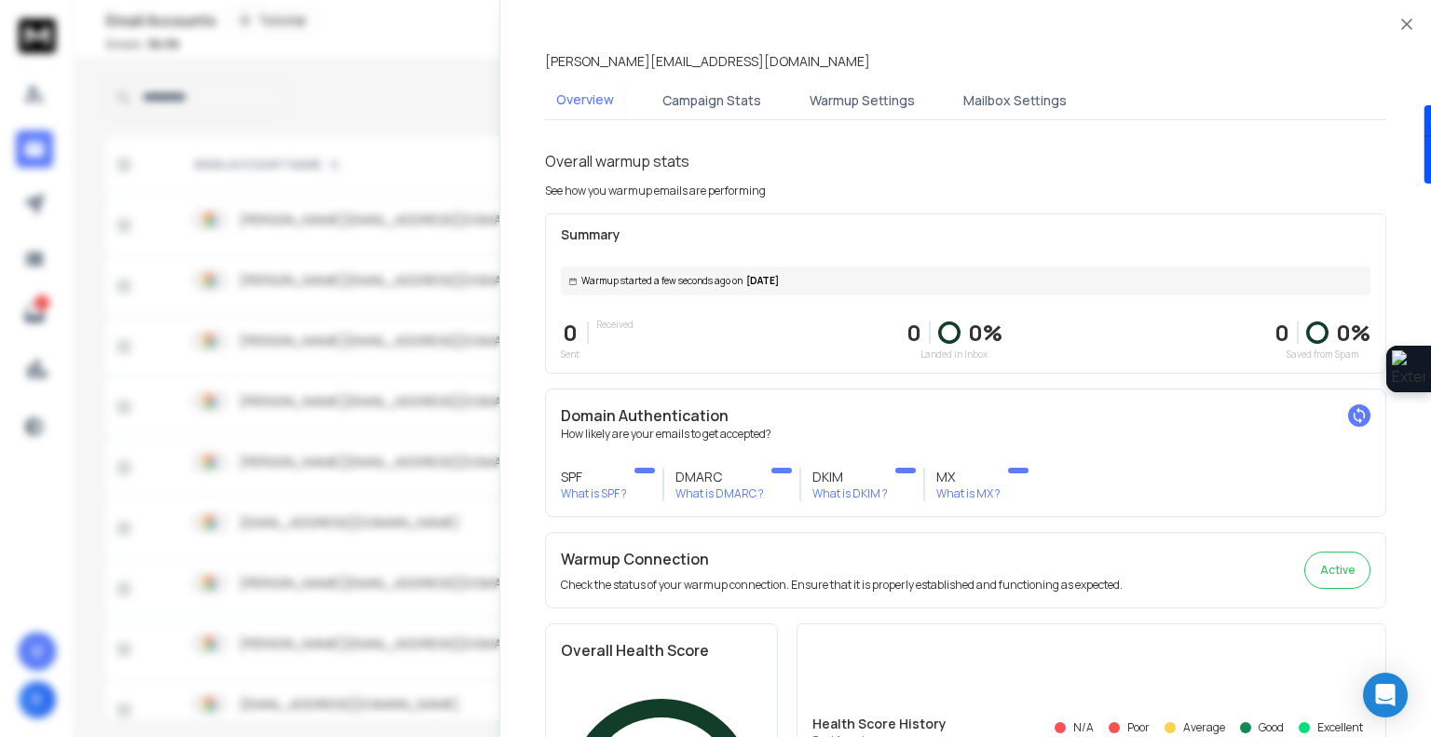
click at [905, 142] on div "Overall warmup stats See how you warmup emails are performing Summary Warmup st…" at bounding box center [965, 736] width 841 height 1202
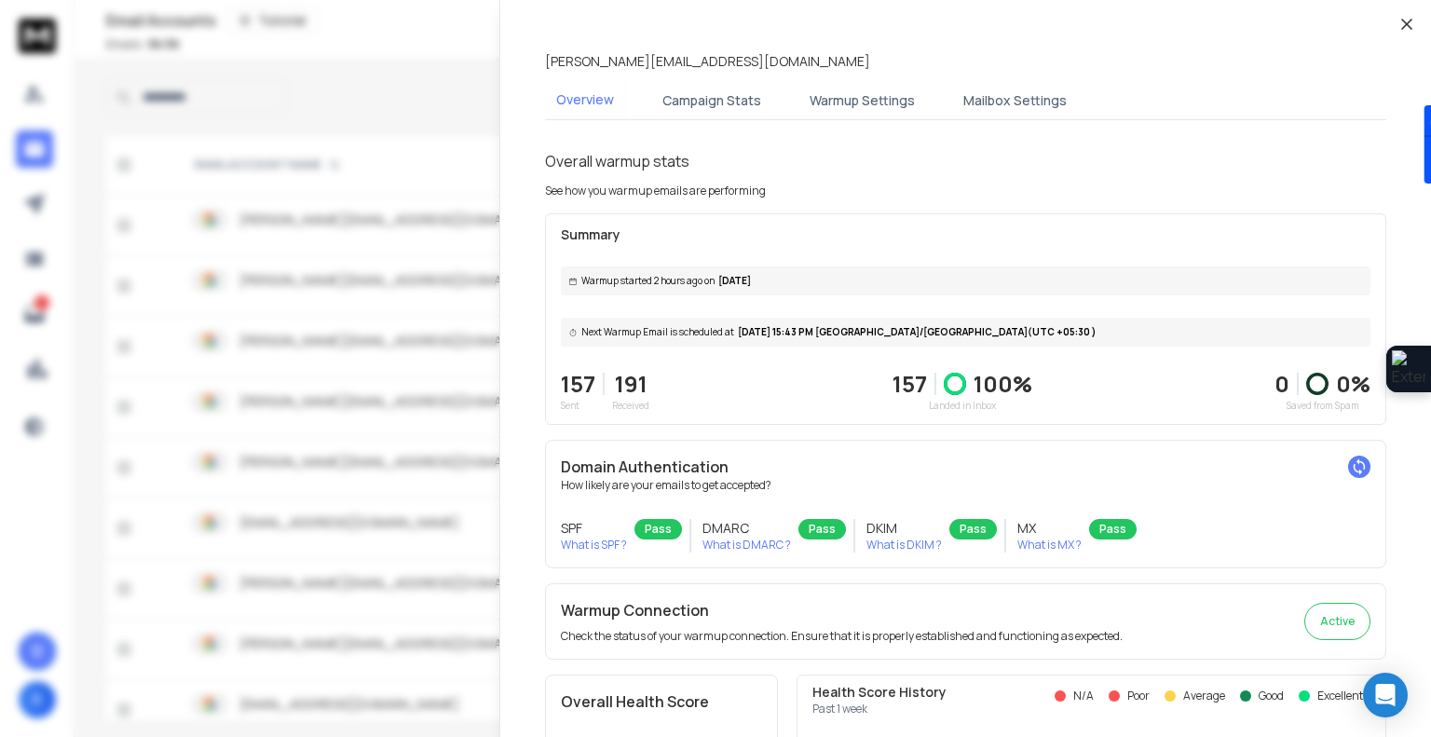
click at [1399, 32] on icon "button" at bounding box center [1406, 24] width 19 height 19
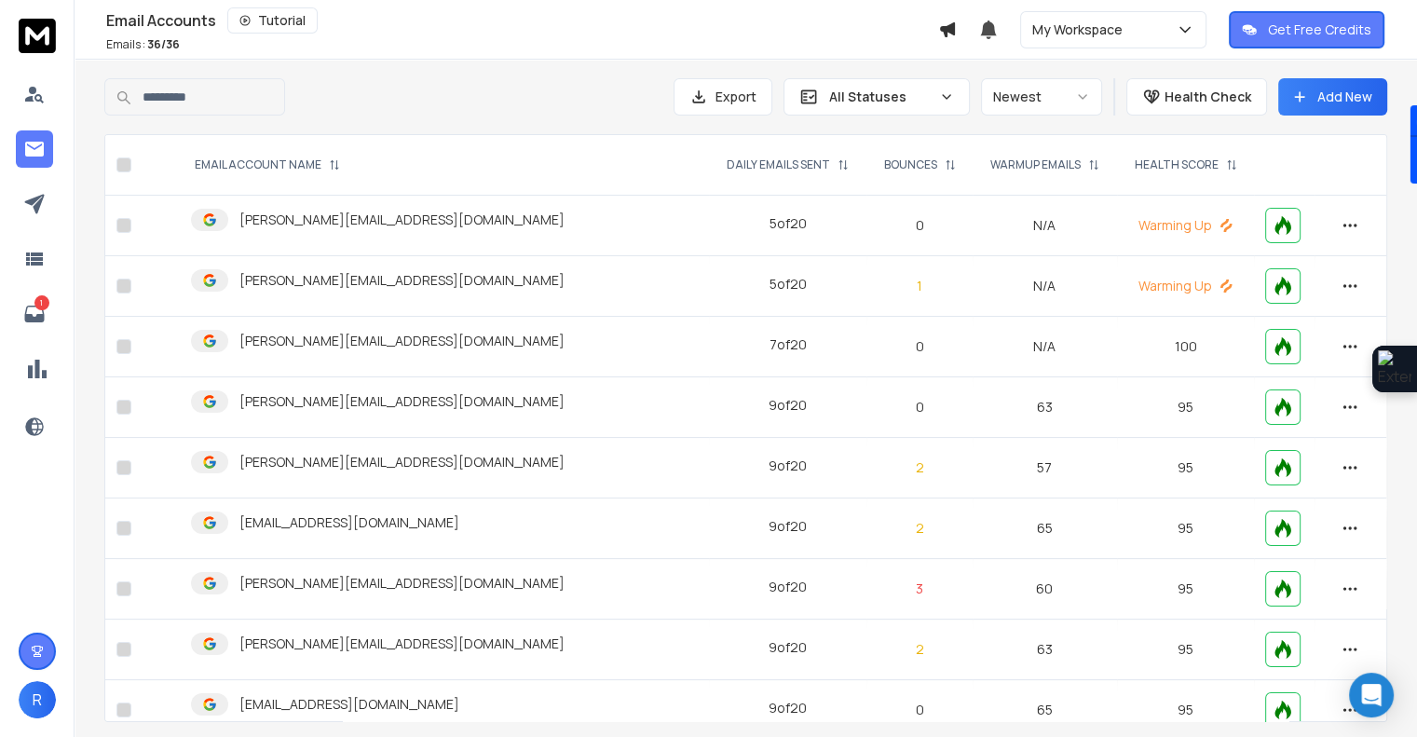
click at [443, 109] on div at bounding box center [383, 96] width 558 height 37
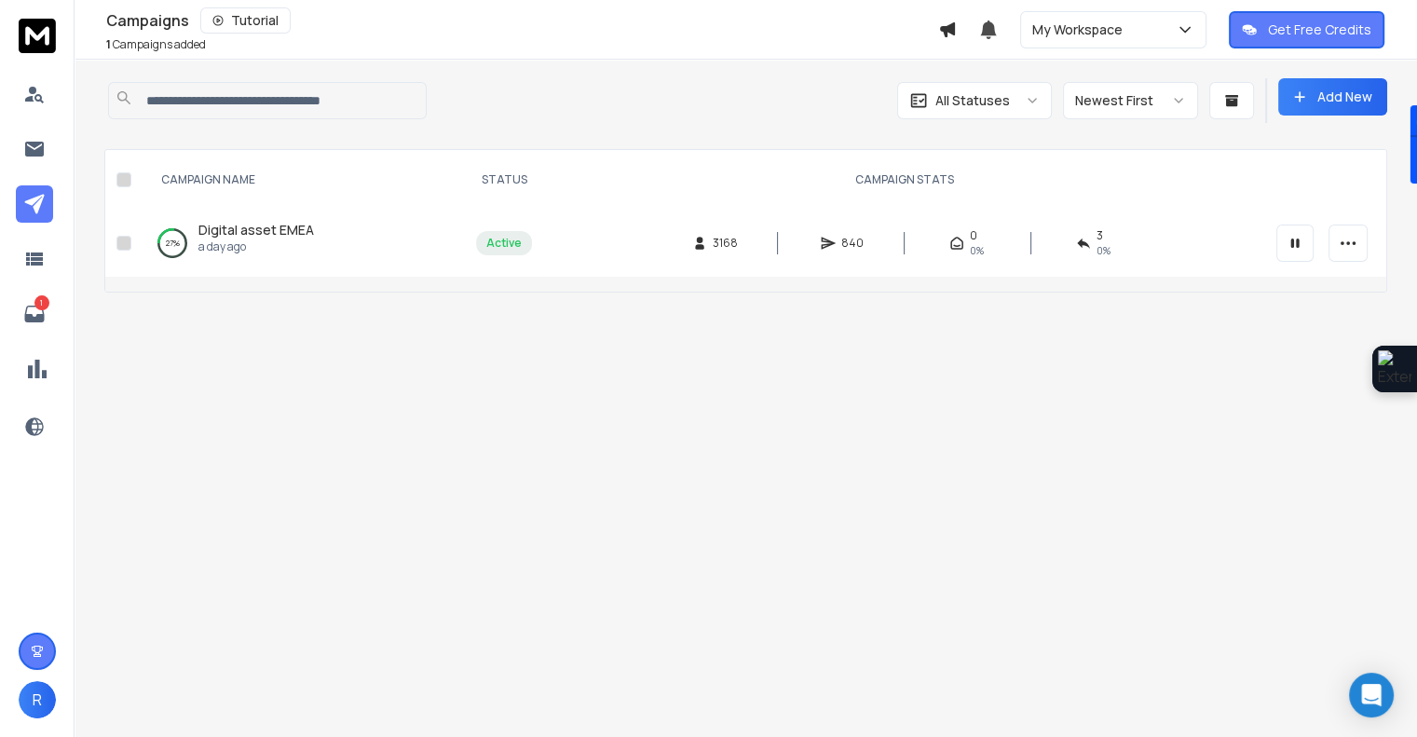
click at [673, 92] on div at bounding box center [425, 100] width 642 height 45
click at [31, 141] on icon at bounding box center [34, 149] width 22 height 22
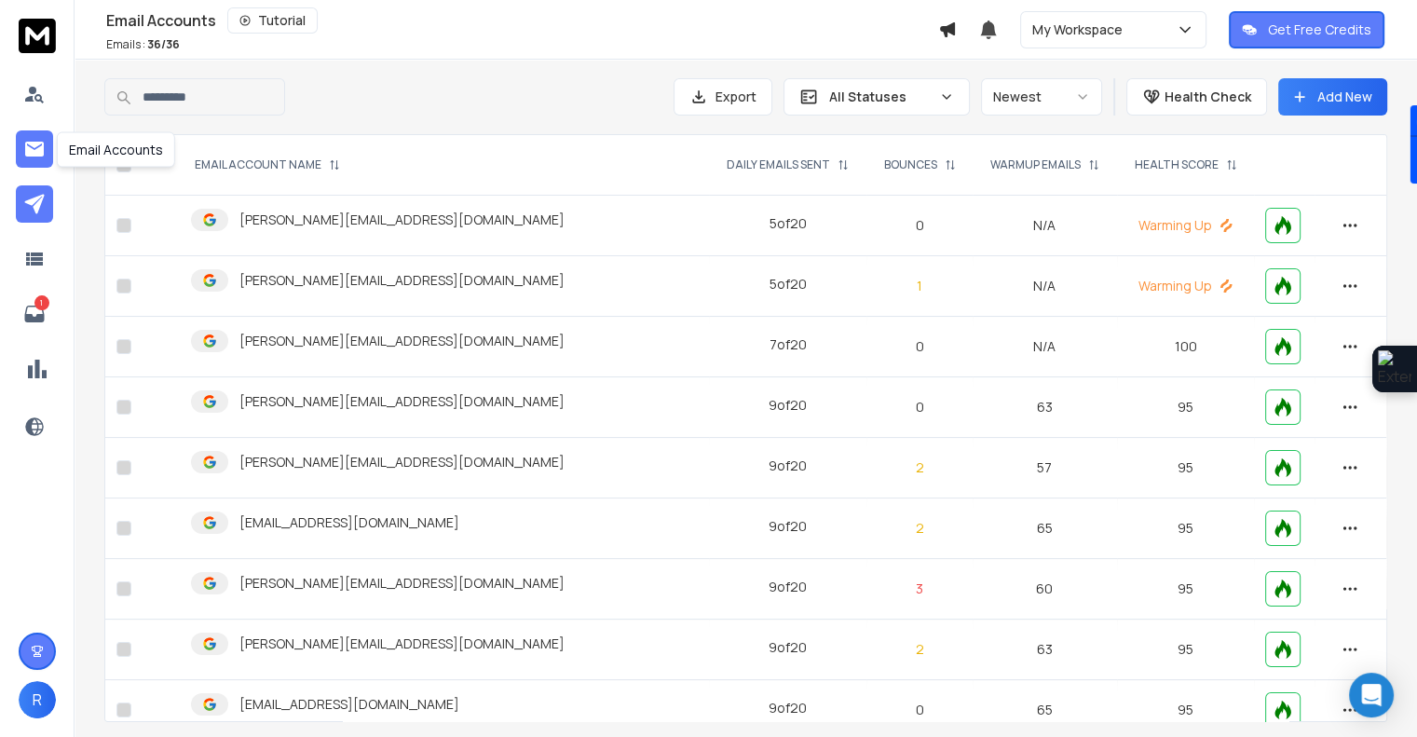
click at [30, 197] on icon at bounding box center [34, 204] width 22 height 22
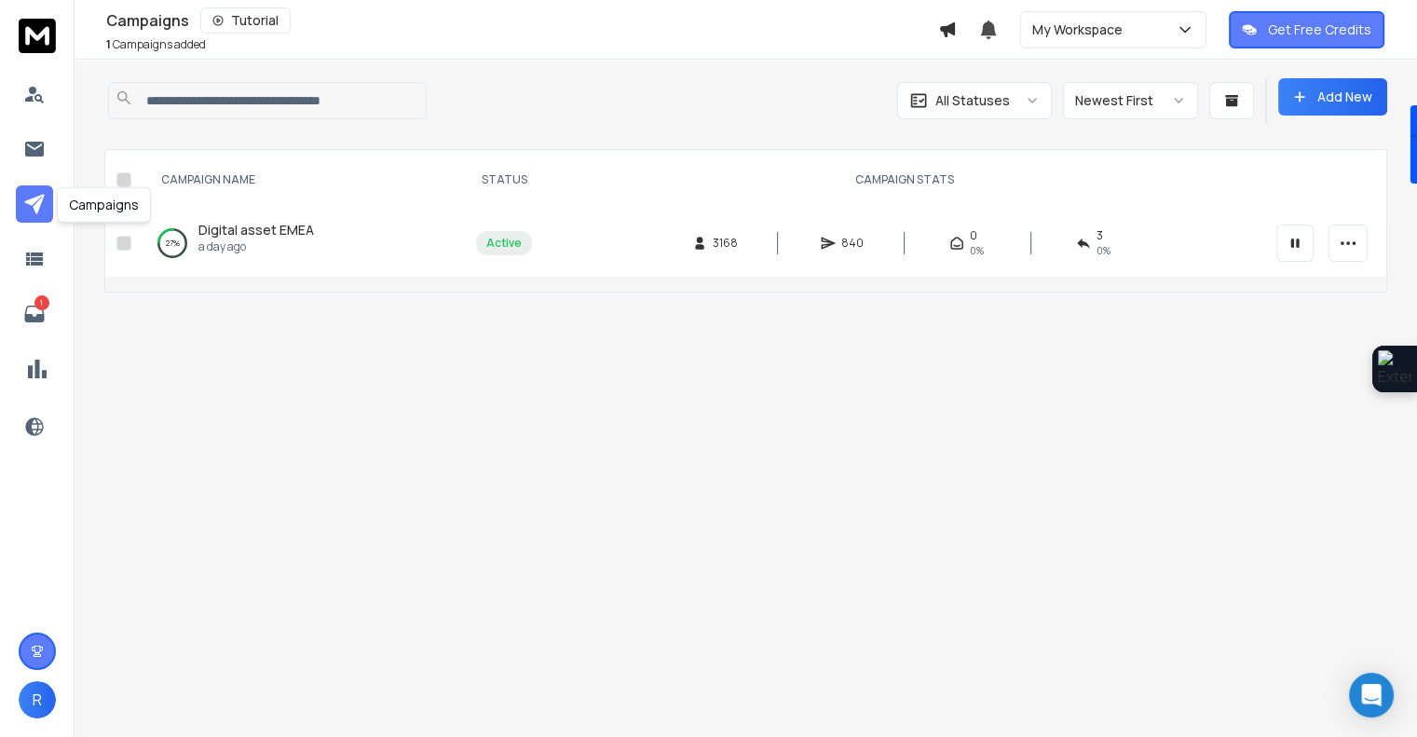
click at [592, 94] on div at bounding box center [425, 100] width 642 height 45
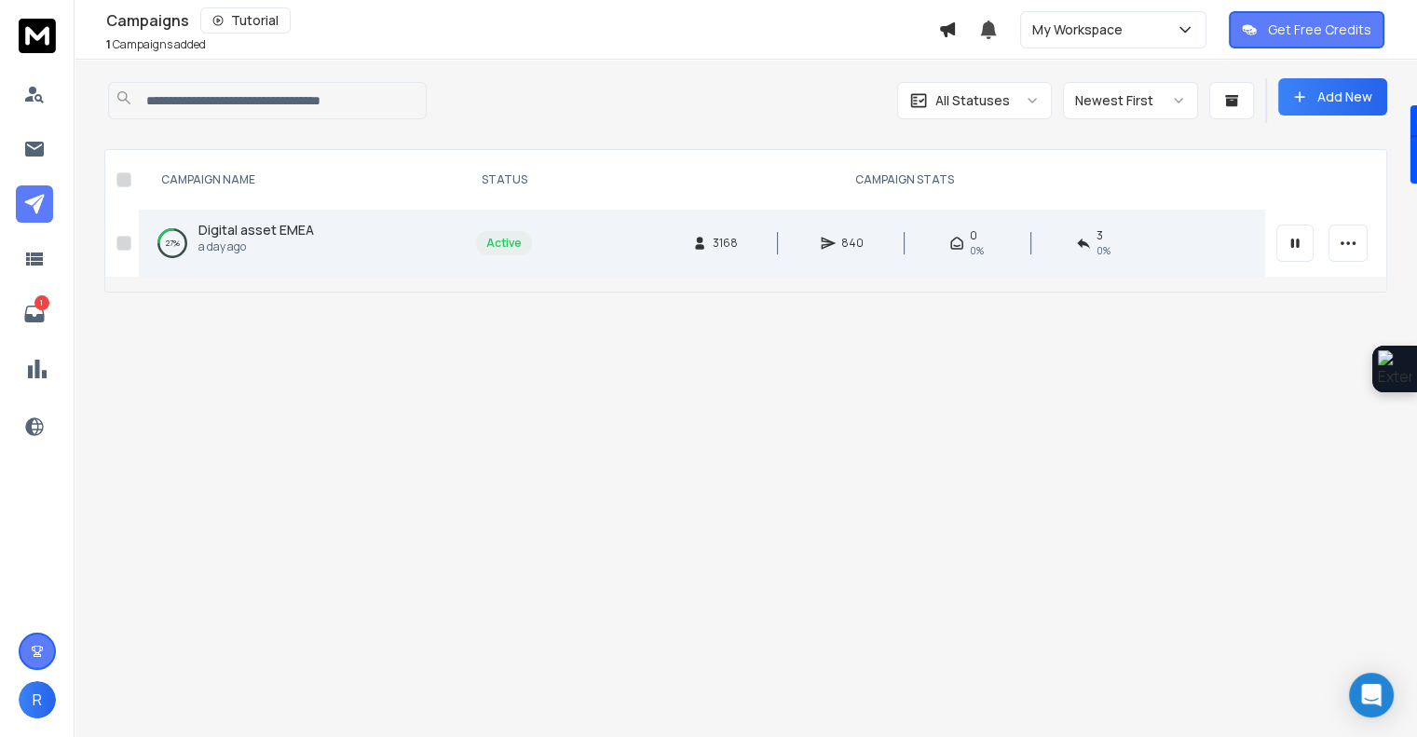
click at [622, 249] on div "3168 840 0 0% 3 0 %" at bounding box center [904, 243] width 700 height 30
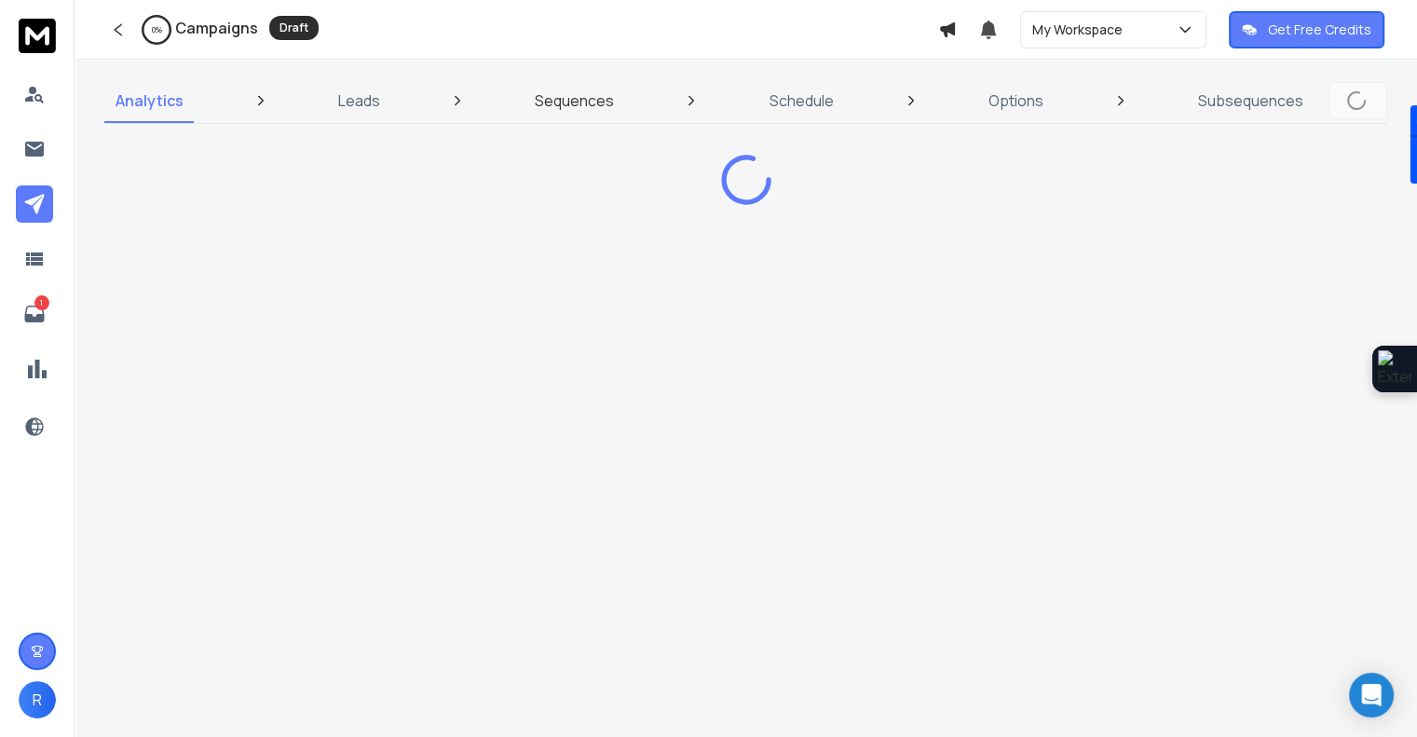
click at [571, 99] on p "Sequences" at bounding box center [574, 100] width 79 height 22
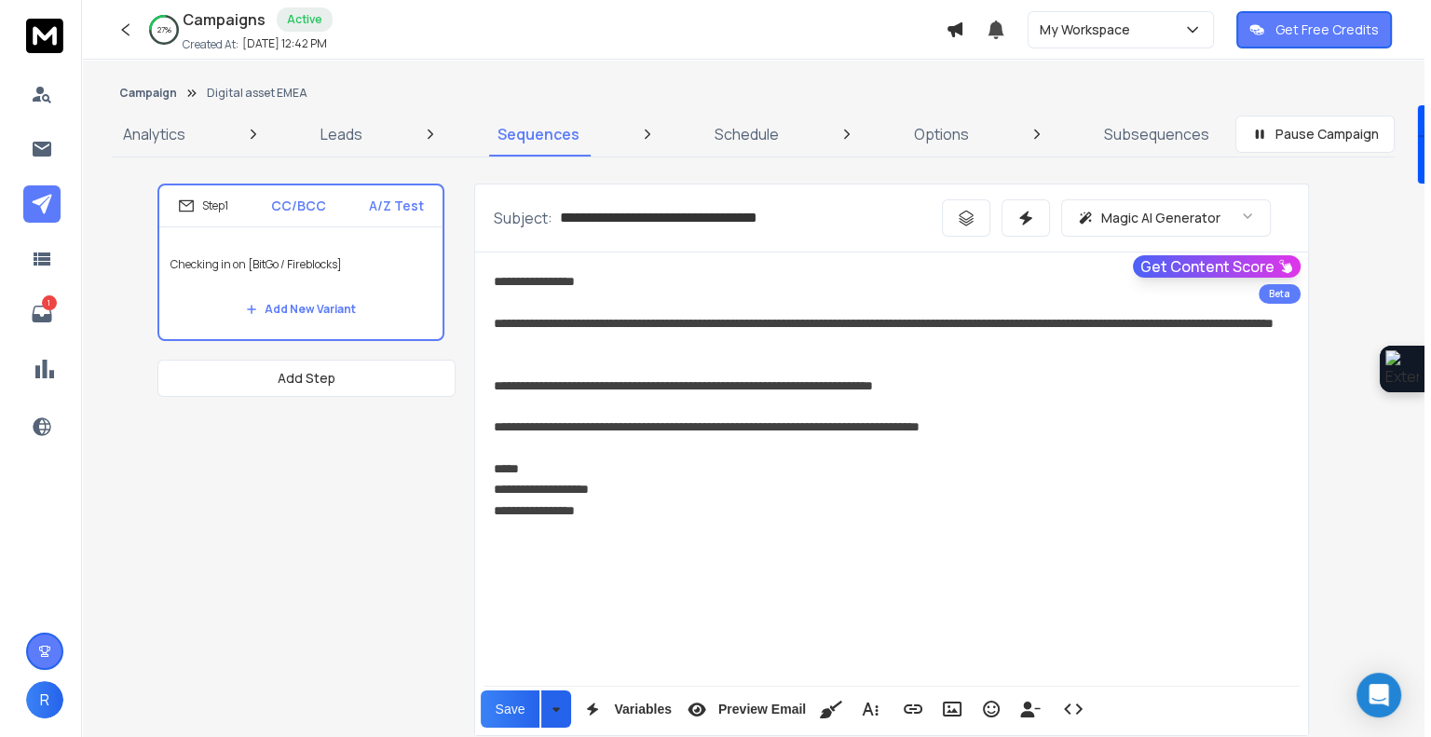
scroll to position [25, 0]
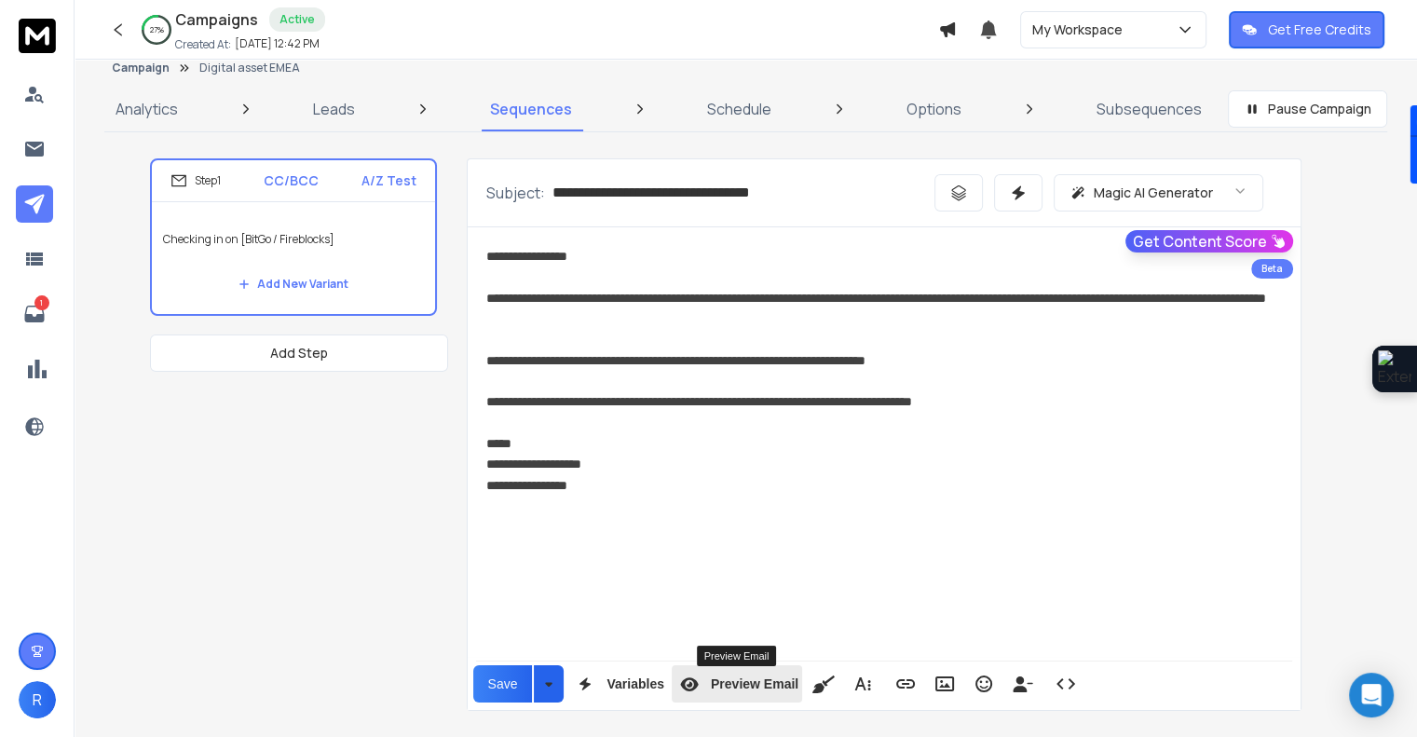
click at [753, 677] on span "Preview Email" at bounding box center [754, 684] width 95 height 16
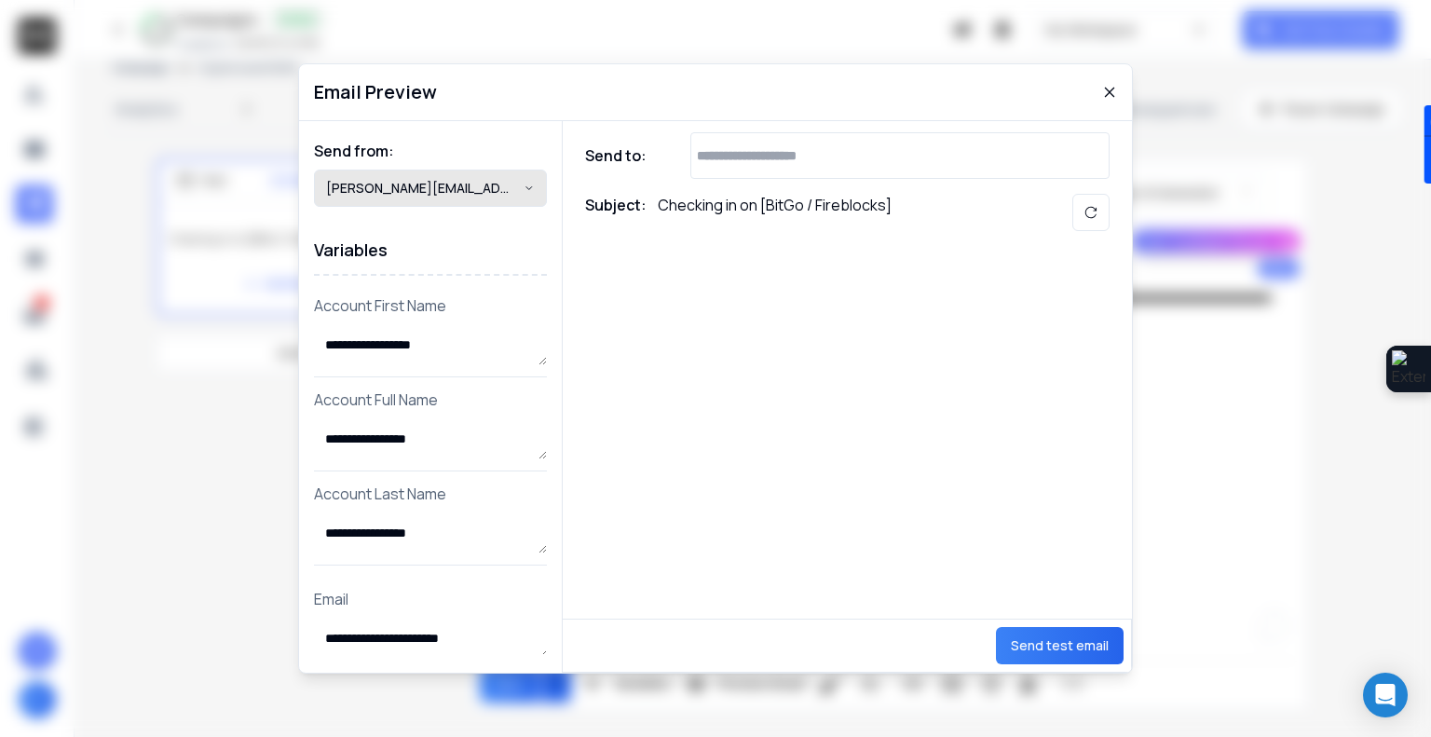
type textarea "**********"
type textarea "********"
type textarea "****"
type textarea "**********"
type textarea "*****"
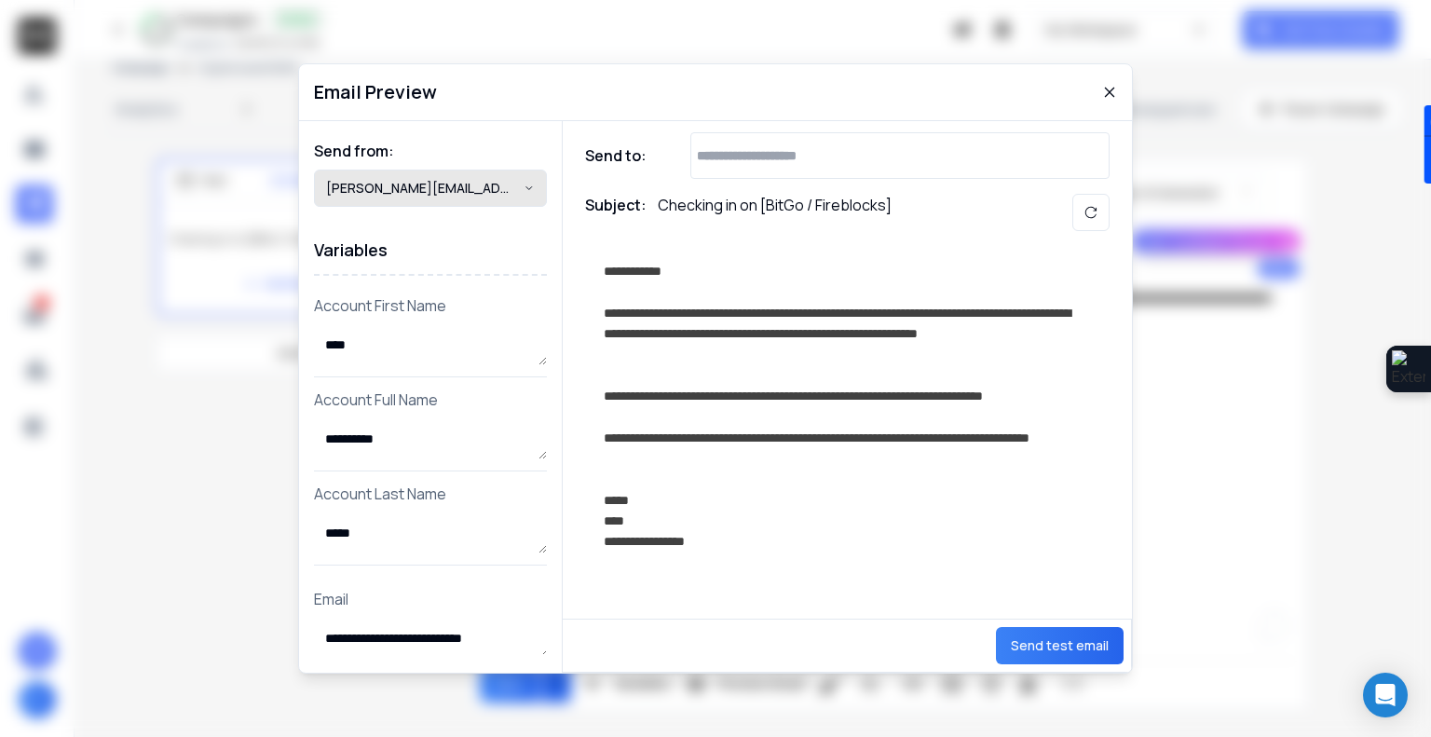
click at [458, 185] on p "[PERSON_NAME][EMAIL_ADDRESS][DOMAIN_NAME]" at bounding box center [424, 188] width 197 height 19
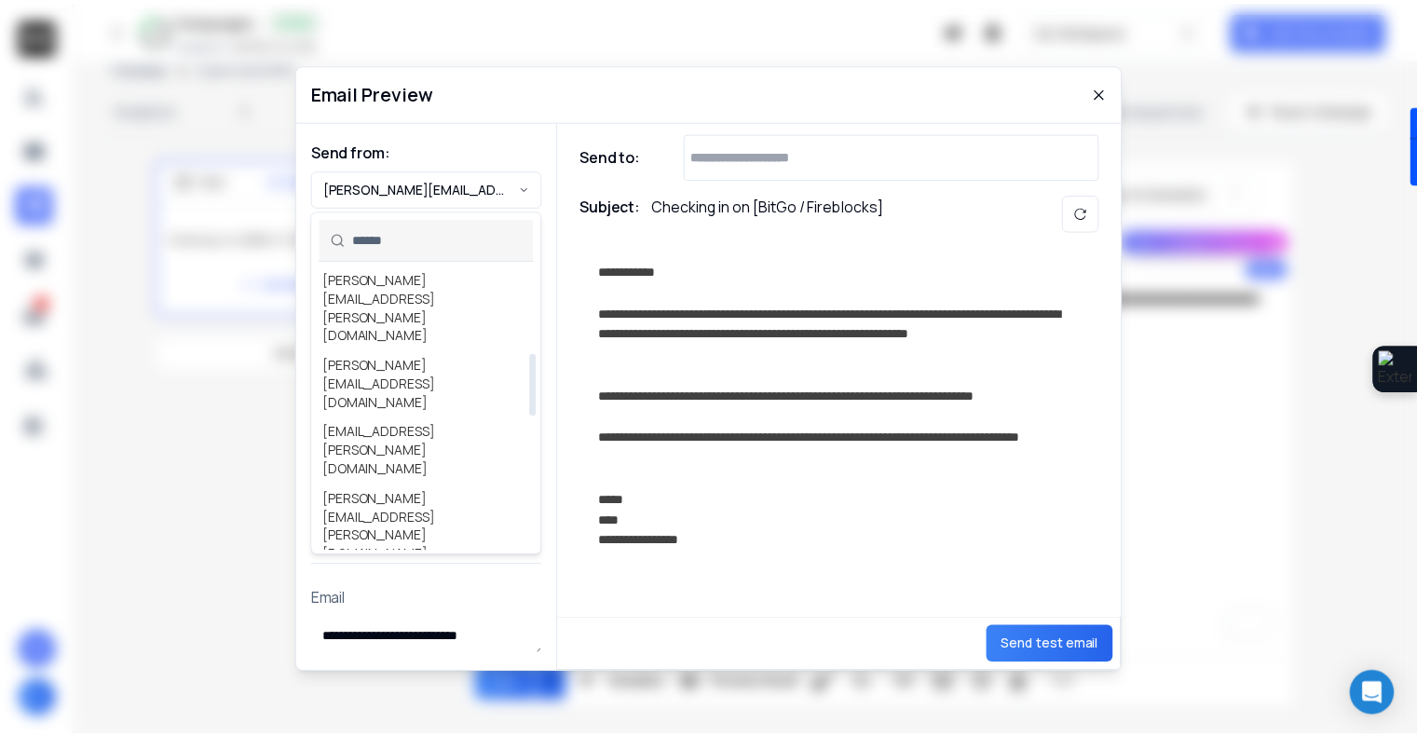
scroll to position [373, 0]
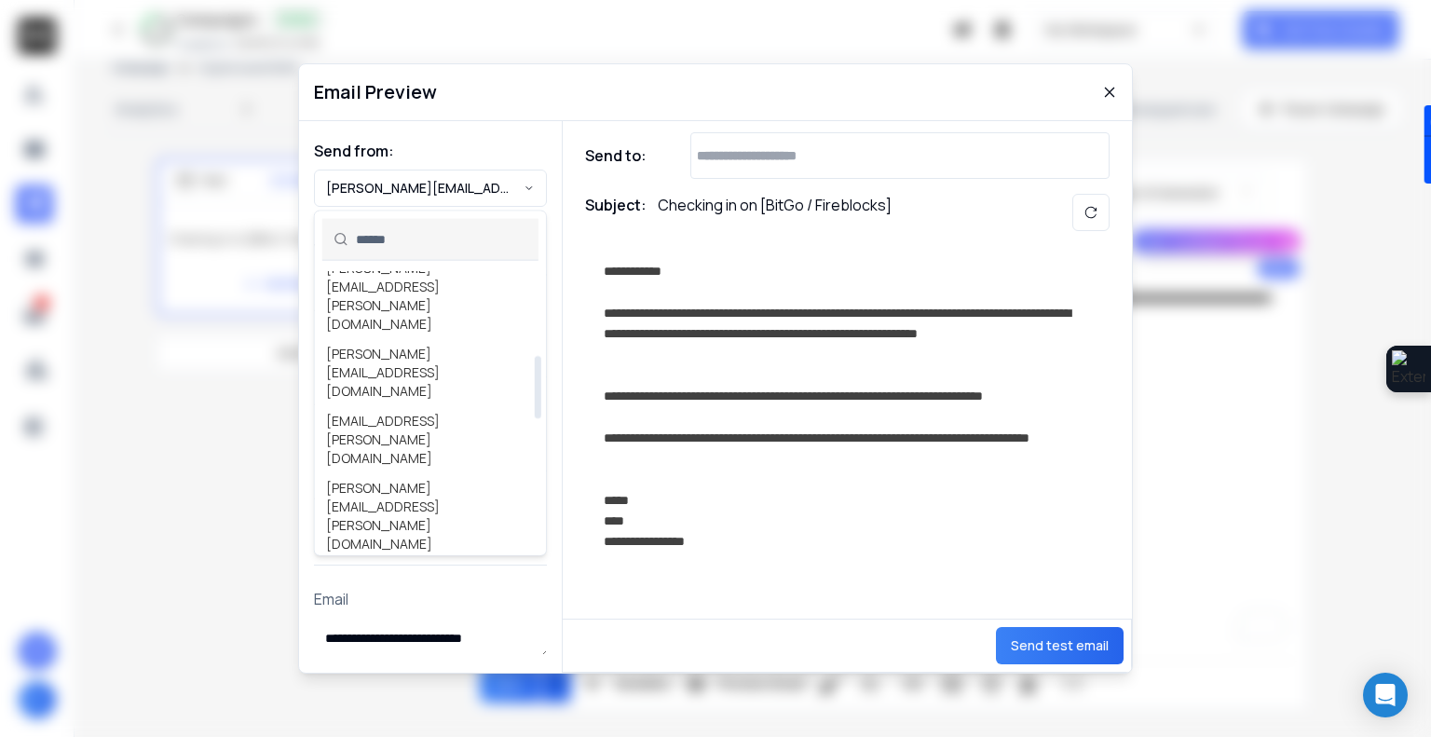
type textarea "*****"
type textarea "**********"
type textarea "*****"
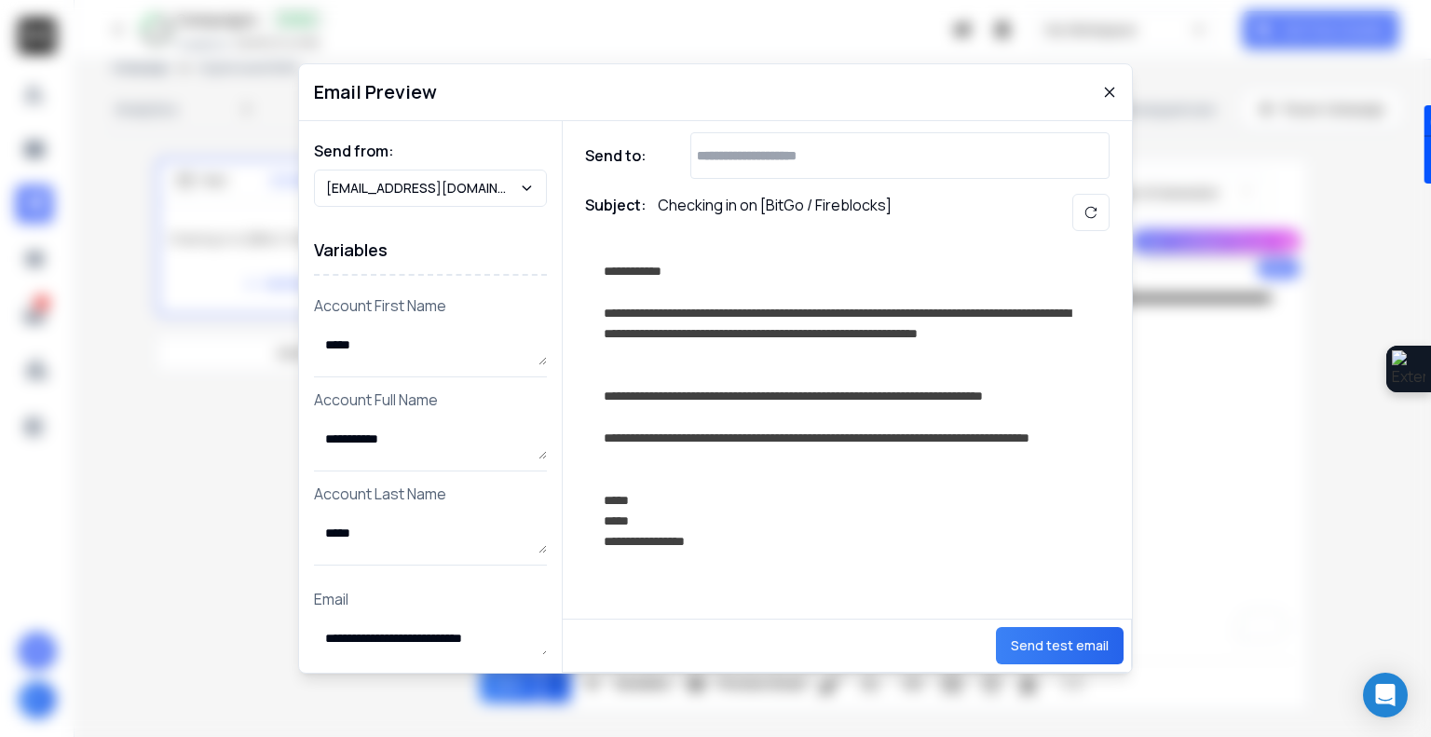
click at [777, 152] on input at bounding box center [900, 156] width 406 height 34
click at [1064, 632] on button "Send test email" at bounding box center [1060, 645] width 128 height 37
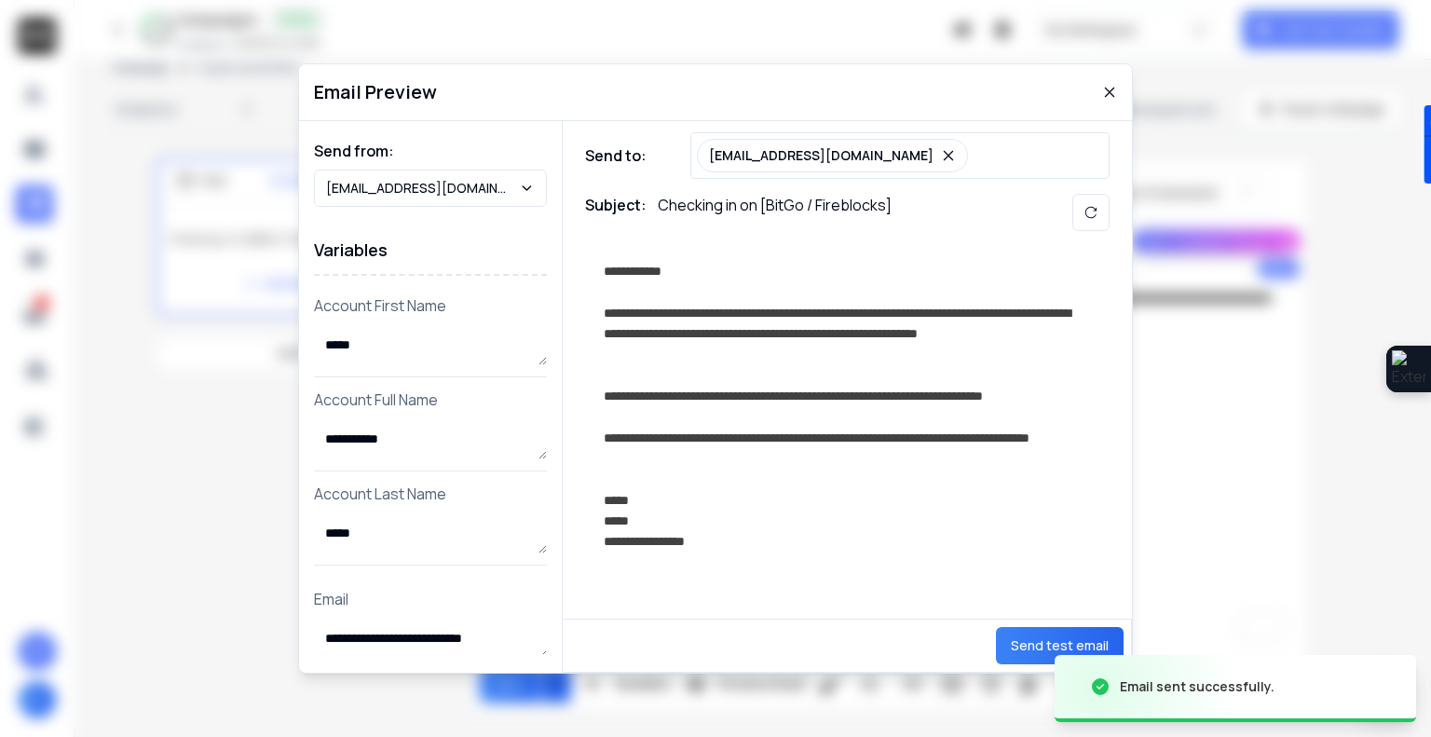
click at [1107, 94] on icon at bounding box center [1110, 92] width 10 height 10
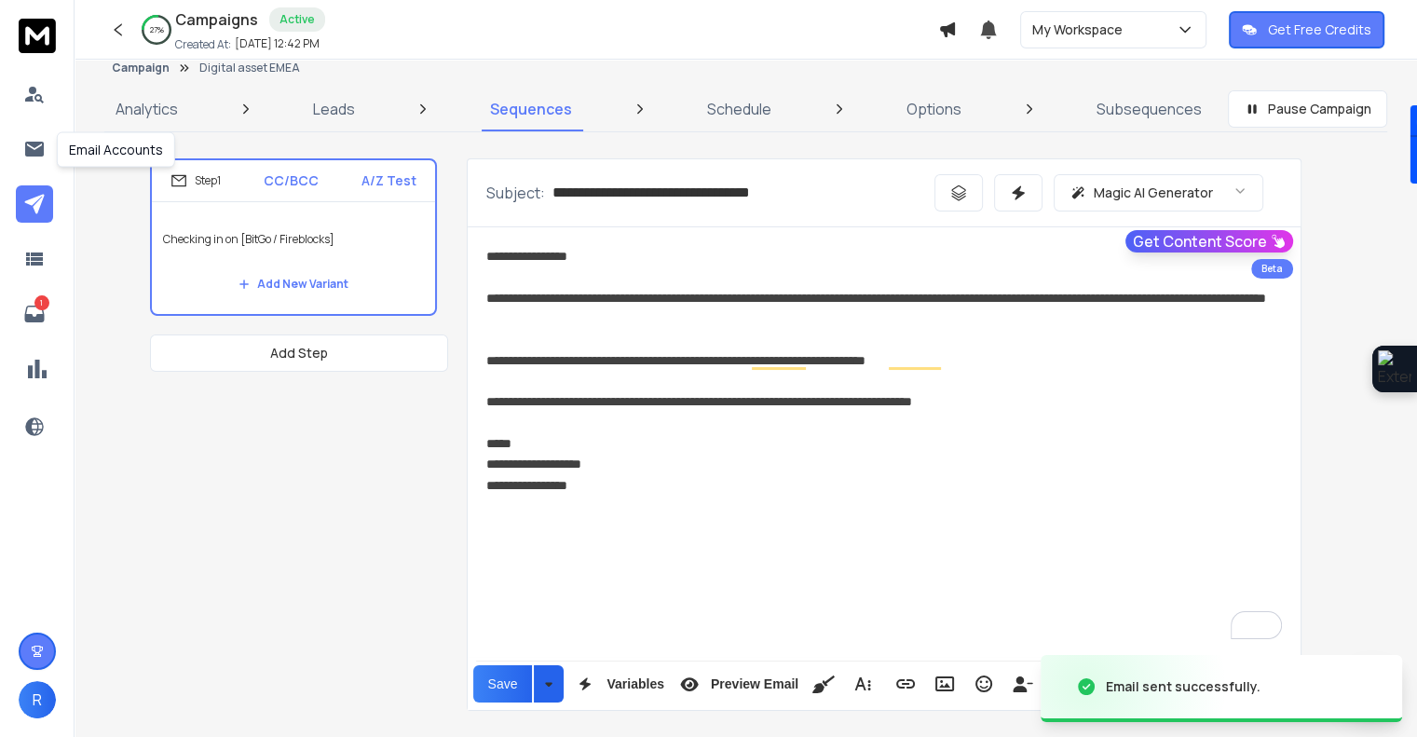
click at [28, 199] on icon at bounding box center [34, 204] width 22 height 22
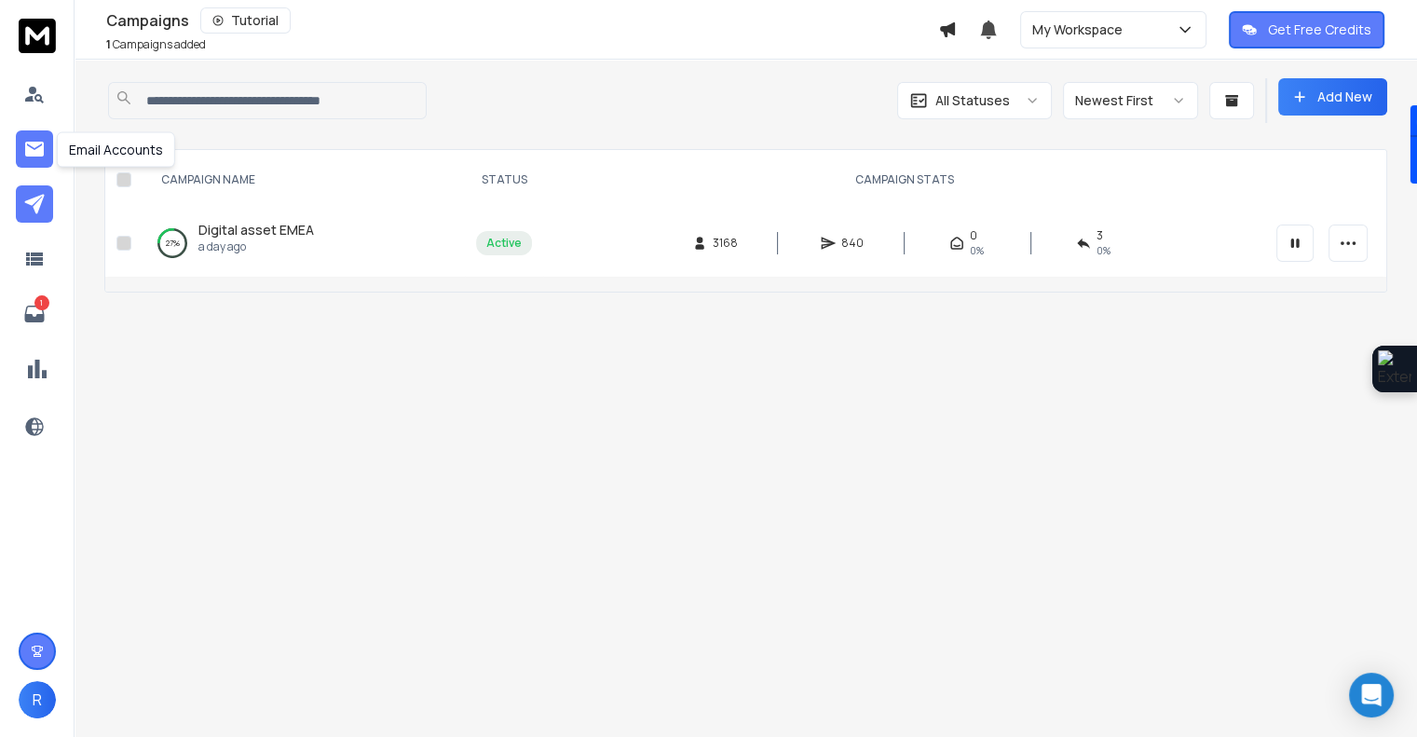
click at [40, 141] on icon at bounding box center [34, 149] width 22 height 22
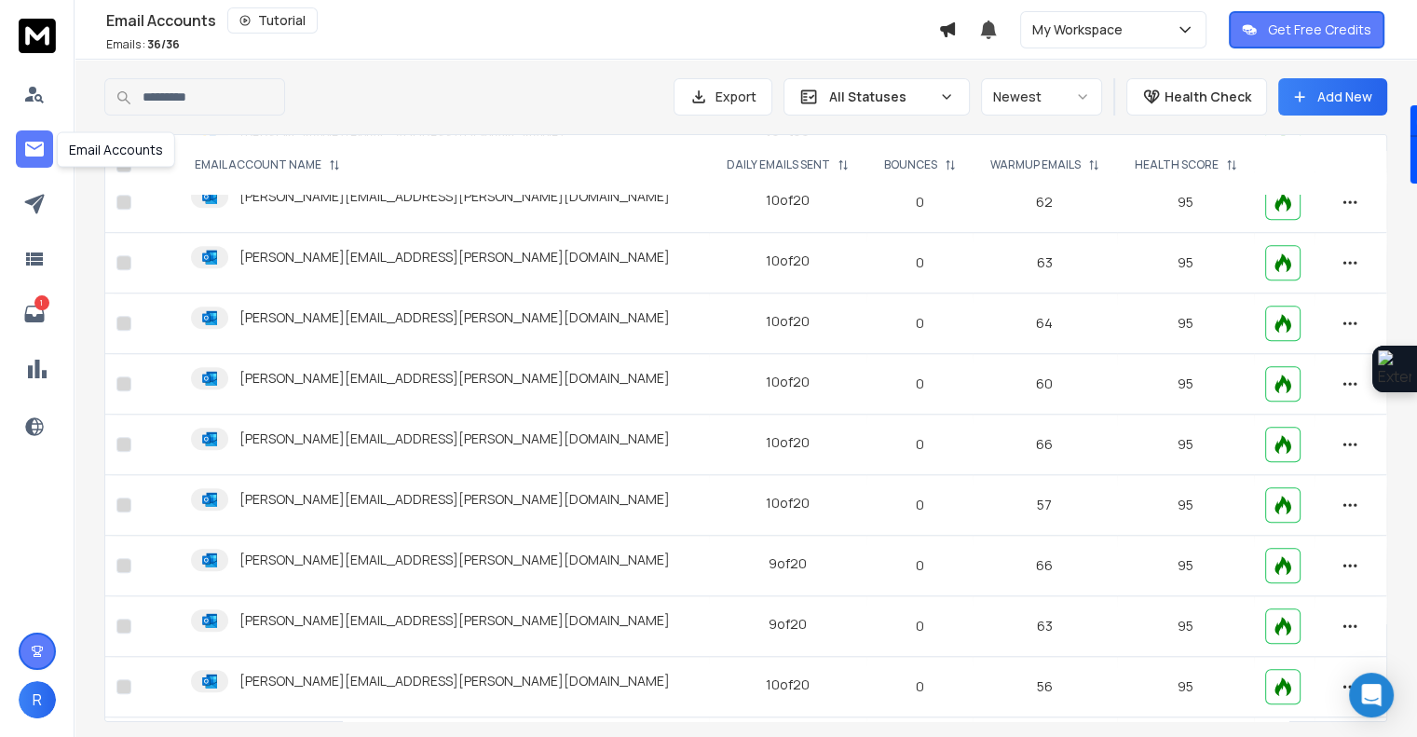
scroll to position [1397, 0]
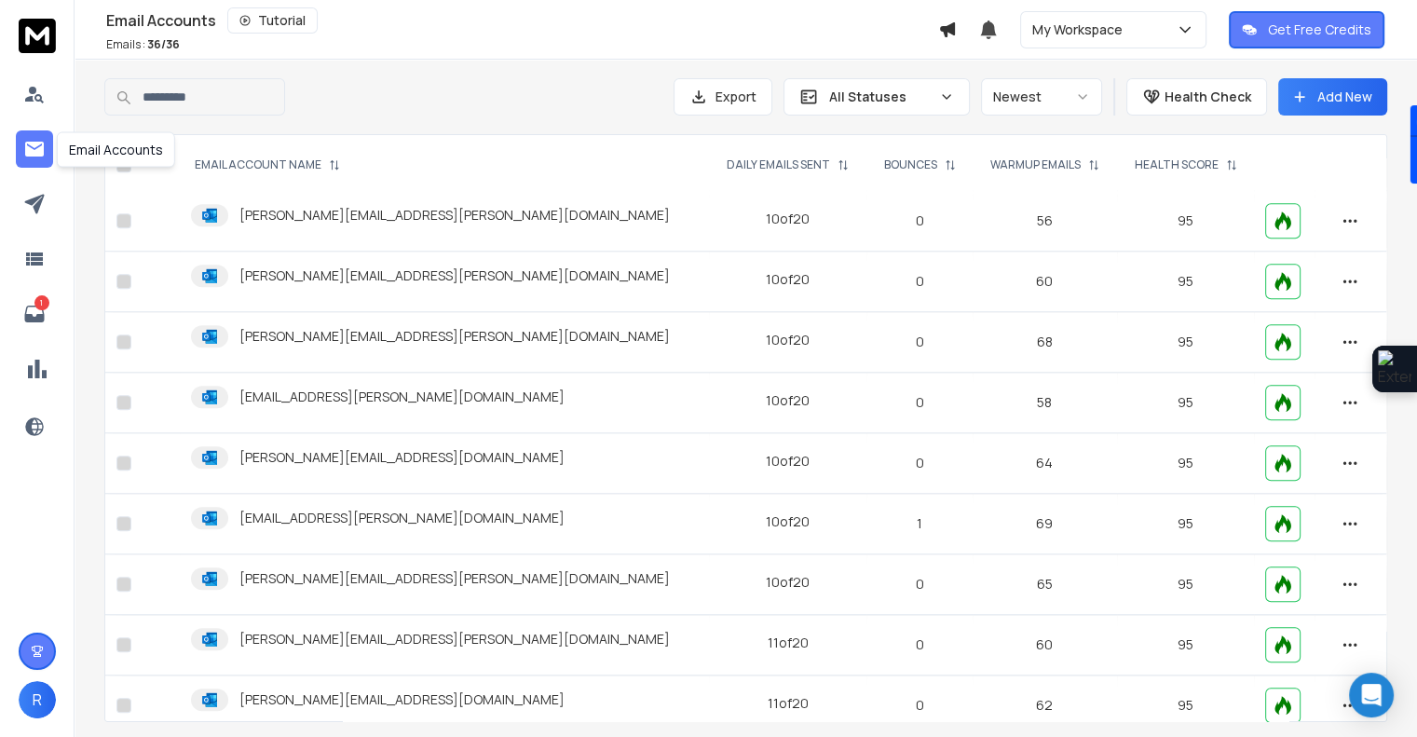
click at [504, 89] on div at bounding box center [383, 96] width 558 height 37
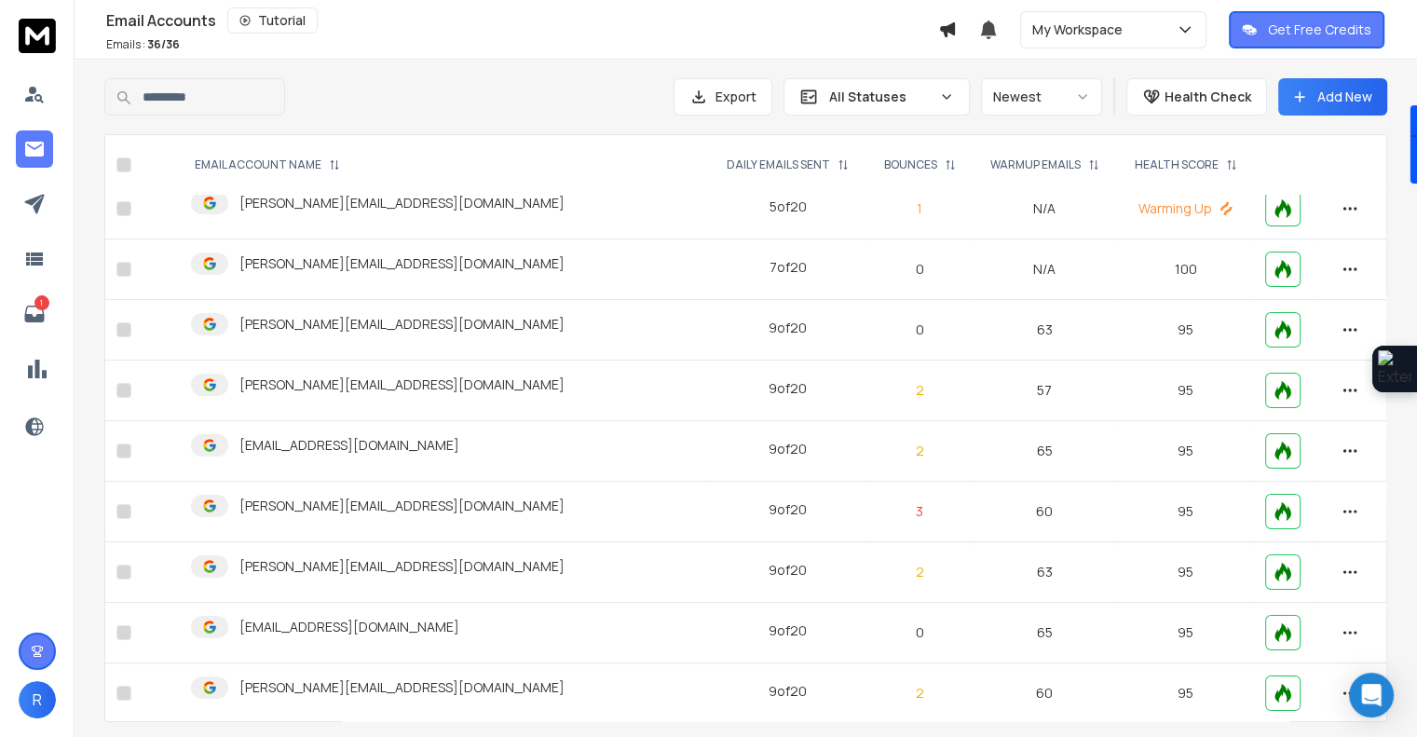
scroll to position [0, 0]
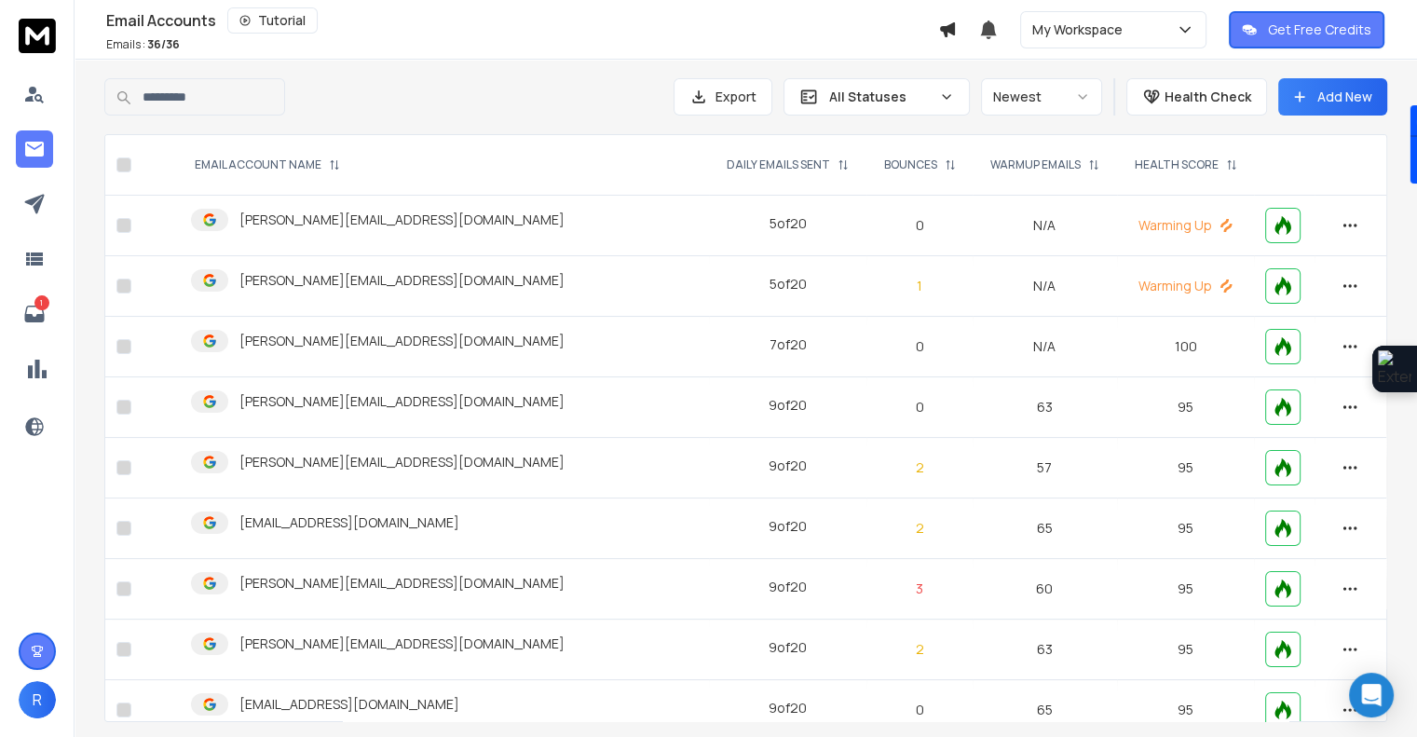
click at [551, 34] on div "Email Accounts Tutorial Emails : 36 / 36" at bounding box center [522, 29] width 832 height 45
click at [44, 209] on icon at bounding box center [34, 204] width 22 height 22
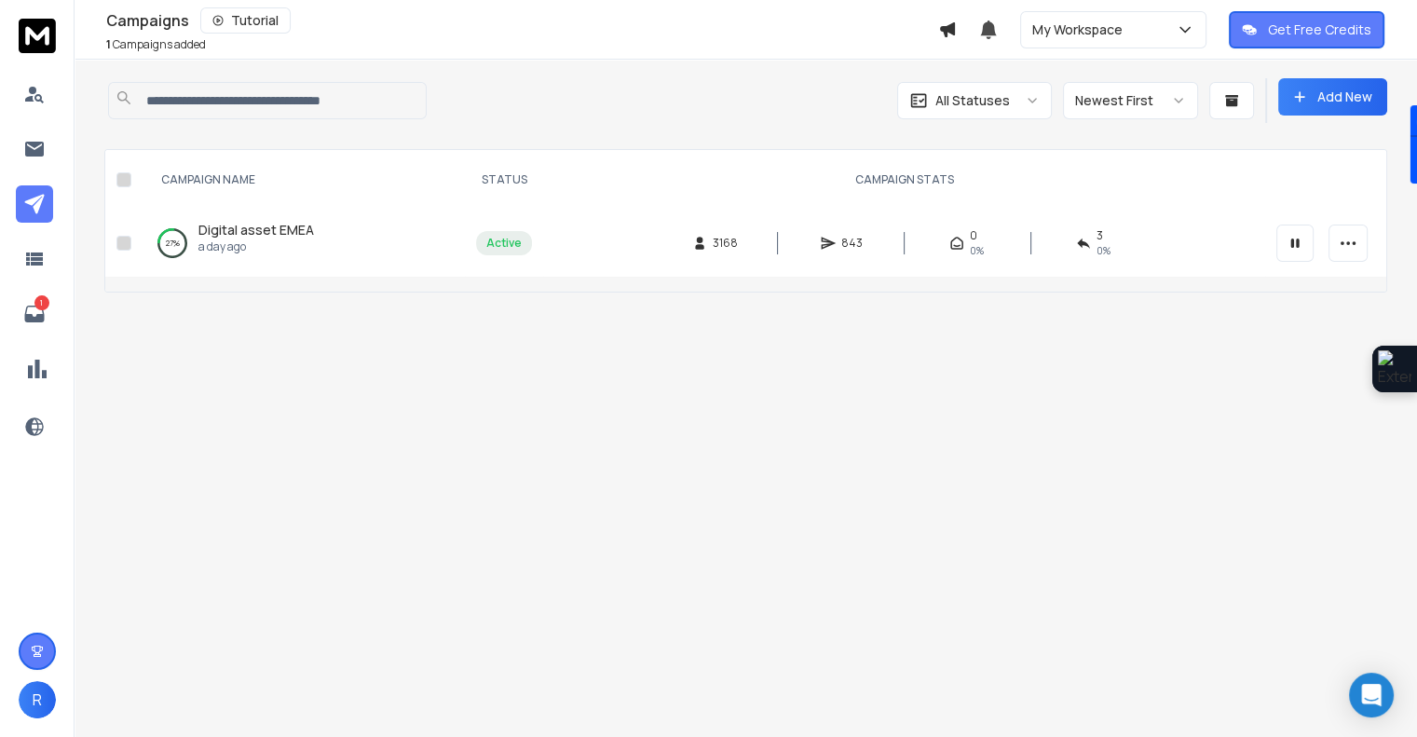
click at [633, 102] on div at bounding box center [425, 100] width 642 height 45
click at [43, 142] on icon at bounding box center [34, 149] width 22 height 22
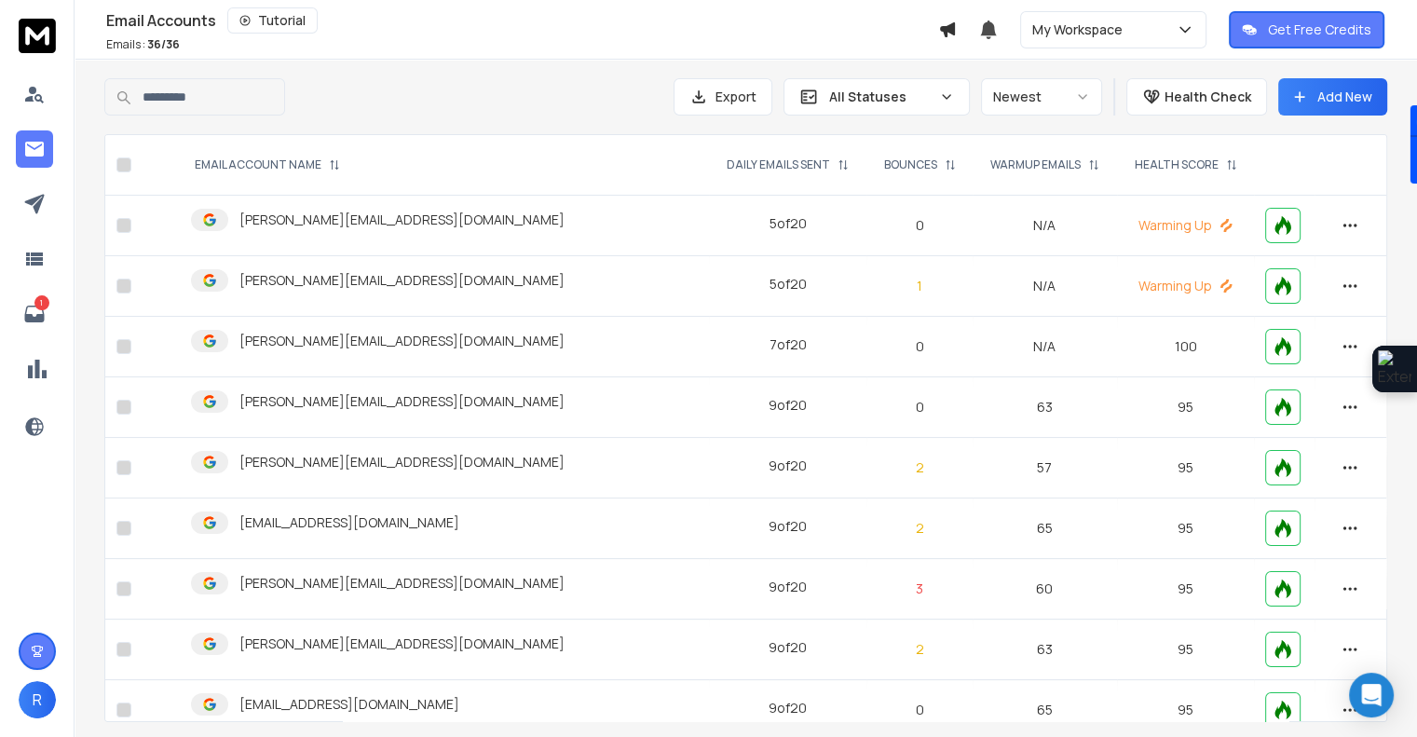
click at [591, 82] on div at bounding box center [383, 96] width 558 height 37
click at [537, 100] on div at bounding box center [383, 96] width 558 height 37
